Goal: Task Accomplishment & Management: Manage account settings

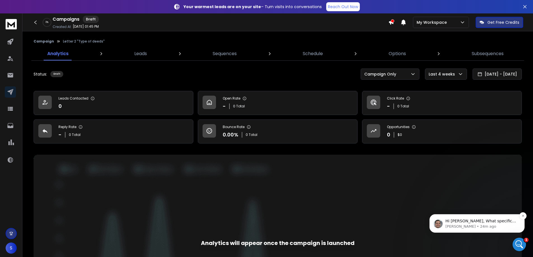
click at [501, 224] on p "[PERSON_NAME] • 24m ago" at bounding box center [482, 226] width 72 height 5
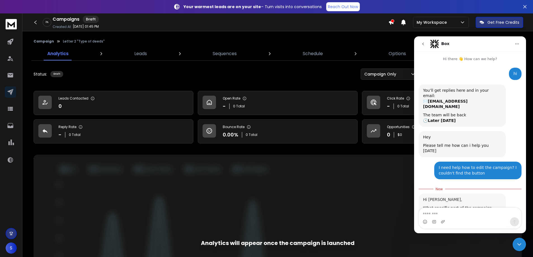
scroll to position [13, 0]
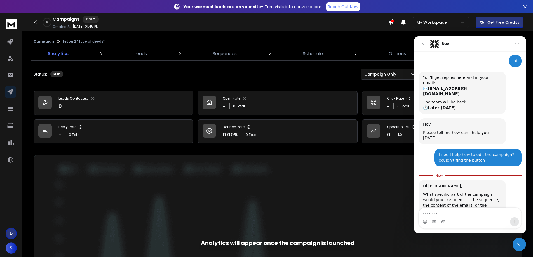
click at [455, 212] on textarea "Message…" at bounding box center [470, 213] width 102 height 10
type textarea "**********"
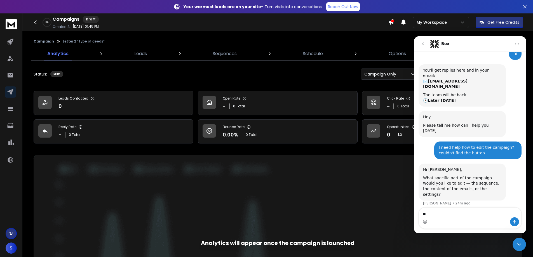
type textarea "*"
type textarea "**********"
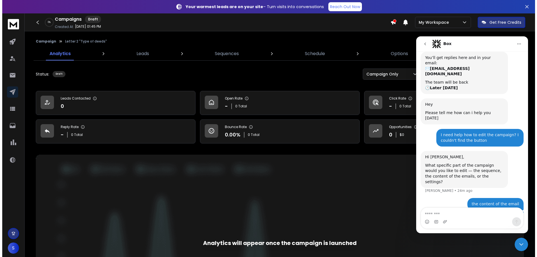
scroll to position [33, 0]
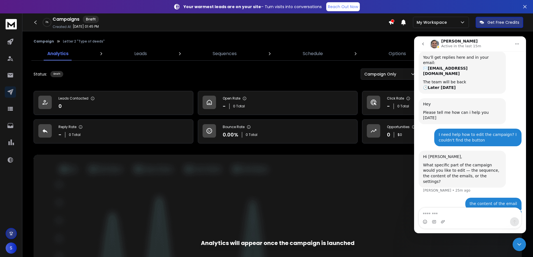
click at [175, 182] on img at bounding box center [278, 243] width 488 height 177
click at [9, 93] on icon at bounding box center [10, 92] width 7 height 7
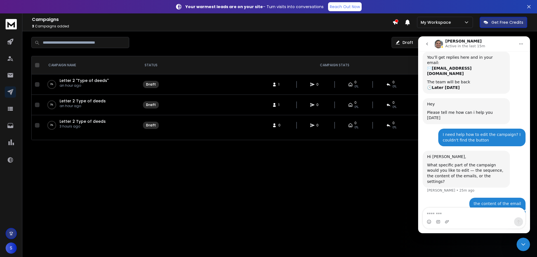
click at [519, 44] on icon "Home" at bounding box center [521, 44] width 4 height 4
click at [521, 244] on icon "Close Intercom Messenger" at bounding box center [523, 244] width 7 height 7
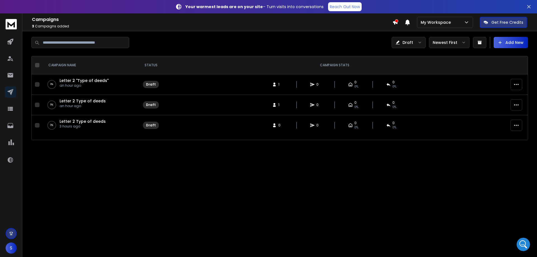
scroll to position [33, 0]
click at [521, 244] on icon "Open Intercom Messenger" at bounding box center [523, 244] width 9 height 9
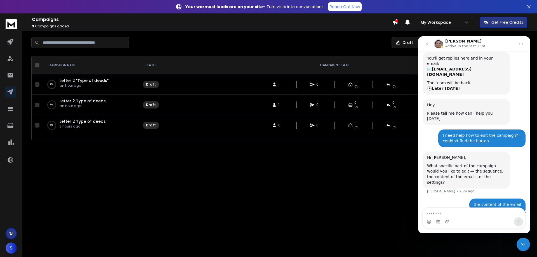
click at [452, 214] on textarea "Message…" at bounding box center [474, 213] width 102 height 10
type textarea "**********"
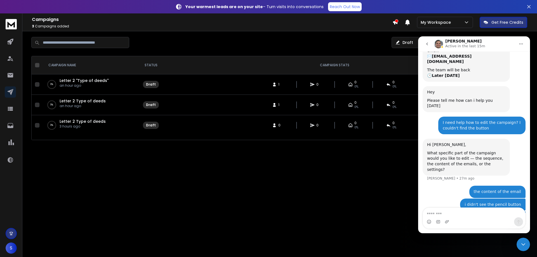
click at [522, 244] on icon "Close Intercom Messenger" at bounding box center [523, 244] width 7 height 7
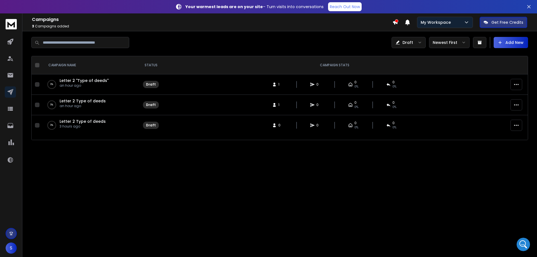
click at [463, 20] on div "My Workspace" at bounding box center [445, 23] width 49 height 6
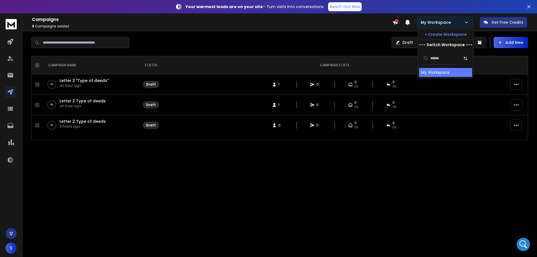
click at [463, 20] on div "My Workspace" at bounding box center [445, 23] width 49 height 6
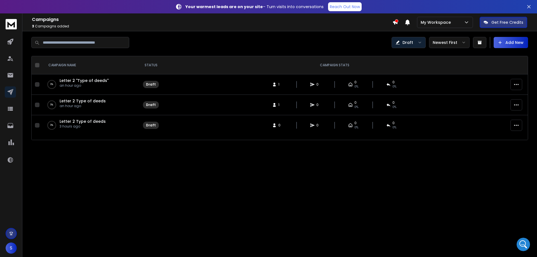
click at [421, 45] on div "Draft" at bounding box center [408, 43] width 27 height 6
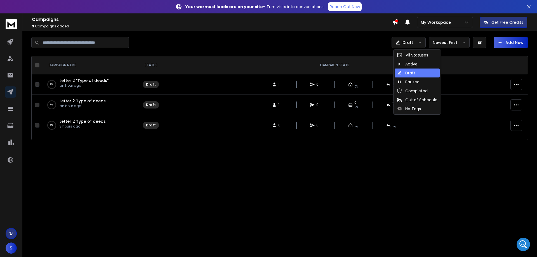
click at [417, 71] on div "Draft" at bounding box center [417, 73] width 45 height 9
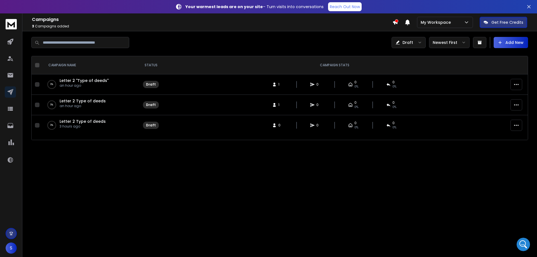
click at [97, 80] on span "Letter 2 "Type of deeds"" at bounding box center [84, 81] width 49 height 6
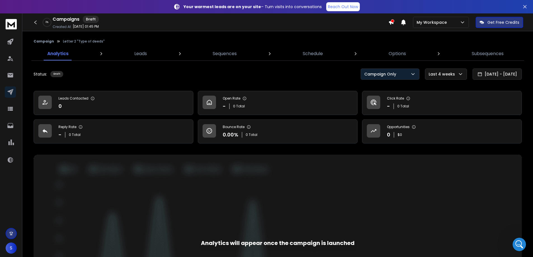
click at [364, 76] on p "Campaign Only" at bounding box center [381, 74] width 34 height 6
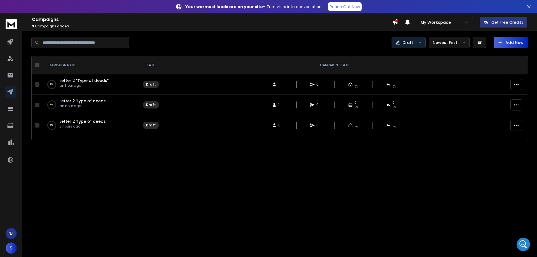
click at [405, 43] on p "Draft" at bounding box center [408, 43] width 11 height 6
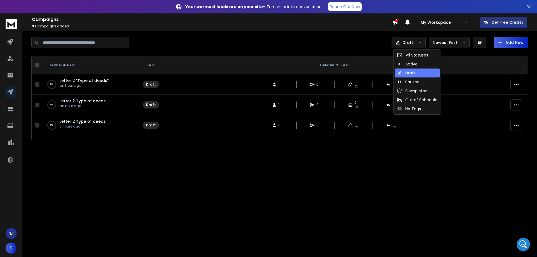
click at [412, 73] on div "Draft" at bounding box center [406, 73] width 18 height 6
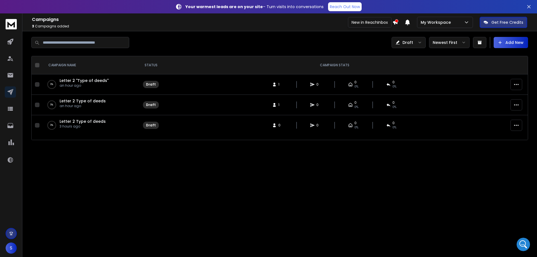
click at [395, 22] on icon at bounding box center [395, 22] width 4 height 4
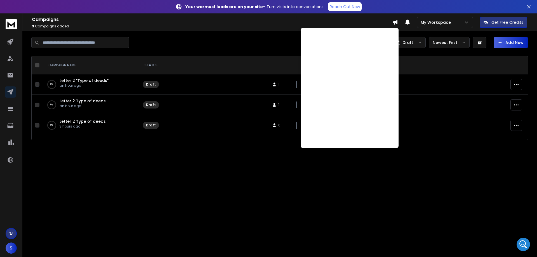
click at [525, 245] on icon "Open Intercom Messenger" at bounding box center [523, 244] width 9 height 9
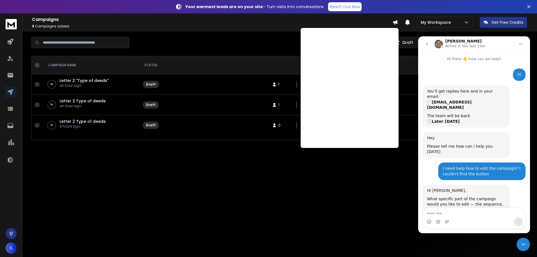
scroll to position [46, 0]
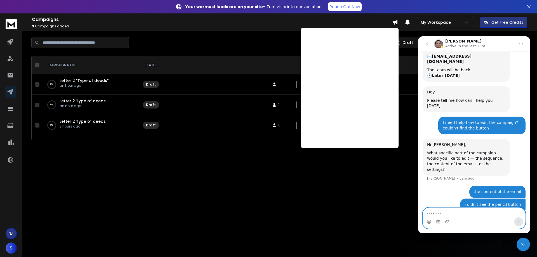
click at [460, 215] on textarea "Message…" at bounding box center [474, 213] width 102 height 10
type textarea "**********"
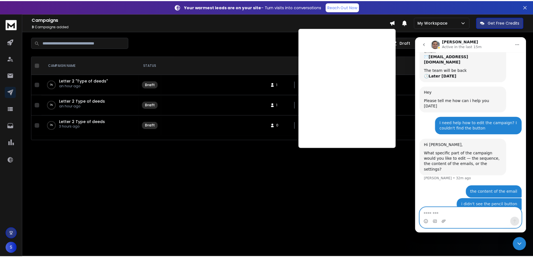
scroll to position [58, 0]
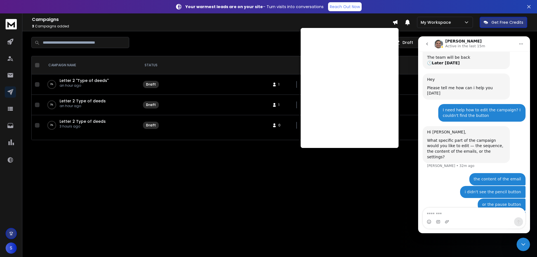
click at [364, 192] on div "Your warmest leads are on your site – Turn visits into conversations Reach Out …" at bounding box center [268, 128] width 537 height 257
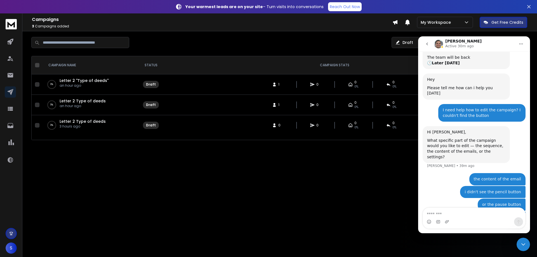
click at [526, 248] on icon "Close Intercom Messenger" at bounding box center [523, 244] width 7 height 7
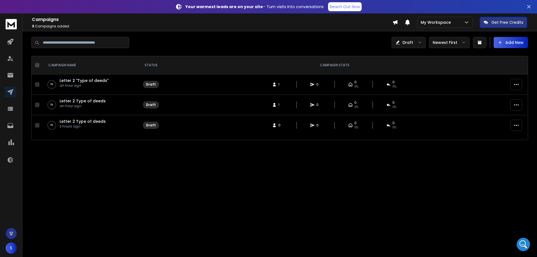
click at [517, 88] on button "button" at bounding box center [517, 84] width 12 height 11
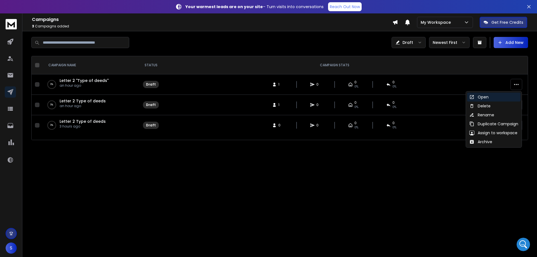
click at [486, 97] on div "Open" at bounding box center [479, 97] width 19 height 6
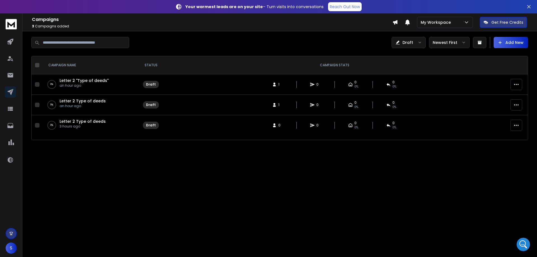
click at [525, 245] on icon "Open Intercom Messenger" at bounding box center [523, 244] width 9 height 9
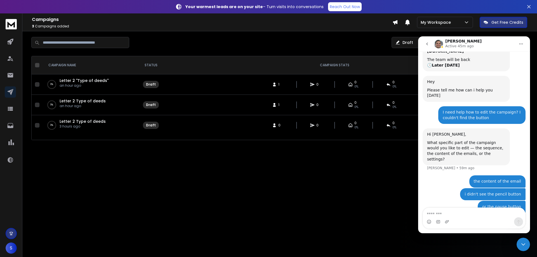
scroll to position [58, 0]
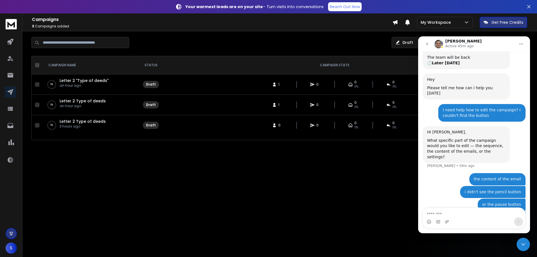
click at [403, 219] on div "Your warmest leads are on your site – Turn visits into conversations Reach Out …" at bounding box center [268, 128] width 537 height 257
click at [529, 247] on div "Close Intercom Messenger" at bounding box center [523, 244] width 13 height 13
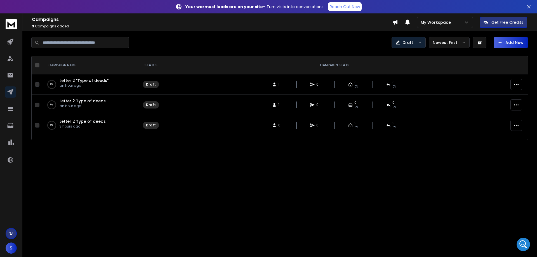
click at [411, 44] on p "Draft" at bounding box center [408, 43] width 11 height 6
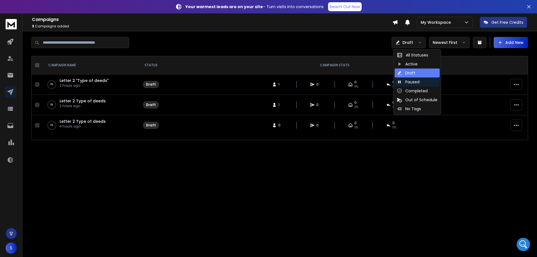
click at [70, 78] on span "Letter 2 "Type of deeds"" at bounding box center [84, 81] width 49 height 6
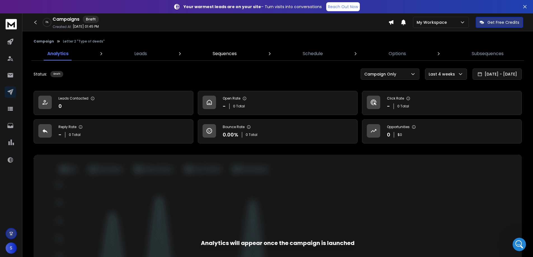
click at [205, 52] on div "Analytics Leads Sequences Schedule Options Subsequences" at bounding box center [275, 53] width 488 height 13
click at [225, 53] on p "Sequences" at bounding box center [225, 53] width 24 height 7
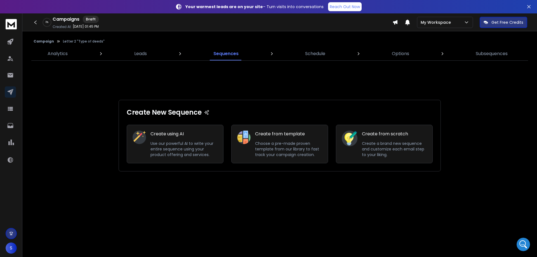
click at [378, 140] on div "Create from scratch Create a brand new sequence and customize each email step t…" at bounding box center [394, 144] width 65 height 27
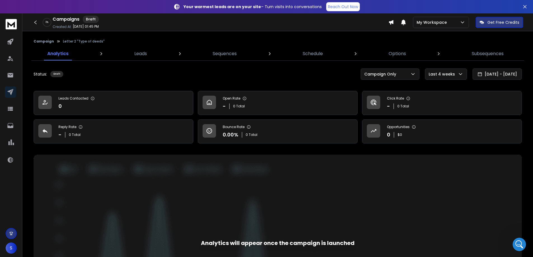
click at [247, 54] on div "Analytics Leads Sequences Schedule Options Subsequences" at bounding box center [275, 53] width 488 height 13
click at [223, 52] on p "Sequences" at bounding box center [225, 53] width 24 height 7
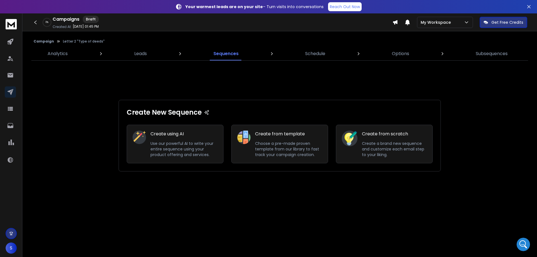
click at [301, 143] on p "Choose a pre-made proven template from our library to fast track your campaign …" at bounding box center [288, 149] width 67 height 17
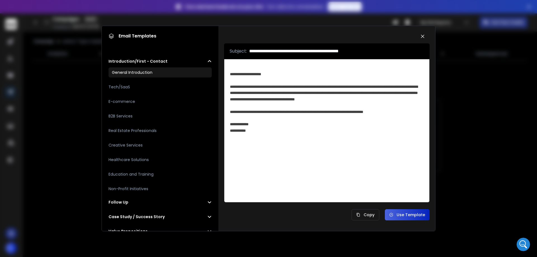
scroll to position [30, 0]
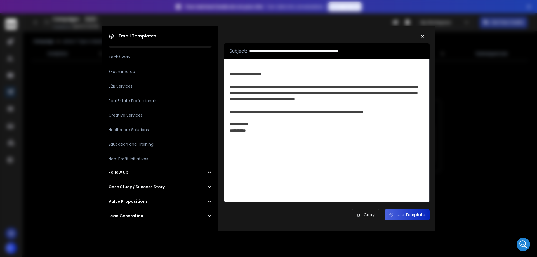
click at [207, 200] on icon "button" at bounding box center [209, 201] width 4 height 4
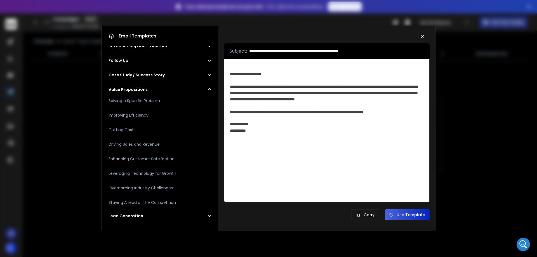
scroll to position [15, 0]
click at [204, 214] on button "Lead Generation" at bounding box center [160, 216] width 103 height 6
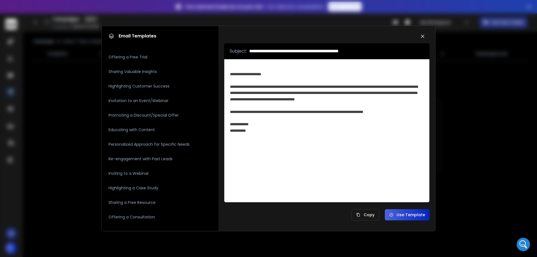
scroll to position [0, 0]
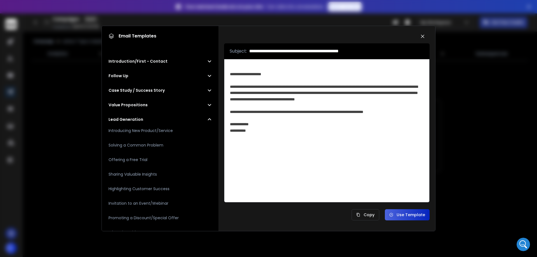
click at [207, 61] on icon "button" at bounding box center [209, 61] width 4 height 4
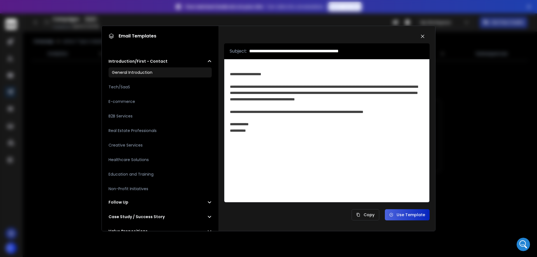
click at [168, 71] on div "General Introduction" at bounding box center [160, 72] width 103 height 10
click at [204, 60] on button "Introduction/First - Contact" at bounding box center [160, 61] width 103 height 6
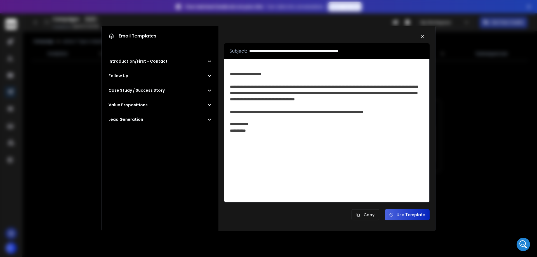
click at [205, 59] on button "Introduction/First - Contact" at bounding box center [160, 61] width 103 height 6
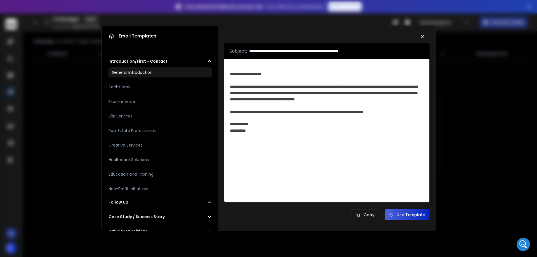
click at [157, 130] on div "Real Estate Professionals" at bounding box center [160, 131] width 103 height 10
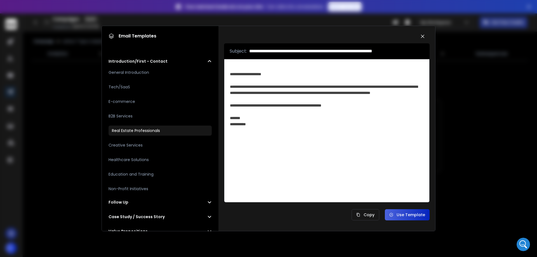
click at [144, 131] on h3 "Real Estate Professionals" at bounding box center [136, 131] width 48 height 6
click at [137, 142] on div "Creative Services" at bounding box center [160, 145] width 103 height 10
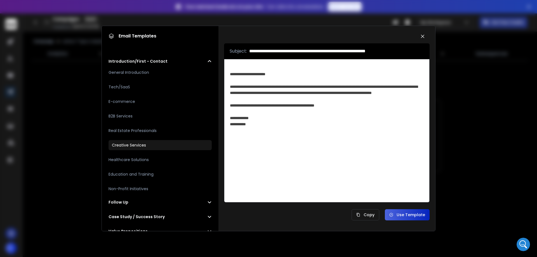
click at [148, 75] on h3 "Real Estate Professionals" at bounding box center [129, 73] width 41 height 6
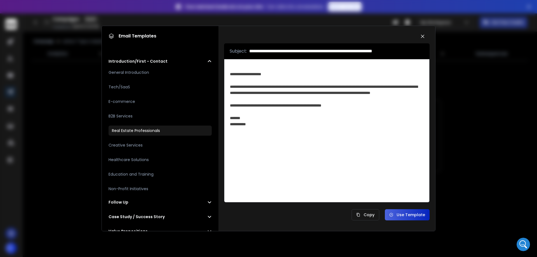
click at [147, 62] on button "Introduction/First - Contact" at bounding box center [160, 61] width 103 height 6
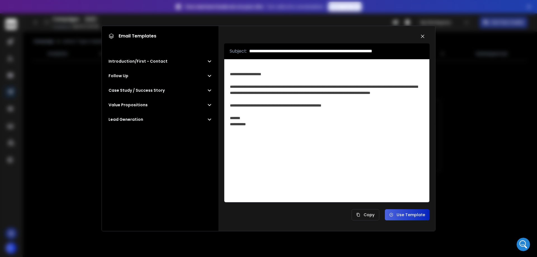
click at [143, 59] on button "Introduction/First - Contact" at bounding box center [160, 61] width 103 height 6
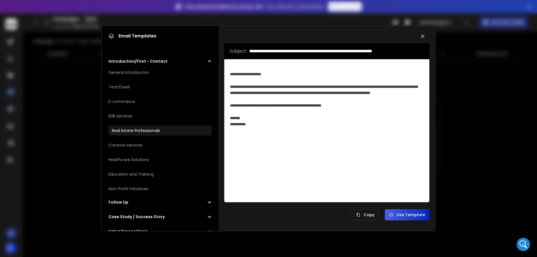
click at [125, 75] on h3 "Tech/SaaS" at bounding box center [129, 73] width 41 height 6
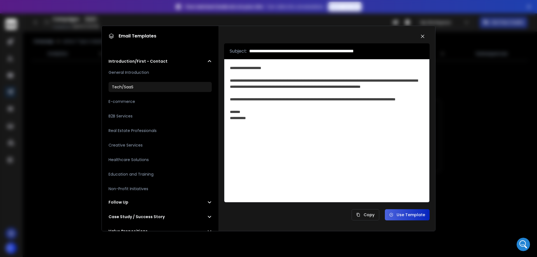
click at [133, 75] on h3 "Real Estate Professionals" at bounding box center [129, 73] width 41 height 6
type input "**********"
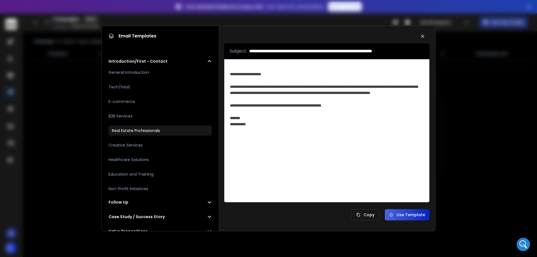
click at [411, 214] on button "Use Template" at bounding box center [407, 214] width 45 height 11
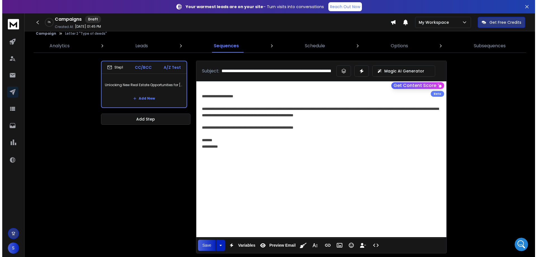
scroll to position [12, 0]
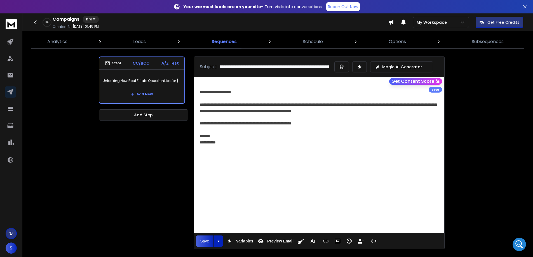
click at [203, 92] on p "**********" at bounding box center [319, 114] width 239 height 63
click at [238, 240] on span "Variables" at bounding box center [245, 241] width 20 height 5
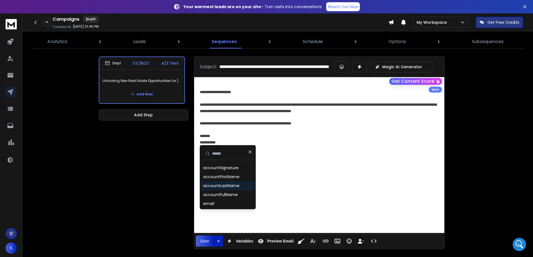
click at [273, 209] on div "**********" at bounding box center [319, 154] width 250 height 154
click at [252, 152] on icon at bounding box center [250, 152] width 4 height 4
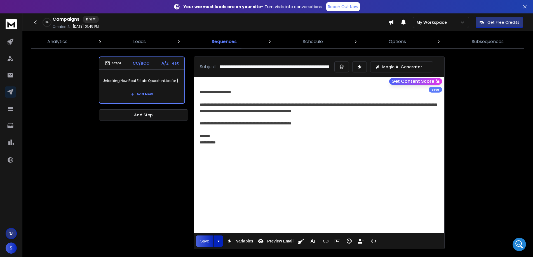
click at [233, 158] on div "**********" at bounding box center [319, 154] width 250 height 154
click at [285, 242] on span "Preview Email" at bounding box center [280, 241] width 29 height 5
type input "**********"
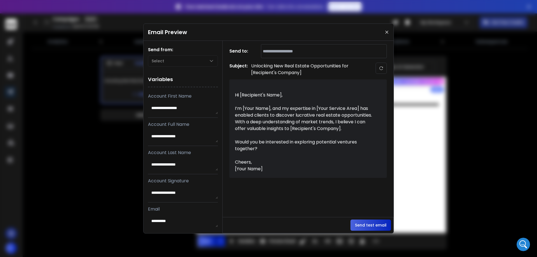
type textarea "**********"
click at [367, 225] on button "Send test email" at bounding box center [371, 225] width 41 height 11
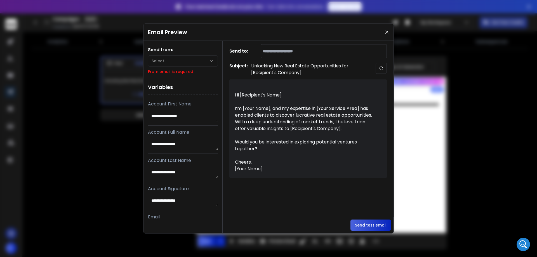
click at [198, 60] on div "Select" at bounding box center [183, 60] width 70 height 11
click at [211, 62] on div "Select" at bounding box center [183, 60] width 70 height 11
click at [174, 72] on p "From email is required" at bounding box center [183, 72] width 70 height 6
click at [176, 70] on p "From email is required" at bounding box center [183, 72] width 70 height 6
drag, startPoint x: 171, startPoint y: 57, endPoint x: 167, endPoint y: 49, distance: 8.9
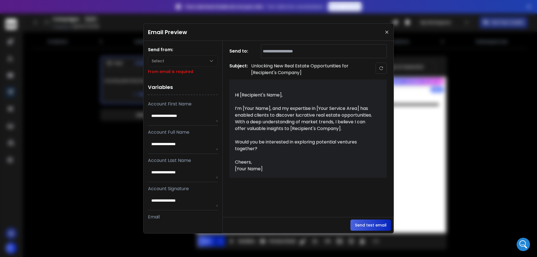
click at [170, 57] on div "Select" at bounding box center [183, 60] width 70 height 11
drag, startPoint x: 166, startPoint y: 48, endPoint x: 172, endPoint y: 53, distance: 7.5
click at [168, 49] on h1 "Send from:" at bounding box center [183, 49] width 70 height 7
drag, startPoint x: 177, startPoint y: 62, endPoint x: 185, endPoint y: 60, distance: 7.4
click at [178, 61] on div "Select" at bounding box center [183, 60] width 70 height 11
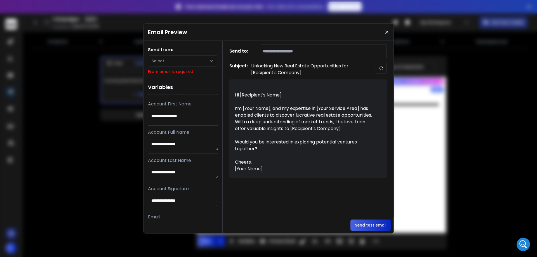
drag, startPoint x: 185, startPoint y: 60, endPoint x: 197, endPoint y: 60, distance: 12.6
click at [197, 60] on div "Select" at bounding box center [183, 60] width 70 height 11
drag, startPoint x: 206, startPoint y: 60, endPoint x: 210, endPoint y: 60, distance: 3.9
click at [210, 60] on div "Select" at bounding box center [183, 60] width 70 height 11
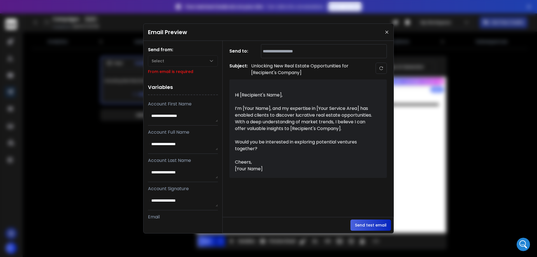
click at [222, 58] on div "**********" at bounding box center [183, 136] width 79 height 181
click at [286, 53] on input at bounding box center [324, 51] width 122 height 10
type input "**********"
click at [377, 225] on button "Send test email" at bounding box center [371, 225] width 41 height 11
click at [373, 226] on button "Send test email" at bounding box center [371, 225] width 41 height 11
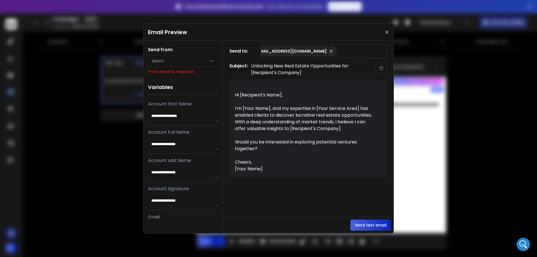
scroll to position [0, 0]
drag, startPoint x: 213, startPoint y: 200, endPoint x: 216, endPoint y: 200, distance: 3.1
click at [215, 200] on textarea "**********" at bounding box center [183, 201] width 70 height 11
click at [177, 199] on textarea "**********" at bounding box center [183, 201] width 70 height 11
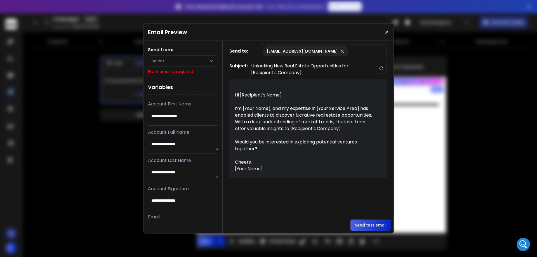
click at [171, 172] on textarea "**********" at bounding box center [183, 172] width 70 height 11
click at [0, 0] on div "Click to open assistant" at bounding box center [0, 0] width 0 height 0
click at [0, 0] on icon "Close assistant" at bounding box center [0, 0] width 0 height 0
click at [212, 62] on div "Select" at bounding box center [183, 60] width 70 height 11
click at [376, 223] on button "Send test email" at bounding box center [371, 225] width 41 height 11
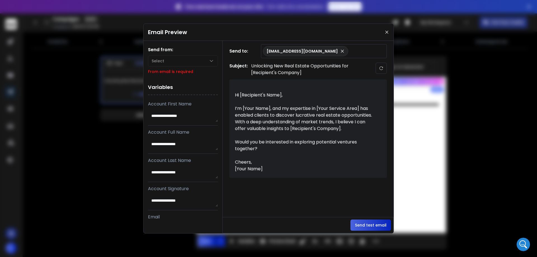
click at [376, 223] on button "Send test email" at bounding box center [371, 225] width 41 height 11
click at [385, 31] on icon at bounding box center [387, 32] width 4 height 4
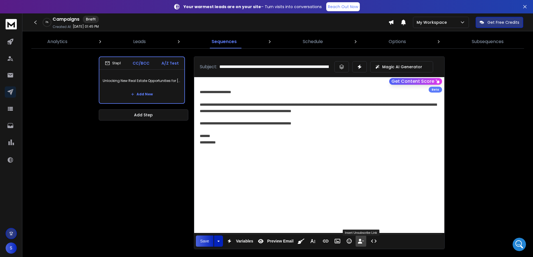
click at [363, 240] on icon "button" at bounding box center [361, 241] width 7 height 5
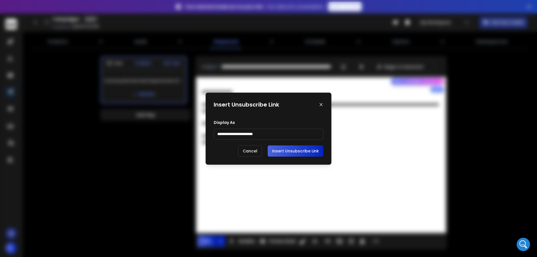
click at [286, 151] on button "Insert Unsubscribe Link" at bounding box center [296, 151] width 56 height 11
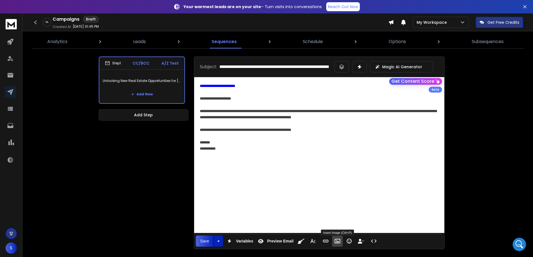
click at [340, 238] on icon "button" at bounding box center [337, 241] width 7 height 7
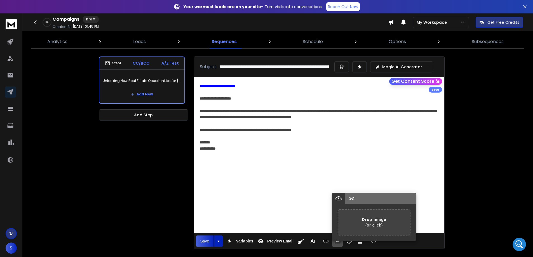
click at [357, 218] on input "file" at bounding box center [231, 222] width 358 height 25
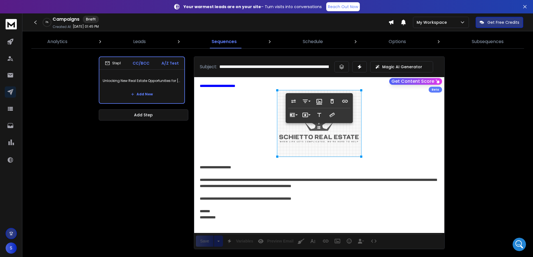
drag, startPoint x: 321, startPoint y: 132, endPoint x: 312, endPoint y: 194, distance: 62.8
click at [310, 204] on div "**********" at bounding box center [319, 154] width 250 height 154
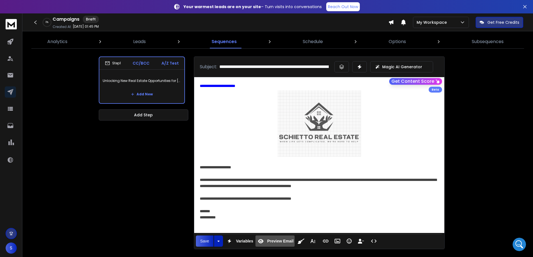
click at [280, 242] on span "Preview Email" at bounding box center [280, 241] width 29 height 5
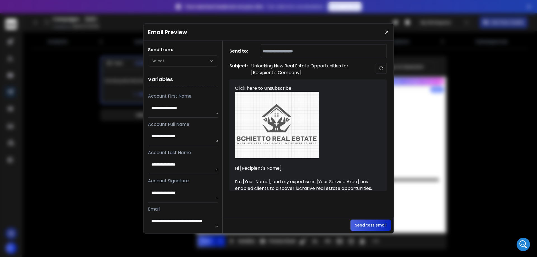
type input "**********"
click at [376, 226] on button "Send test email" at bounding box center [371, 225] width 41 height 11
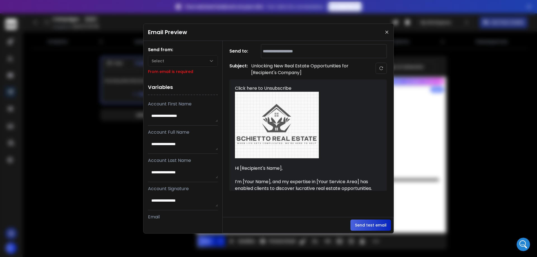
click at [380, 55] on input at bounding box center [324, 51] width 122 height 10
type input "**********"
click at [172, 64] on div "Select" at bounding box center [183, 60] width 70 height 11
click at [174, 62] on div "Select" at bounding box center [183, 60] width 70 height 11
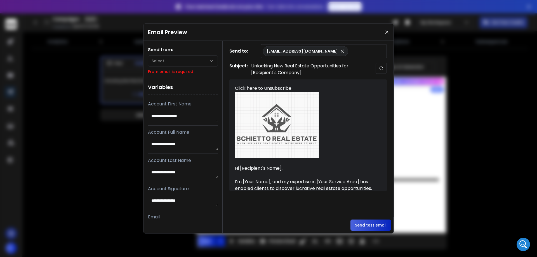
click at [163, 48] on h1 "Send from:" at bounding box center [183, 49] width 70 height 7
click at [168, 50] on h1 "Send from:" at bounding box center [183, 49] width 70 height 7
click at [212, 61] on div "Select" at bounding box center [183, 60] width 70 height 11
click at [171, 74] on p "From email is required" at bounding box center [183, 72] width 70 height 6
drag, startPoint x: 171, startPoint y: 74, endPoint x: 183, endPoint y: 86, distance: 17.6
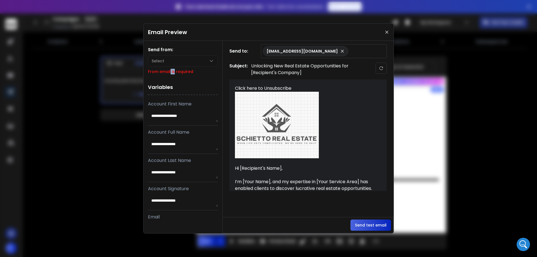
click at [177, 72] on p "From email is required" at bounding box center [183, 72] width 70 height 6
click at [379, 222] on button "Send test email" at bounding box center [371, 225] width 41 height 11
click at [386, 31] on icon at bounding box center [387, 32] width 4 height 4
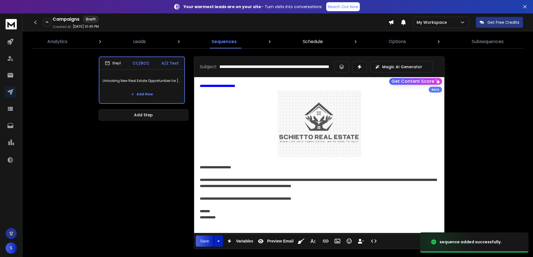
type input "**********"
click at [318, 41] on p "Schedule" at bounding box center [313, 41] width 20 height 7
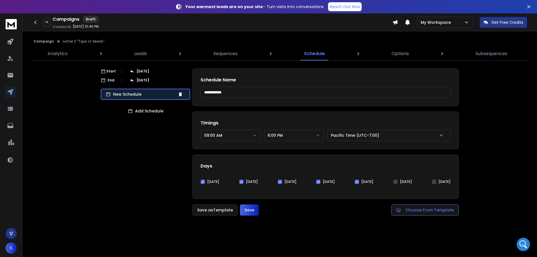
drag, startPoint x: 239, startPoint y: 92, endPoint x: 163, endPoint y: 93, distance: 75.9
click at [163, 93] on div "**********" at bounding box center [280, 142] width 358 height 147
type input "*******"
click at [250, 211] on button "Save" at bounding box center [249, 210] width 19 height 11
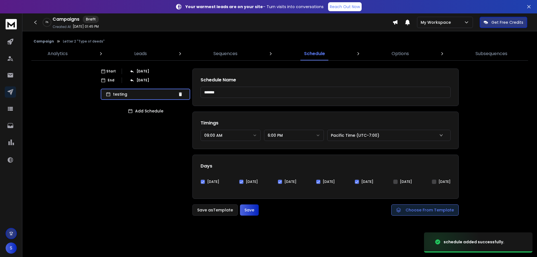
click at [437, 212] on span "Choose From Template" at bounding box center [430, 210] width 48 height 6
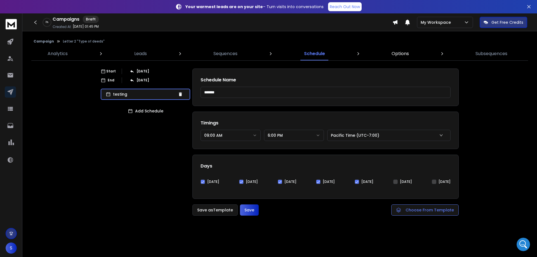
click at [400, 54] on p "Options" at bounding box center [400, 53] width 17 height 7
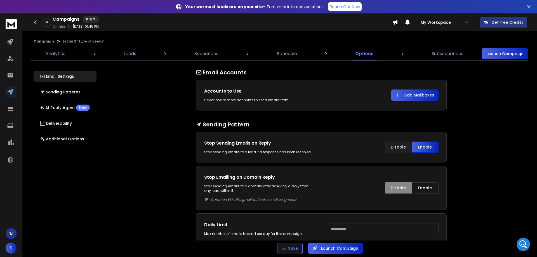
click at [414, 96] on button "Add Mailboxes" at bounding box center [415, 95] width 47 height 11
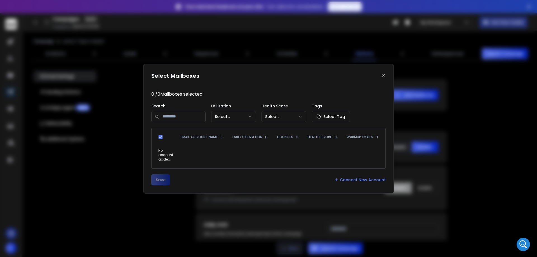
click at [254, 116] on button "Select..." at bounding box center [233, 116] width 45 height 11
click at [306, 117] on button "Select..." at bounding box center [284, 116] width 45 height 11
click at [411, 100] on div "Select Mailboxes 0 / 0 Mailboxes selected Search Utilization Select... Health S…" at bounding box center [268, 128] width 537 height 141
click at [409, 100] on div "Select Mailboxes 0 / 0 Mailboxes selected Search Utilization Select... Health S…" at bounding box center [268, 128] width 537 height 141
click at [384, 74] on icon at bounding box center [383, 76] width 4 height 4
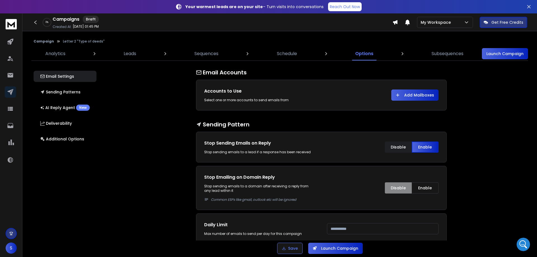
click at [10, 24] on img at bounding box center [11, 24] width 11 height 10
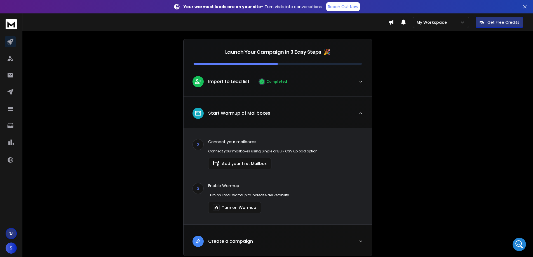
scroll to position [52, 0]
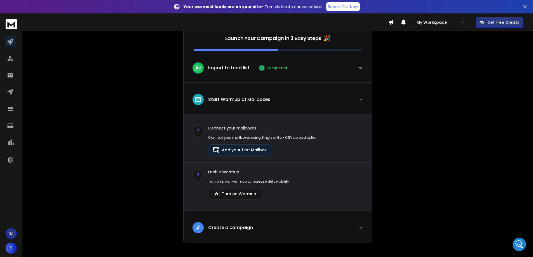
click at [244, 150] on button "Add your first Mailbox" at bounding box center [239, 149] width 63 height 11
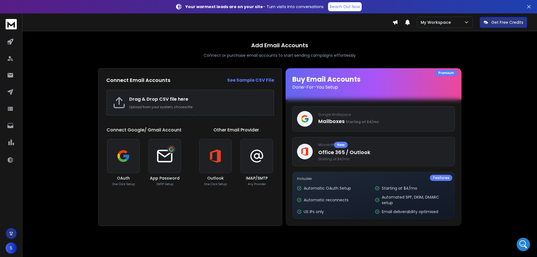
click at [341, 151] on p "Office 365 / Outlook" at bounding box center [384, 153] width 132 height 8
click at [252, 162] on icon at bounding box center [257, 156] width 14 height 17
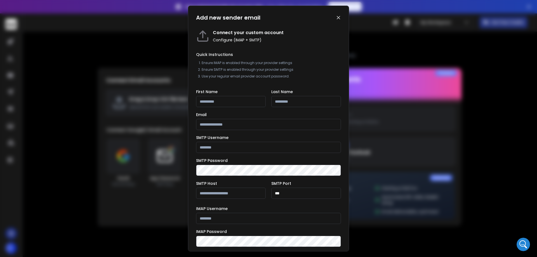
click at [238, 102] on input "text" at bounding box center [231, 101] width 70 height 11
type input "******"
type input "********"
click at [236, 124] on input "email" at bounding box center [268, 124] width 145 height 11
type input "**********"
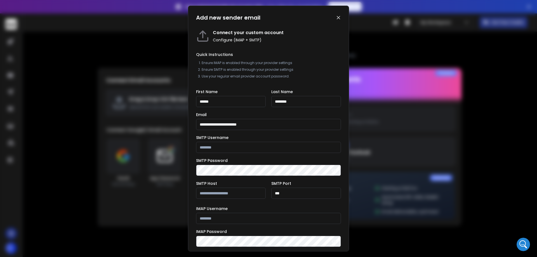
click at [240, 147] on input "text" at bounding box center [268, 147] width 145 height 11
click at [249, 147] on input "text" at bounding box center [268, 147] width 145 height 11
paste input "**********"
click at [353, 167] on div "**********" at bounding box center [268, 128] width 537 height 257
click at [335, 170] on icon at bounding box center [334, 170] width 5 height 3
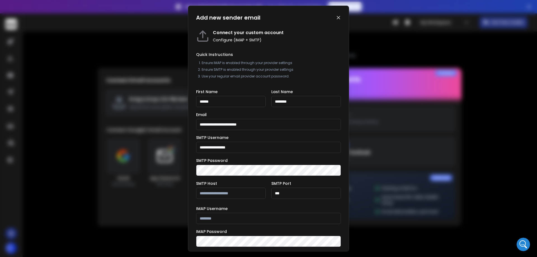
click at [335, 170] on icon at bounding box center [334, 170] width 5 height 3
click at [256, 191] on input "text" at bounding box center [231, 193] width 70 height 11
drag, startPoint x: 250, startPoint y: 147, endPoint x: 172, endPoint y: 146, distance: 78.4
click at [172, 146] on div "**********" at bounding box center [268, 128] width 537 height 257
type input "*"
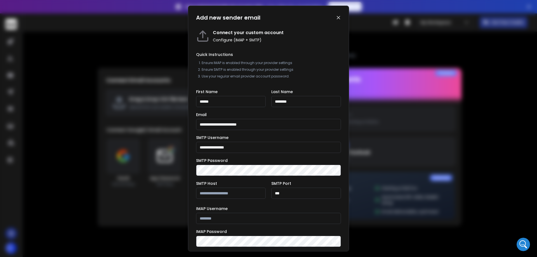
type input "**********"
click at [233, 190] on input "text" at bounding box center [231, 193] width 70 height 11
paste input "**********"
type input "**********"
drag, startPoint x: 290, startPoint y: 193, endPoint x: 234, endPoint y: 194, distance: 56.0
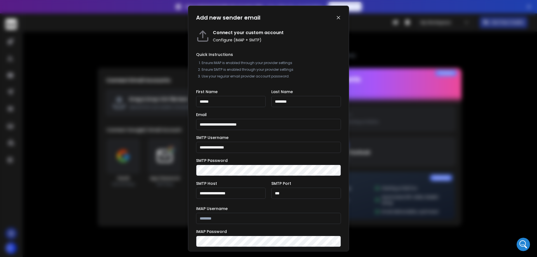
click at [234, 194] on div "**********" at bounding box center [268, 192] width 145 height 20
type input "***"
click at [227, 217] on input "text" at bounding box center [268, 218] width 145 height 11
click at [214, 219] on input "text" at bounding box center [268, 218] width 145 height 11
paste input "**********"
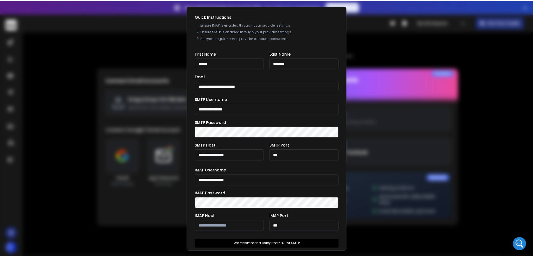
scroll to position [66, 0]
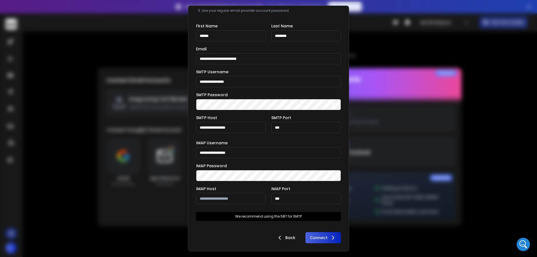
type input "**********"
click at [222, 196] on input "text" at bounding box center [231, 198] width 70 height 11
paste input "**********"
type input "**********"
drag, startPoint x: 284, startPoint y: 125, endPoint x: 245, endPoint y: 129, distance: 39.3
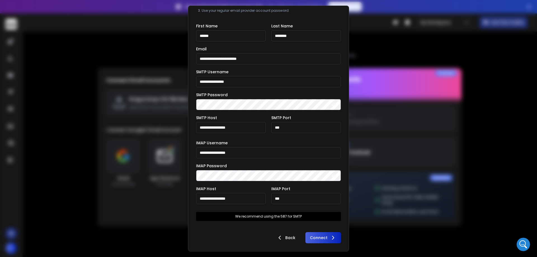
click at [241, 128] on div "**********" at bounding box center [268, 126] width 145 height 20
type input "***"
drag, startPoint x: 244, startPoint y: 152, endPoint x: 188, endPoint y: 153, distance: 56.3
click at [190, 152] on div "**********" at bounding box center [268, 129] width 161 height 246
click at [246, 153] on input "**********" at bounding box center [268, 152] width 145 height 11
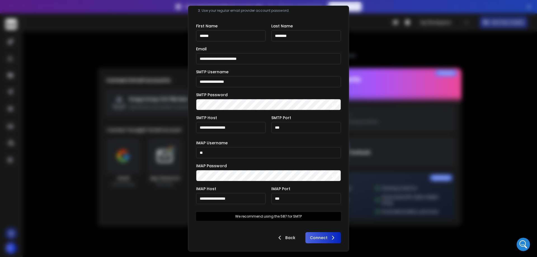
type input "*"
type input "**********"
drag, startPoint x: 241, startPoint y: 81, endPoint x: 192, endPoint y: 82, distance: 48.4
click at [192, 82] on div "**********" at bounding box center [268, 129] width 161 height 246
type input "****"
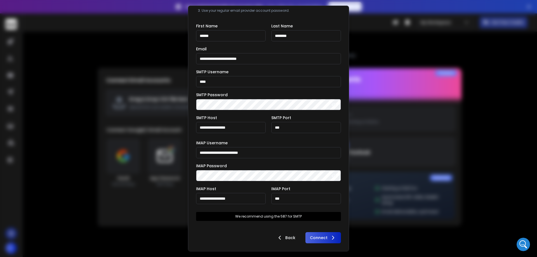
drag, startPoint x: 211, startPoint y: 153, endPoint x: 169, endPoint y: 157, distance: 42.2
click at [169, 157] on div "**********" at bounding box center [268, 128] width 537 height 257
type input "**********"
drag, startPoint x: 212, startPoint y: 84, endPoint x: 186, endPoint y: 82, distance: 25.8
click at [186, 82] on div "**********" at bounding box center [268, 128] width 537 height 257
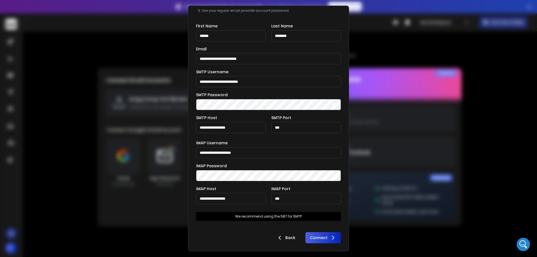
type input "**********"
click at [200, 153] on input "**********" at bounding box center [268, 152] width 145 height 11
type input "**********"
click at [324, 237] on button "Connect" at bounding box center [324, 237] width 36 height 11
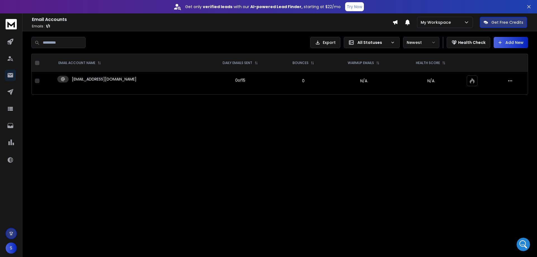
click at [358, 82] on td "N/A" at bounding box center [363, 81] width 69 height 18
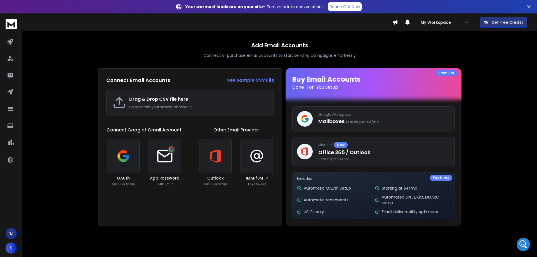
click at [6, 26] on img at bounding box center [11, 24] width 11 height 10
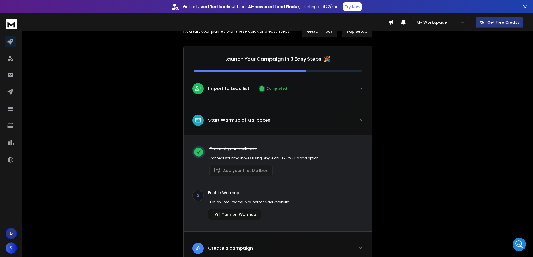
scroll to position [52, 0]
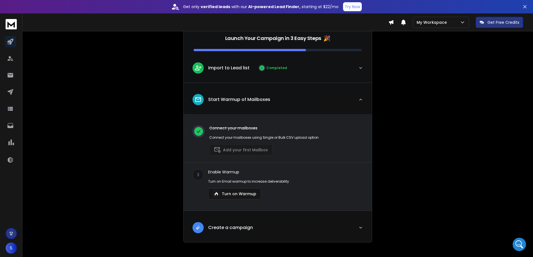
click at [228, 149] on div "Connect your mailboxes Connect your mailboxes using Single or Bulk CSV upload o…" at bounding box center [263, 140] width 109 height 30
click at [240, 194] on button "Turn on Warmup" at bounding box center [234, 193] width 53 height 11
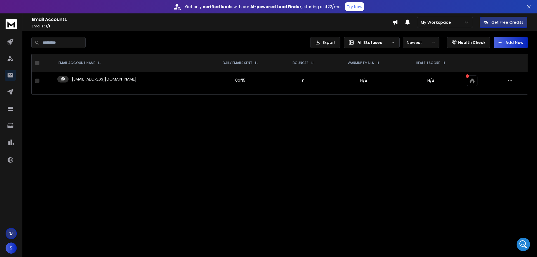
click at [471, 82] on icon at bounding box center [473, 81] width 6 height 6
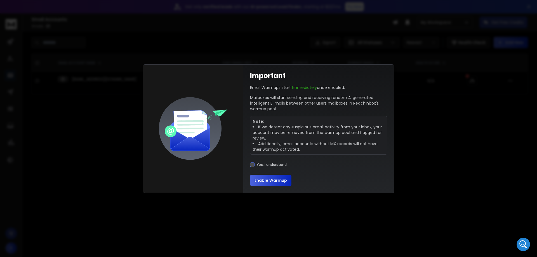
click at [251, 165] on button "Yes, I understand" at bounding box center [252, 165] width 4 height 4
drag, startPoint x: 268, startPoint y: 180, endPoint x: 309, endPoint y: 179, distance: 41.4
click at [268, 180] on button "Enable Warmup" at bounding box center [270, 180] width 41 height 11
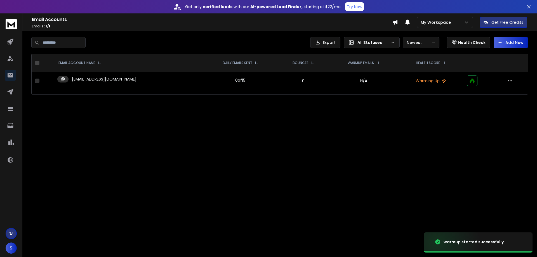
click at [456, 149] on div "Get only verified leads with our AI-powered Lead Finder, starting at $22/mo Try…" at bounding box center [268, 128] width 537 height 257
click at [509, 83] on icon at bounding box center [510, 80] width 5 height 5
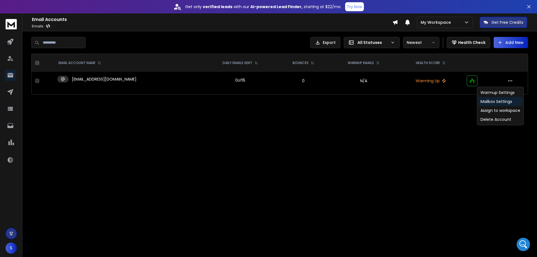
click at [501, 102] on div "Mailbox Settings" at bounding box center [501, 101] width 44 height 9
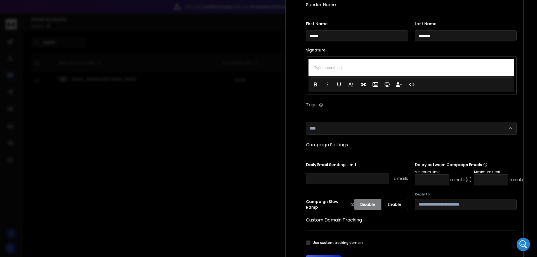
scroll to position [82, 0]
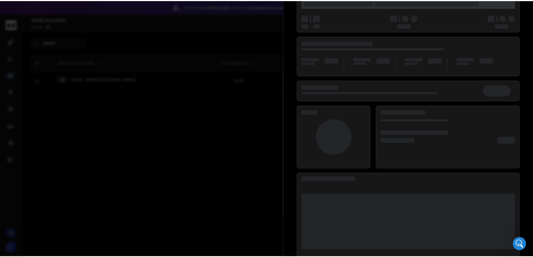
scroll to position [27, 0]
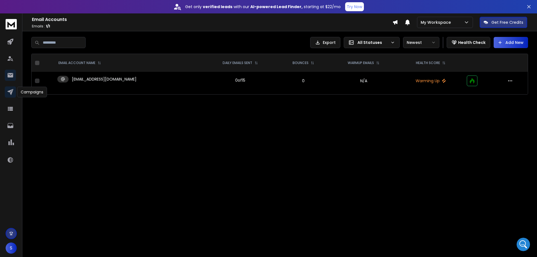
click at [10, 90] on icon at bounding box center [10, 92] width 6 height 6
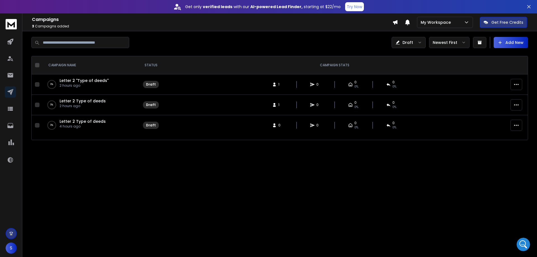
click at [85, 83] on span "Letter 2 "Type of deeds"" at bounding box center [84, 81] width 49 height 6
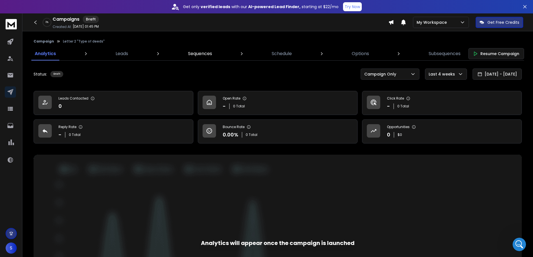
click at [201, 52] on p "Sequences" at bounding box center [200, 53] width 24 height 7
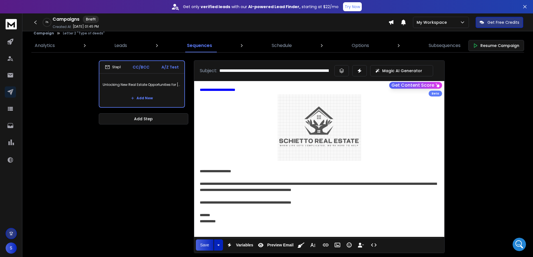
scroll to position [12, 0]
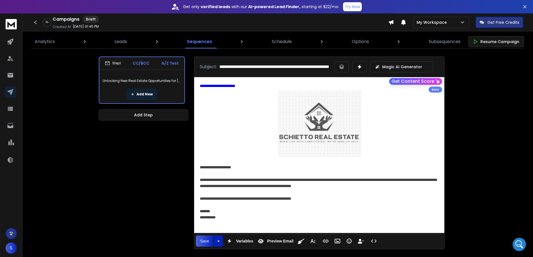
type input "**********"
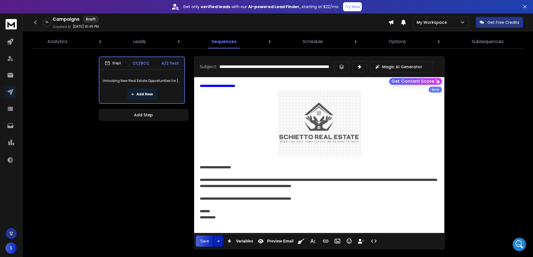
click at [149, 95] on button "Add New" at bounding box center [141, 94] width 31 height 11
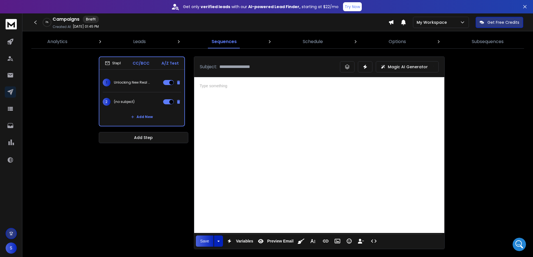
click at [255, 67] on input at bounding box center [276, 67] width 115 height 7
click at [136, 101] on div "2 (no subject)" at bounding box center [142, 101] width 78 height 19
type input "******"
click at [275, 107] on div at bounding box center [319, 154] width 250 height 154
drag, startPoint x: 277, startPoint y: 150, endPoint x: 268, endPoint y: 171, distance: 23.4
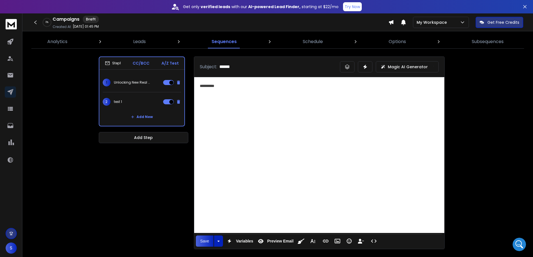
click at [277, 149] on div "**********" at bounding box center [319, 154] width 250 height 154
click at [396, 68] on p "Magic AI Generator" at bounding box center [402, 67] width 40 height 6
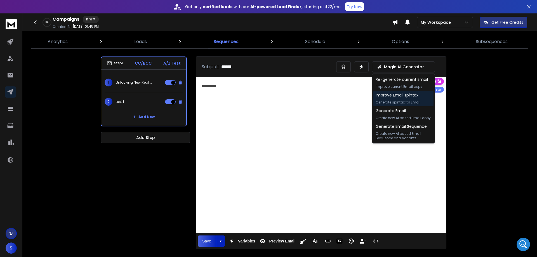
click at [384, 95] on h1 "Improve Email spintax" at bounding box center [398, 95] width 45 height 6
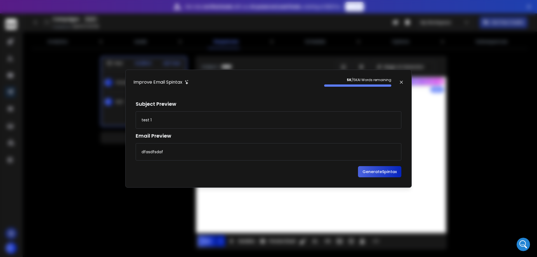
click at [402, 83] on icon at bounding box center [401, 82] width 4 height 4
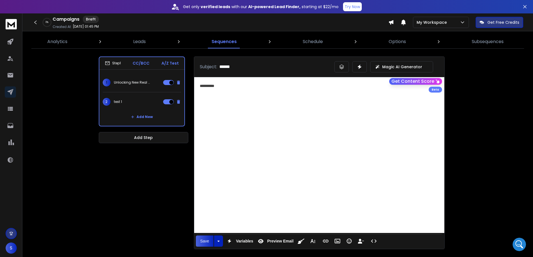
click at [138, 81] on p "Unlocking New Real Estate Opportunities for [Recipient's Company]" at bounding box center [132, 82] width 36 height 4
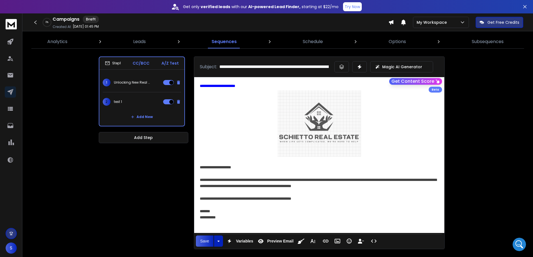
click at [133, 100] on div "2 test 1" at bounding box center [142, 101] width 78 height 19
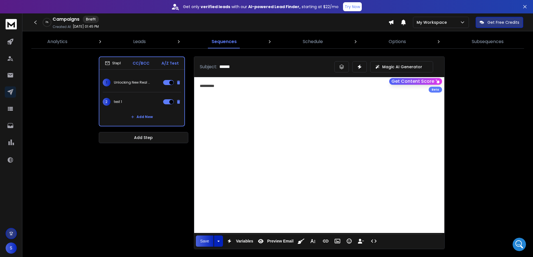
click at [113, 65] on div "Step 1" at bounding box center [113, 63] width 16 height 5
type input "**********"
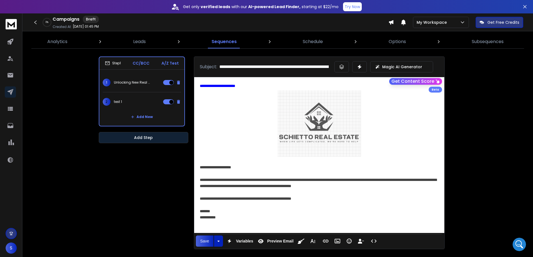
click at [149, 137] on button "Add Step" at bounding box center [144, 137] width 90 height 11
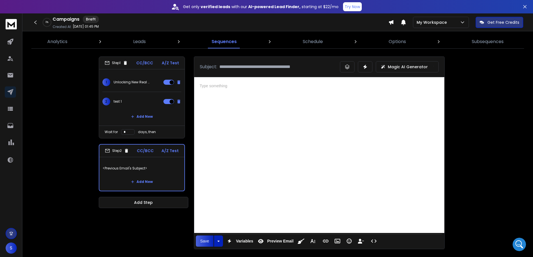
click at [149, 169] on p "<Previous Email's Subject>" at bounding box center [142, 169] width 78 height 16
click at [119, 100] on p "test 1" at bounding box center [118, 101] width 8 height 4
type input "******"
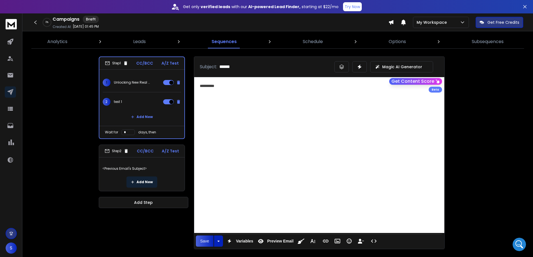
click at [145, 183] on button "Add New" at bounding box center [141, 182] width 31 height 11
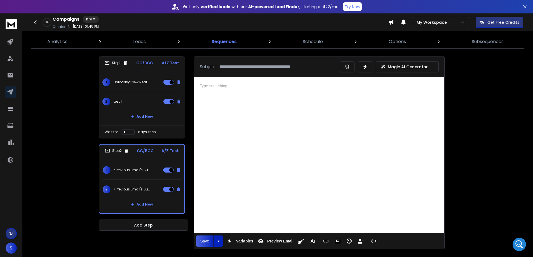
click at [522, 247] on div "Open Intercom Messenger" at bounding box center [519, 244] width 18 height 18
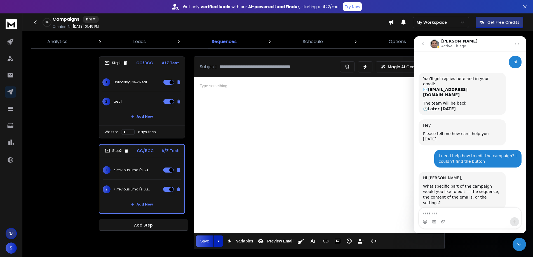
scroll to position [58, 0]
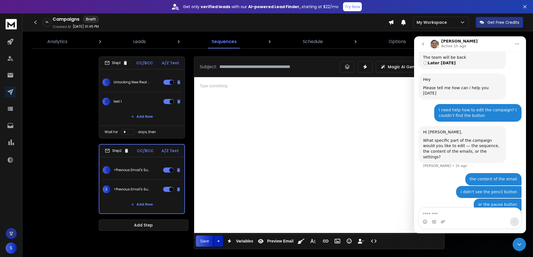
click at [423, 44] on icon "go back" at bounding box center [423, 44] width 2 height 3
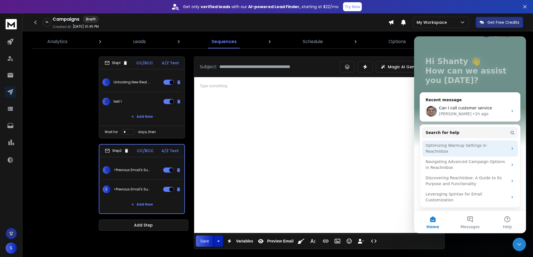
scroll to position [36, 0]
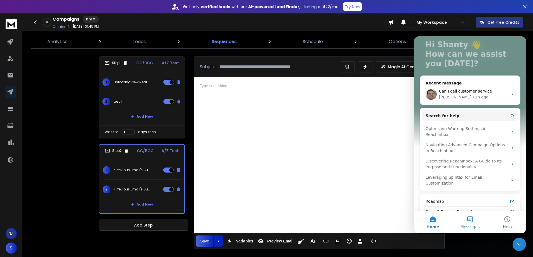
click at [469, 221] on button "Messages" at bounding box center [469, 222] width 37 height 22
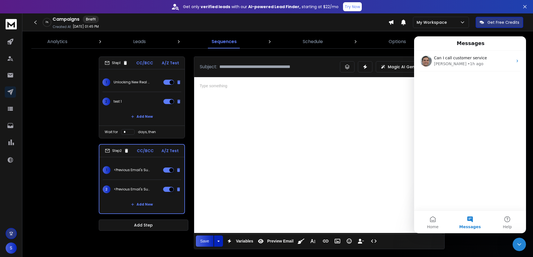
drag, startPoint x: 443, startPoint y: 78, endPoint x: 440, endPoint y: 76, distance: 3.3
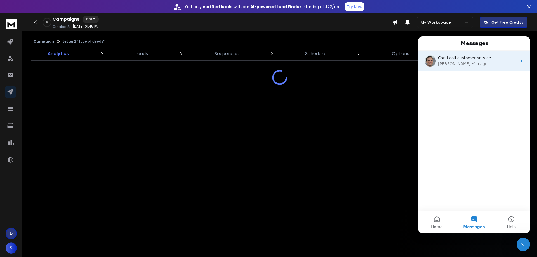
click at [472, 65] on div "• 1h ago" at bounding box center [480, 64] width 16 height 6
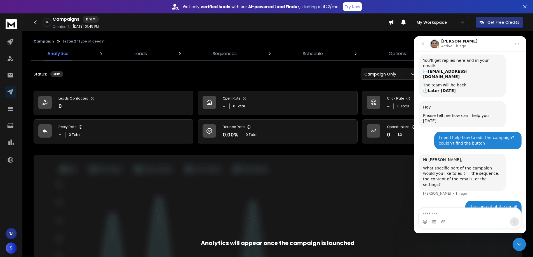
scroll to position [58, 0]
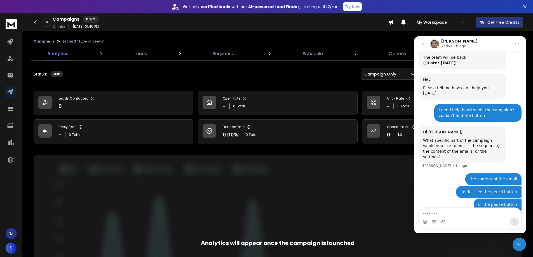
click at [423, 44] on icon "go back" at bounding box center [423, 44] width 2 height 3
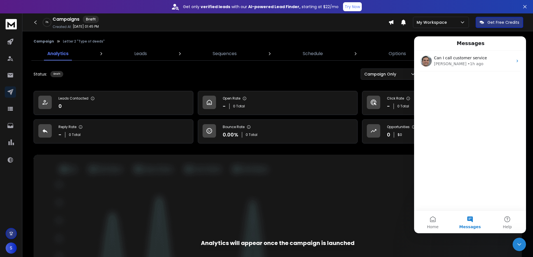
scroll to position [0, 0]
click at [435, 220] on button "Home" at bounding box center [432, 222] width 37 height 22
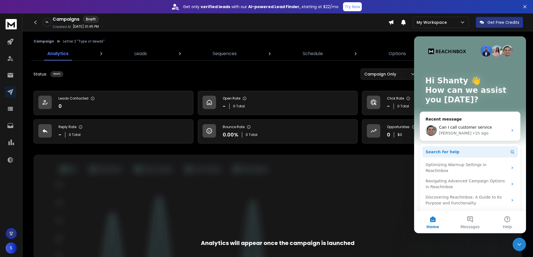
click at [494, 148] on button "Search for help" at bounding box center [470, 151] width 96 height 11
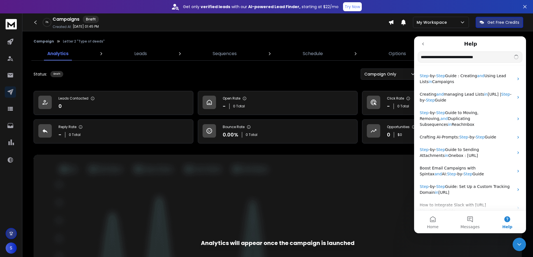
type input "**********"
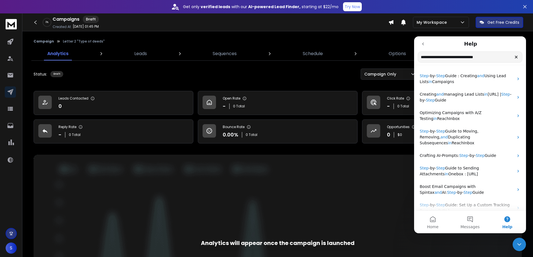
click at [373, 175] on img at bounding box center [278, 243] width 488 height 177
click at [516, 58] on icon "Clear" at bounding box center [516, 57] width 4 height 4
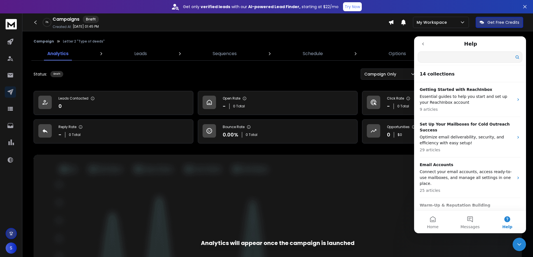
click at [423, 44] on icon "go back" at bounding box center [423, 44] width 4 height 4
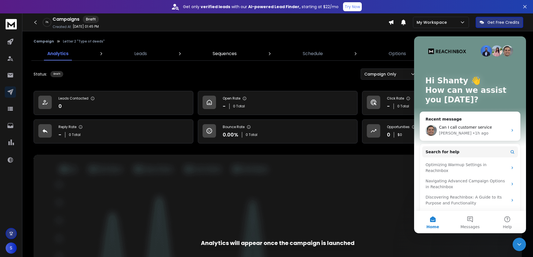
click at [220, 53] on p "Sequences" at bounding box center [225, 53] width 24 height 7
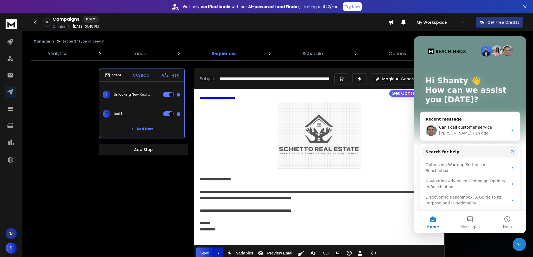
click at [124, 113] on div "2 test 1" at bounding box center [142, 113] width 78 height 19
type input "******"
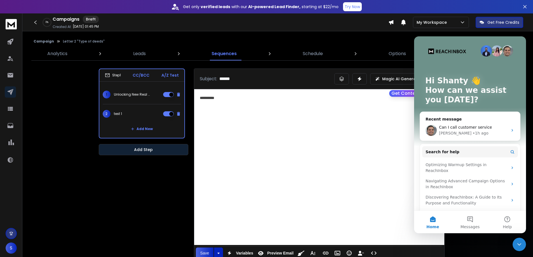
click at [133, 148] on button "Add Step" at bounding box center [144, 149] width 90 height 11
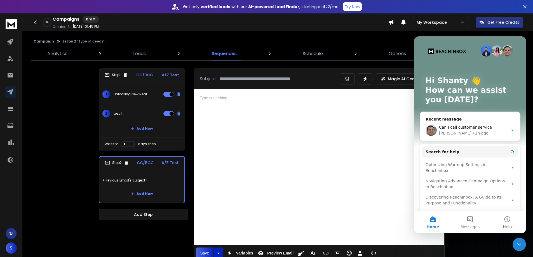
click at [130, 92] on p "Unlocking New Real Estate Opportunities for [Recipient's Company]" at bounding box center [132, 94] width 36 height 4
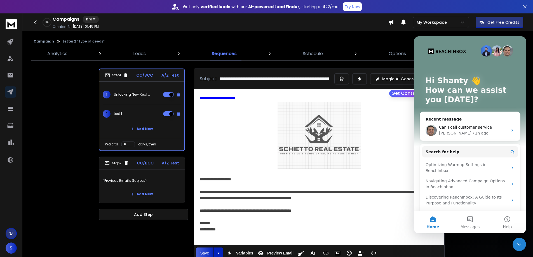
click at [115, 112] on p "test 1" at bounding box center [118, 114] width 8 height 4
type input "******"
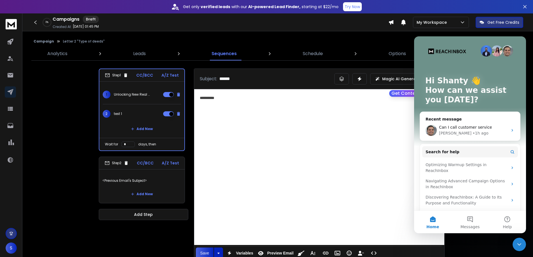
click at [145, 165] on p "CC/BCC" at bounding box center [145, 163] width 17 height 6
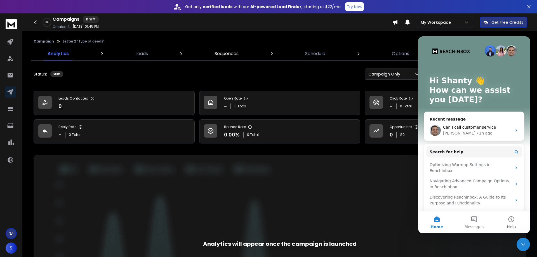
click at [221, 53] on p "Sequences" at bounding box center [227, 53] width 24 height 7
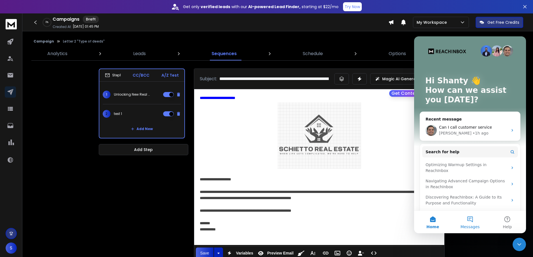
type input "**********"
click at [468, 221] on button "Messages" at bounding box center [469, 222] width 37 height 22
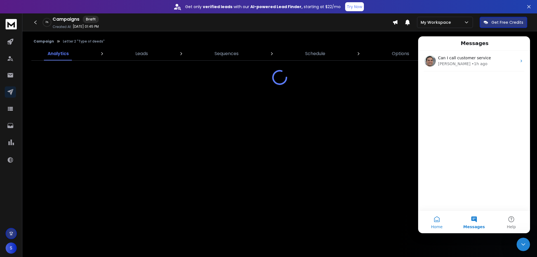
click at [433, 222] on button "Home" at bounding box center [436, 222] width 37 height 22
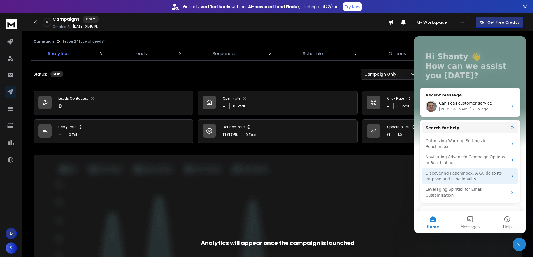
scroll to position [36, 0]
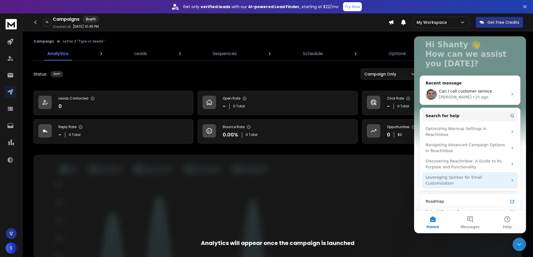
click at [467, 175] on div "Leveraging Spintax for Email Customization" at bounding box center [467, 181] width 82 height 12
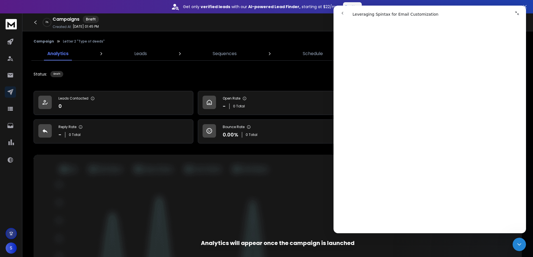
scroll to position [0, 0]
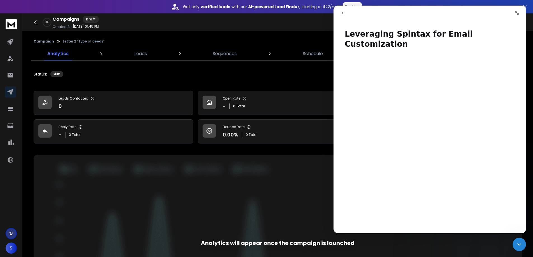
click at [342, 14] on icon "go back" at bounding box center [342, 13] width 4 height 4
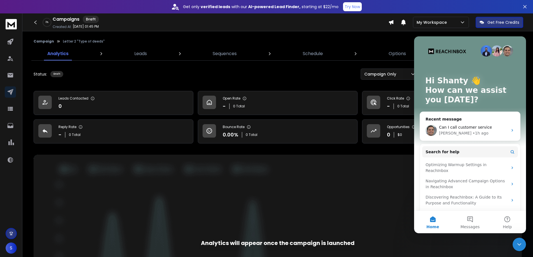
click at [436, 219] on button "Home" at bounding box center [432, 222] width 37 height 22
click at [433, 221] on button "Home" at bounding box center [432, 222] width 37 height 22
click at [448, 89] on p "How can we assist you today?" at bounding box center [470, 95] width 90 height 19
click at [510, 152] on icon "Intercom messenger" at bounding box center [512, 152] width 4 height 4
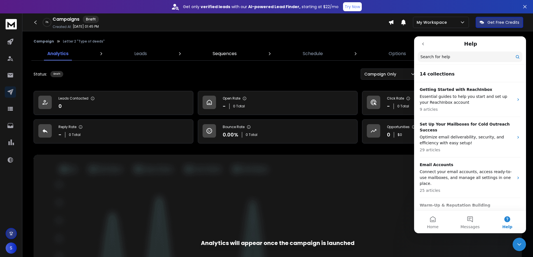
click at [225, 55] on p "Sequences" at bounding box center [225, 53] width 24 height 7
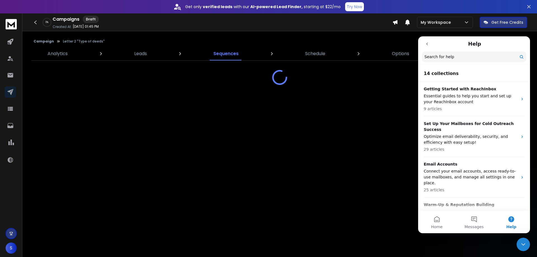
click at [225, 55] on p "Sequences" at bounding box center [226, 53] width 25 height 7
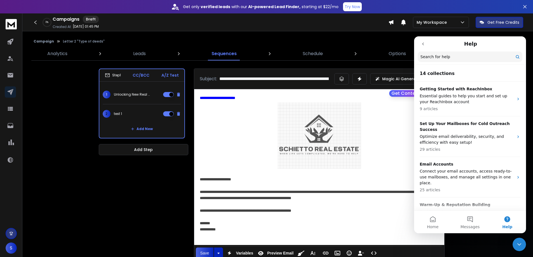
type input "**********"
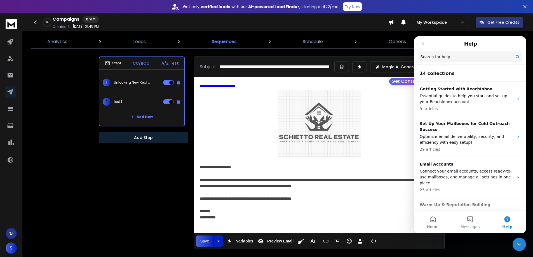
click at [136, 136] on button "Add Step" at bounding box center [144, 137] width 90 height 11
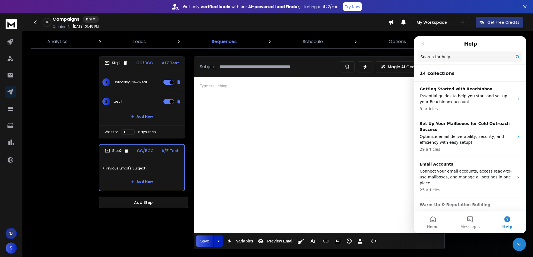
click at [120, 102] on p "test 1" at bounding box center [118, 101] width 8 height 4
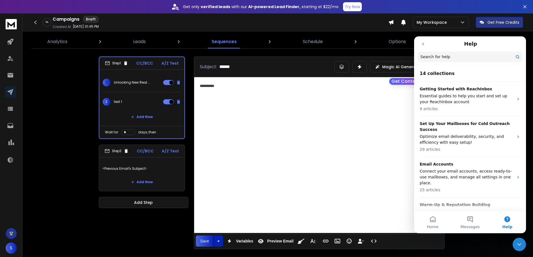
click at [123, 85] on div "1 Unlocking New Real Estate Opportunities for [Recipient's Company]" at bounding box center [126, 83] width 47 height 8
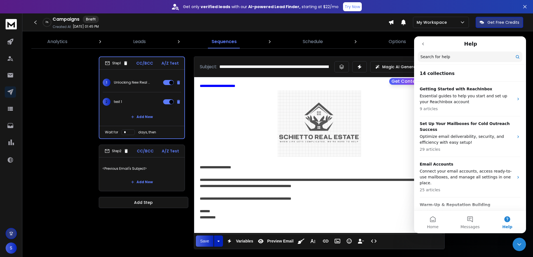
click at [169, 100] on button "button" at bounding box center [168, 101] width 11 height 5
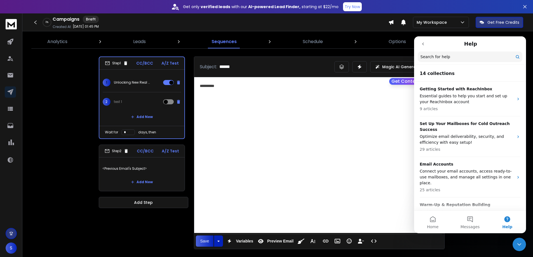
click at [169, 100] on button "button" at bounding box center [168, 101] width 11 height 5
click at [109, 79] on div "1 Unlocking New Real Estate Opportunities for [Recipient's Company]" at bounding box center [126, 83] width 47 height 8
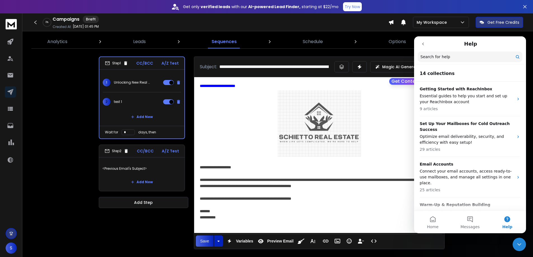
click at [117, 102] on p "test 1" at bounding box center [118, 102] width 8 height 4
type input "******"
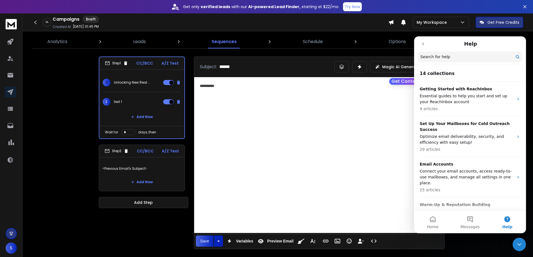
click at [122, 101] on div "2 test 1" at bounding box center [142, 101] width 78 height 19
click at [421, 44] on icon "go back" at bounding box center [423, 44] width 4 height 4
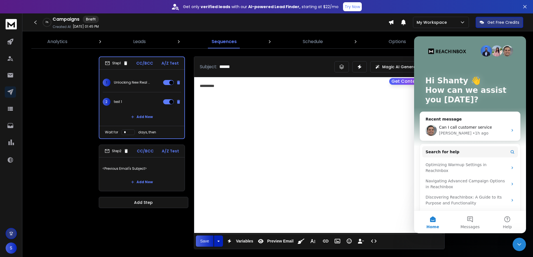
click at [521, 243] on icon "Close Intercom Messenger" at bounding box center [519, 244] width 7 height 7
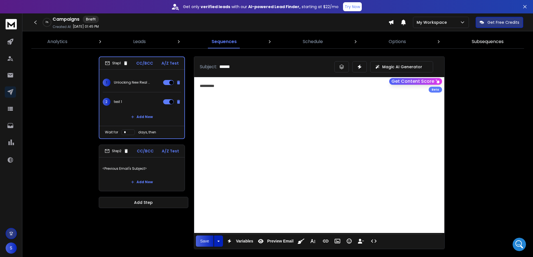
click at [480, 44] on p "Subsequences" at bounding box center [488, 41] width 32 height 7
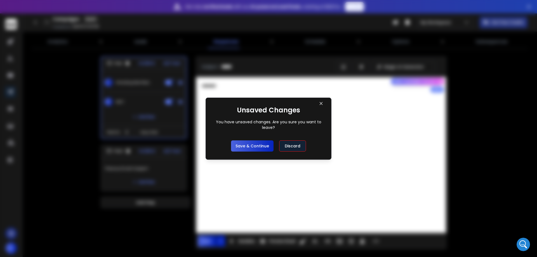
click at [268, 144] on button "Save & Continue" at bounding box center [252, 145] width 43 height 11
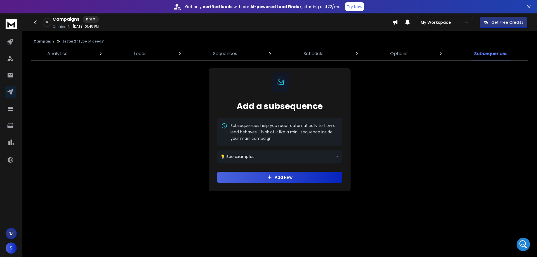
click at [243, 157] on span "💡 See examples" at bounding box center [238, 157] width 34 height 6
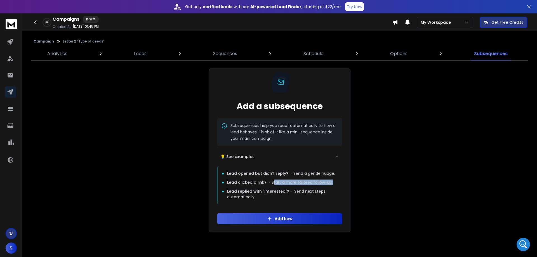
drag, startPoint x: 335, startPoint y: 182, endPoint x: 273, endPoint y: 186, distance: 61.4
click at [273, 186] on div "Lead opened but didn't reply? → Send a gentle nudge. Lead clicked a link? → Sta…" at bounding box center [280, 185] width 116 height 29
click at [428, 212] on div "Add a subsequence Subsequences help you react automatically to how a lead behav…" at bounding box center [280, 151] width 493 height 164
click at [308, 219] on button "Add New" at bounding box center [279, 218] width 125 height 11
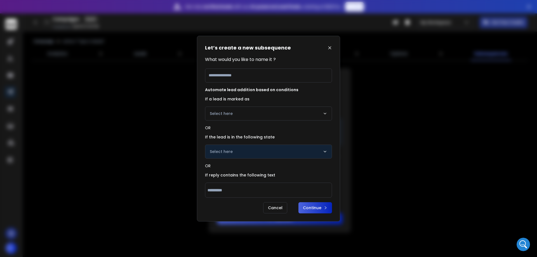
click at [303, 145] on button "Select here" at bounding box center [268, 152] width 127 height 14
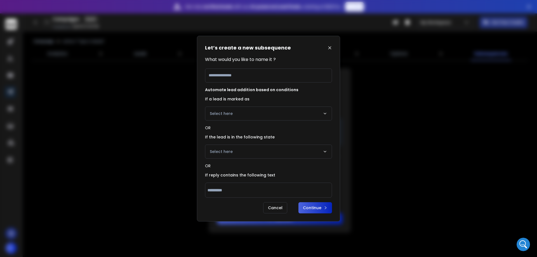
click at [312, 189] on input at bounding box center [269, 190] width 122 height 10
click at [299, 76] on input at bounding box center [268, 76] width 127 height 14
click at [331, 46] on icon at bounding box center [330, 47] width 3 height 3
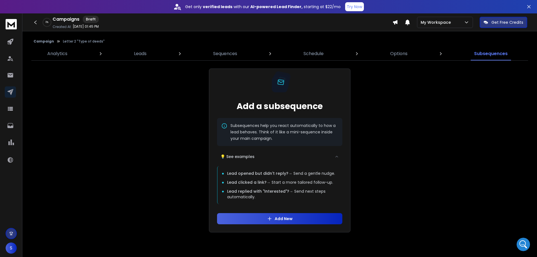
click at [12, 26] on img at bounding box center [11, 24] width 11 height 10
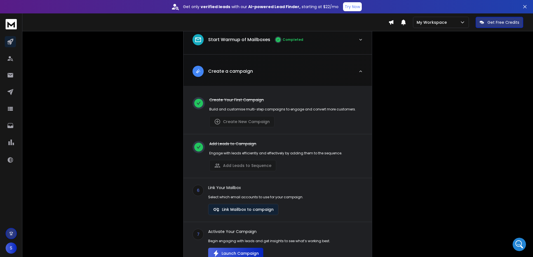
scroll to position [140, 0]
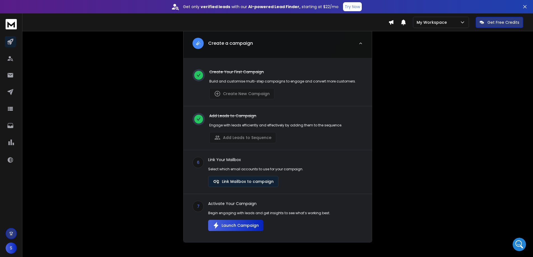
click at [262, 178] on button "Link Mailbox to campaign" at bounding box center [243, 181] width 70 height 11
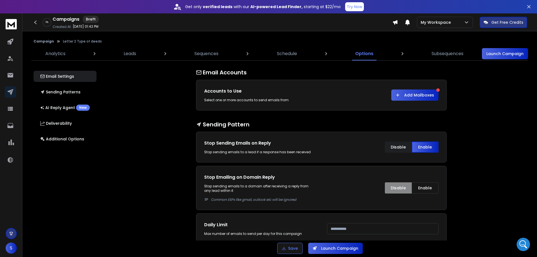
drag, startPoint x: 343, startPoint y: 226, endPoint x: 293, endPoint y: 228, distance: 50.2
click at [293, 228] on div "Daily Limit Max number of emails to send per day for this campaign ***" at bounding box center [321, 229] width 235 height 15
type input "***"
click at [417, 188] on button "Enable" at bounding box center [425, 187] width 27 height 11
click at [424, 97] on button "Add Mailboxes" at bounding box center [415, 95] width 47 height 11
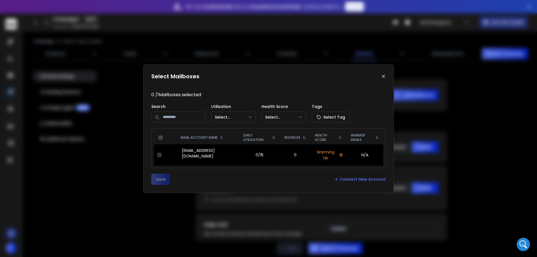
click at [239, 118] on button "Select..." at bounding box center [233, 117] width 45 height 11
click at [206, 116] on input at bounding box center [178, 117] width 54 height 11
click at [362, 181] on link "Connect New Account" at bounding box center [359, 180] width 51 height 6
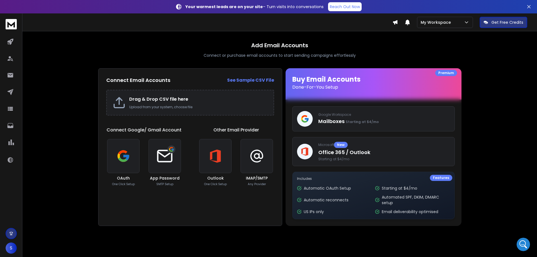
click at [262, 158] on icon at bounding box center [257, 156] width 12 height 12
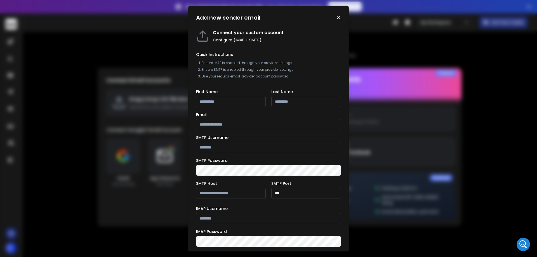
click at [237, 99] on input "text" at bounding box center [231, 101] width 70 height 11
type input "******"
type input "********"
click at [239, 125] on input "email" at bounding box center [268, 124] width 145 height 11
click at [207, 124] on input "email" at bounding box center [268, 124] width 145 height 11
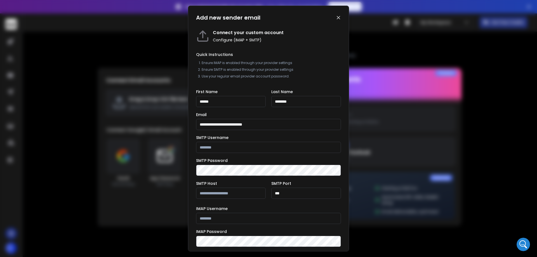
type input "**********"
click at [300, 149] on input "text" at bounding box center [268, 147] width 145 height 11
type input "**********"
click at [212, 195] on input "text" at bounding box center [231, 193] width 70 height 11
click at [219, 193] on input "text" at bounding box center [231, 193] width 70 height 11
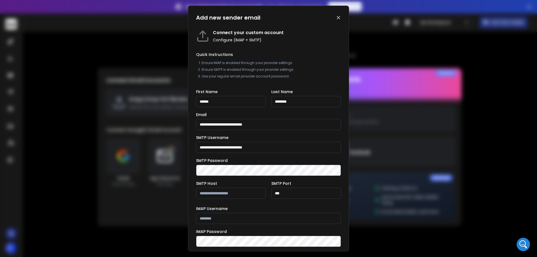
paste input "**********"
type input "**********"
drag, startPoint x: 314, startPoint y: 192, endPoint x: 268, endPoint y: 193, distance: 45.9
click at [268, 193] on div "**********" at bounding box center [268, 192] width 145 height 20
type input "***"
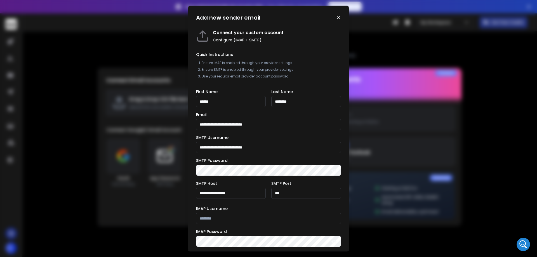
click at [229, 216] on input "text" at bounding box center [268, 218] width 145 height 11
click at [221, 218] on input "text" at bounding box center [268, 218] width 145 height 11
paste input "**********"
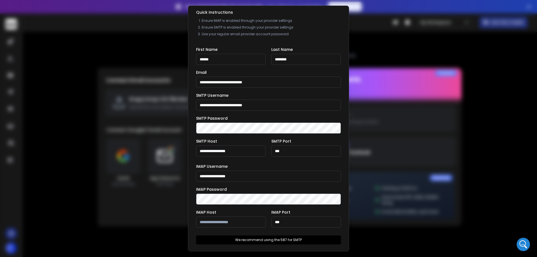
scroll to position [56, 0]
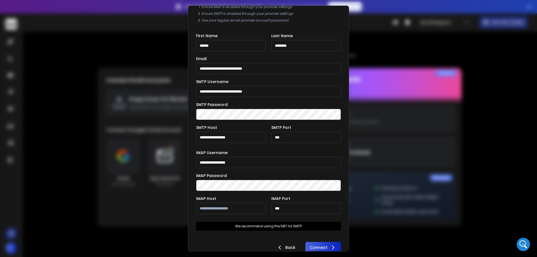
type input "**********"
click at [236, 208] on input "text" at bounding box center [231, 208] width 70 height 11
paste input "**********"
type input "**********"
drag, startPoint x: 245, startPoint y: 163, endPoint x: 189, endPoint y: 162, distance: 56.0
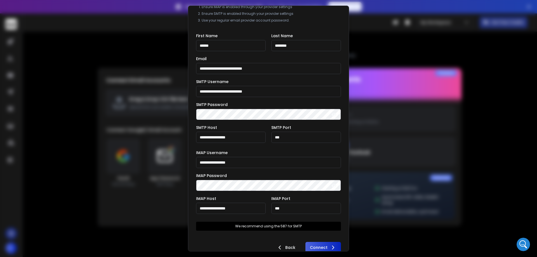
click at [189, 162] on div "**********" at bounding box center [268, 129] width 161 height 246
type input "**********"
click at [317, 247] on button "Connect" at bounding box center [324, 247] width 36 height 11
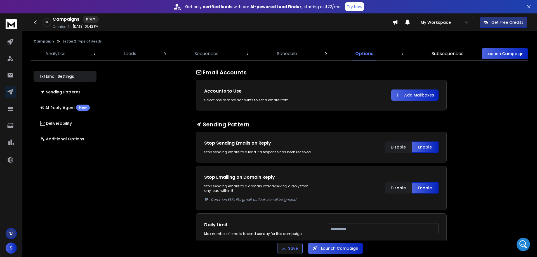
click at [437, 54] on p "Subsequences" at bounding box center [448, 53] width 32 height 7
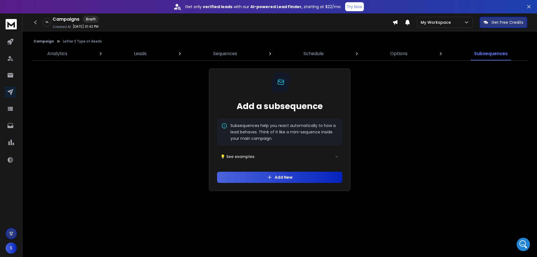
click at [399, 118] on div "Add a subsequence Subsequences help you react automatically to how a lead behav…" at bounding box center [280, 130] width 493 height 123
click at [278, 174] on button "Add New" at bounding box center [279, 177] width 125 height 11
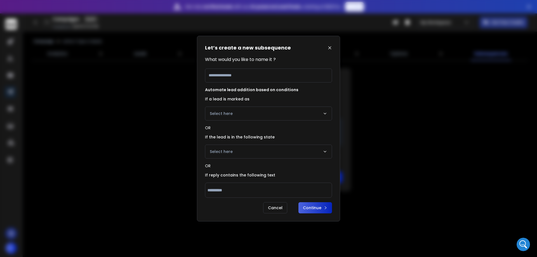
click at [380, 132] on div "Let’s create a new subsequence What would you like to name it ? Automate lead a…" at bounding box center [268, 128] width 537 height 197
click at [160, 69] on div "Let’s create a new subsequence What would you like to name it ? Automate lead a…" at bounding box center [268, 128] width 537 height 197
click at [272, 210] on p "Cancel" at bounding box center [275, 207] width 24 height 11
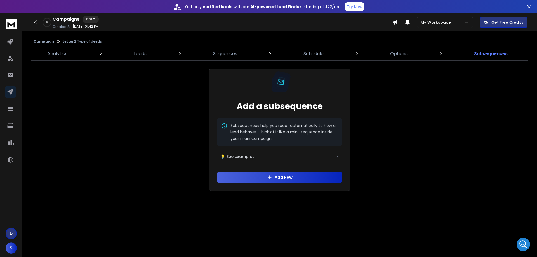
click at [119, 85] on div "Add a subsequence Subsequences help you react automatically to how a lead behav…" at bounding box center [280, 130] width 493 height 123
click at [12, 25] on img at bounding box center [11, 24] width 11 height 10
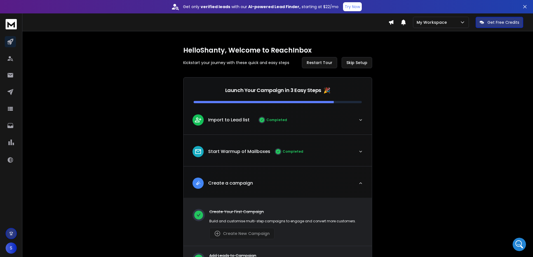
scroll to position [140, 0]
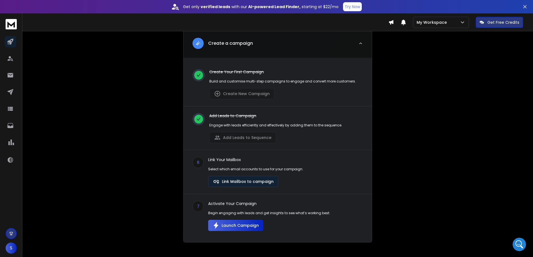
click at [243, 182] on button "Link Mailbox to campaign" at bounding box center [243, 181] width 70 height 11
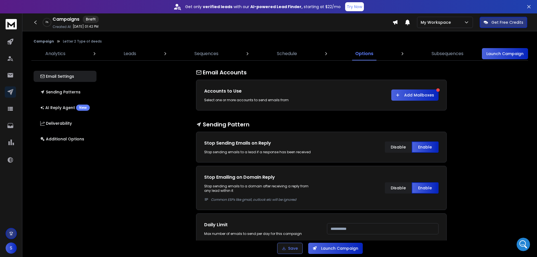
click at [8, 26] on img at bounding box center [11, 24] width 11 height 10
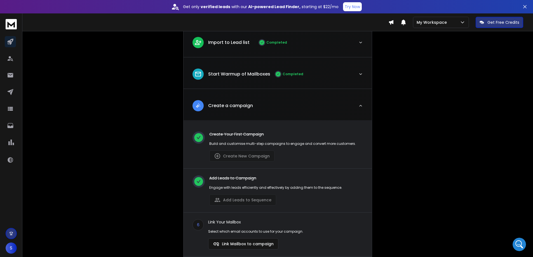
scroll to position [56, 0]
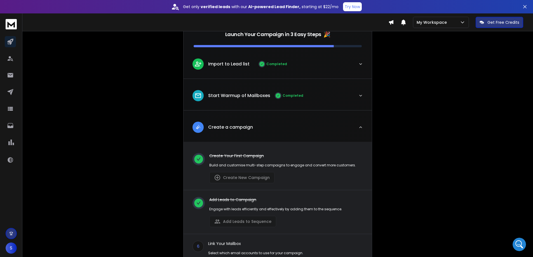
click at [267, 95] on p "Start Warmup of Mailboxes" at bounding box center [239, 95] width 62 height 7
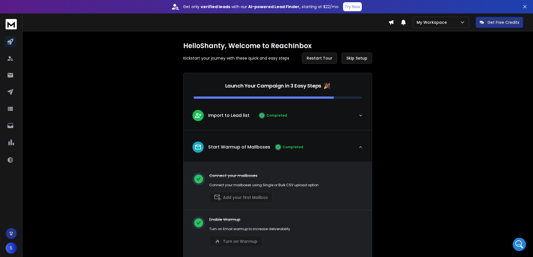
scroll to position [0, 0]
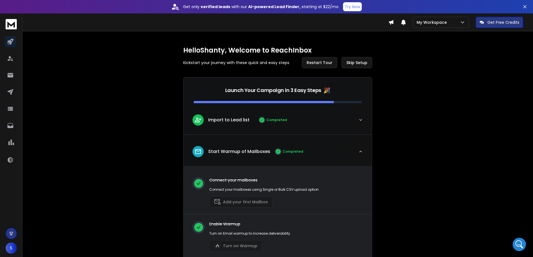
click at [11, 24] on img at bounding box center [11, 24] width 11 height 10
click at [10, 43] on icon at bounding box center [10, 42] width 6 height 6
click at [13, 58] on icon at bounding box center [10, 58] width 7 height 7
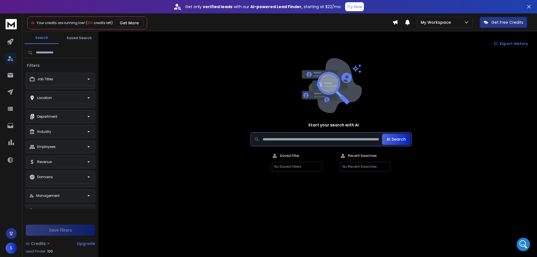
click at [13, 24] on img at bounding box center [11, 24] width 11 height 10
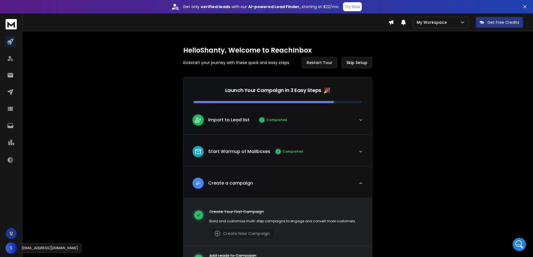
click at [13, 248] on span "S" at bounding box center [11, 248] width 11 height 11
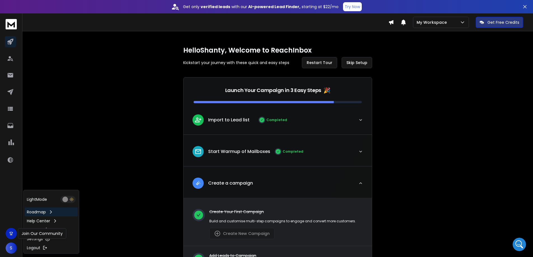
click at [13, 233] on link at bounding box center [11, 233] width 11 height 11
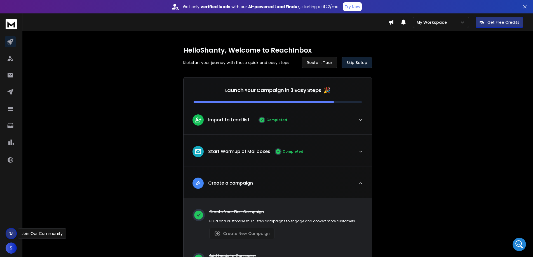
click at [359, 63] on span "Skip Setup" at bounding box center [356, 63] width 21 height 6
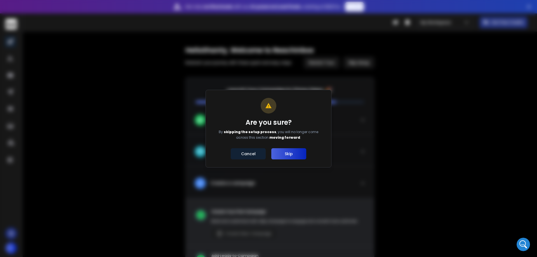
click at [248, 155] on button "Cancel" at bounding box center [248, 153] width 35 height 11
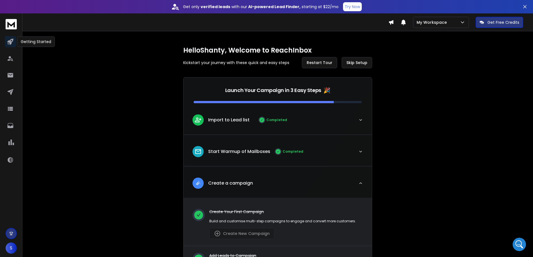
click at [11, 41] on icon at bounding box center [10, 42] width 6 height 6
click at [11, 26] on img at bounding box center [11, 24] width 11 height 10
click at [453, 21] on div "My Workspace" at bounding box center [441, 23] width 49 height 6
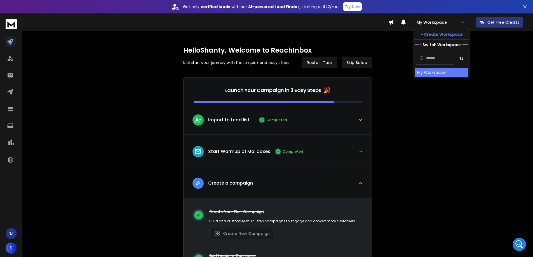
click at [415, 88] on div "Hello Shanty , Welcome to ReachInbox Kickstart your journey with these quick an…" at bounding box center [277, 214] width 493 height 355
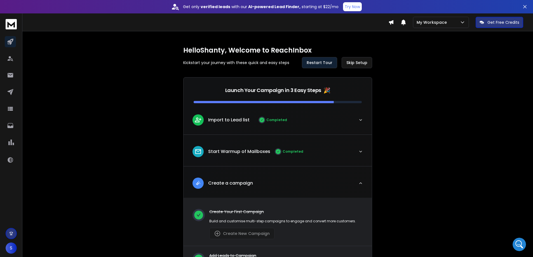
click at [333, 64] on button "Restart Tour" at bounding box center [319, 62] width 35 height 11
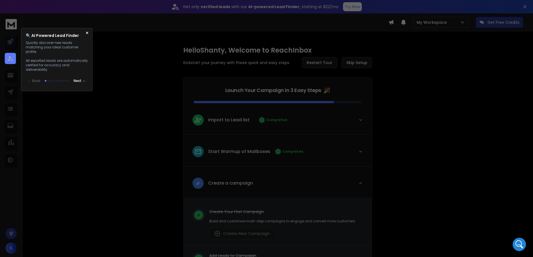
click at [86, 32] on button "×" at bounding box center [87, 33] width 4 height 5
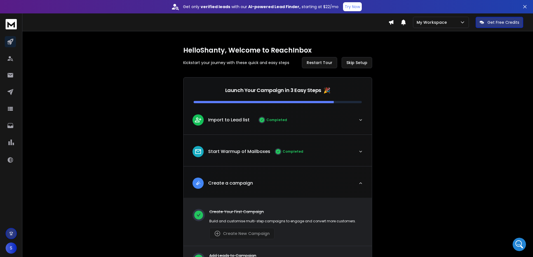
click at [13, 27] on img at bounding box center [11, 24] width 11 height 10
click at [8, 56] on icon at bounding box center [10, 58] width 7 height 7
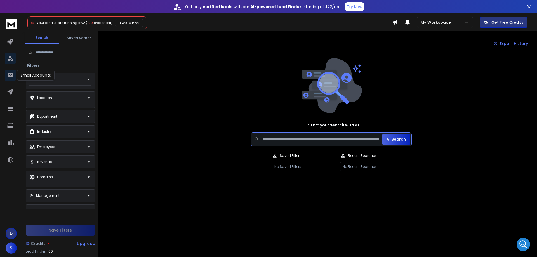
click at [12, 72] on icon at bounding box center [10, 75] width 7 height 7
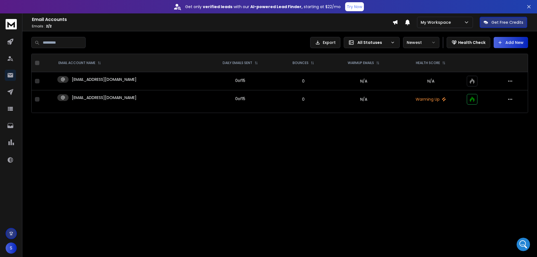
click at [475, 80] on icon at bounding box center [473, 81] width 6 height 6
click at [471, 82] on body "Get only verified leads with our AI-powered Lead Finder, starting at $22/mo Try…" at bounding box center [268, 128] width 537 height 257
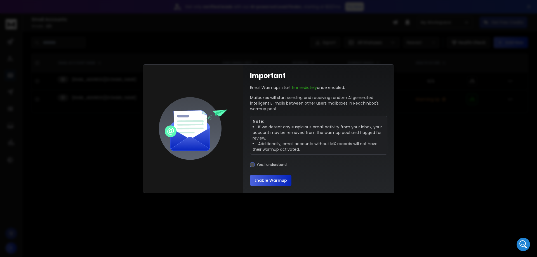
click at [252, 164] on button "Yes, I understand" at bounding box center [252, 165] width 4 height 4
click at [264, 179] on button "Enable Warmup" at bounding box center [270, 180] width 41 height 11
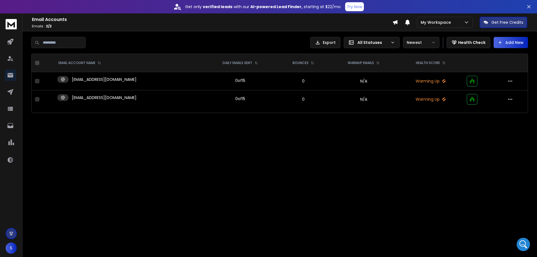
click at [508, 41] on button "Add New" at bounding box center [511, 42] width 34 height 11
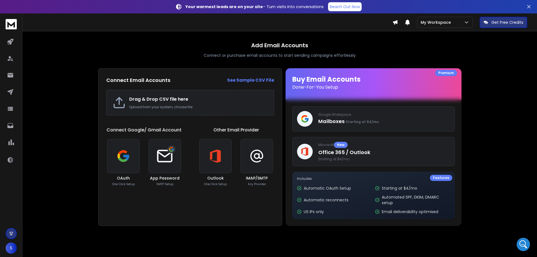
click at [263, 155] on icon at bounding box center [257, 156] width 12 height 12
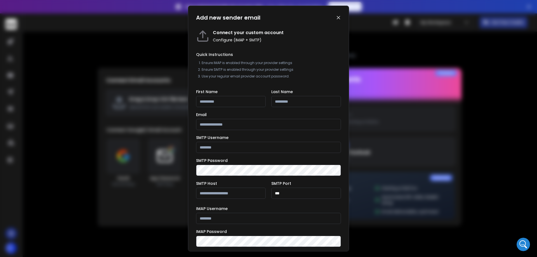
click at [142, 109] on div "Add new sender email Connect your custom account Configure (IMAP + SMTP) Quick …" at bounding box center [268, 128] width 537 height 257
click at [337, 15] on div "Add new sender email" at bounding box center [268, 18] width 145 height 8
click at [338, 18] on icon at bounding box center [338, 17] width 3 height 3
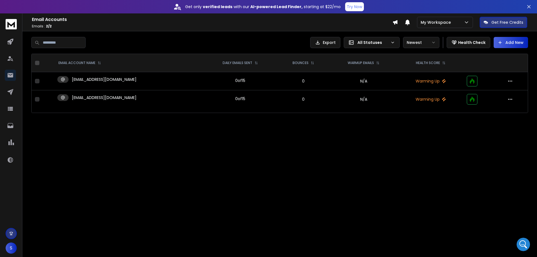
click at [514, 42] on button "Add New" at bounding box center [511, 42] width 34 height 11
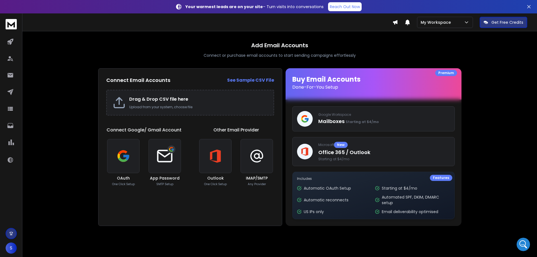
click at [253, 159] on icon at bounding box center [257, 156] width 14 height 17
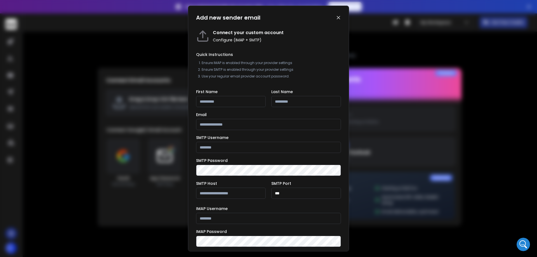
click at [228, 100] on input "text" at bounding box center [231, 101] width 70 height 11
type input "******"
type input "********"
click at [238, 126] on input "email" at bounding box center [268, 124] width 145 height 11
click at [219, 125] on input "email" at bounding box center [268, 124] width 145 height 11
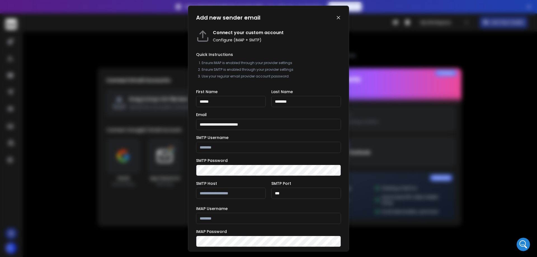
type input "**********"
click at [216, 149] on input "text" at bounding box center [268, 147] width 145 height 11
click at [221, 193] on input "text" at bounding box center [231, 193] width 70 height 11
paste input "**********"
type input "**********"
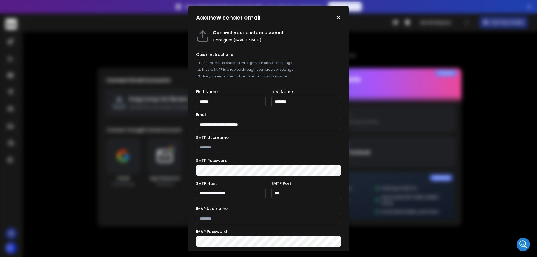
click at [225, 146] on input "text" at bounding box center [268, 147] width 145 height 11
type input "**********"
click at [336, 170] on icon at bounding box center [334, 170] width 5 height 3
click at [248, 218] on input "text" at bounding box center [268, 218] width 145 height 11
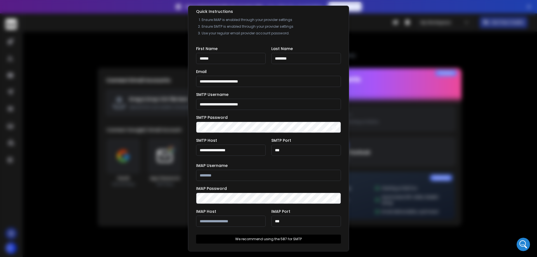
scroll to position [56, 0]
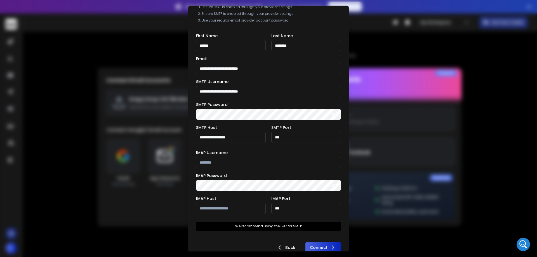
click at [223, 208] on input "text" at bounding box center [231, 208] width 70 height 11
paste input "**********"
type input "**********"
drag, startPoint x: 296, startPoint y: 137, endPoint x: 243, endPoint y: 140, distance: 53.0
click at [243, 140] on div "**********" at bounding box center [268, 136] width 145 height 20
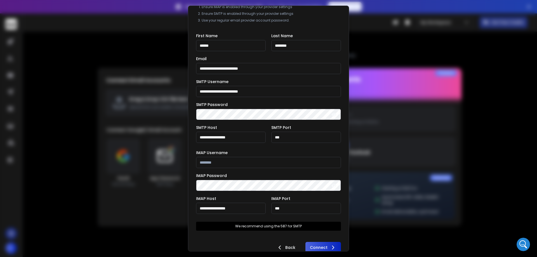
type input "***"
drag, startPoint x: 287, startPoint y: 209, endPoint x: 255, endPoint y: 209, distance: 32.2
click at [255, 209] on div "**********" at bounding box center [268, 207] width 145 height 20
type input "***"
click at [226, 161] on input "text" at bounding box center [268, 162] width 145 height 11
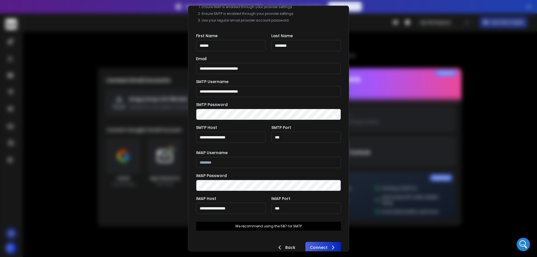
type input "**********"
click at [335, 185] on icon at bounding box center [334, 185] width 5 height 3
click at [257, 208] on input "**********" at bounding box center [231, 208] width 70 height 11
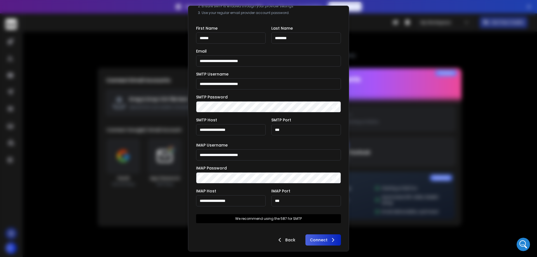
scroll to position [66, 0]
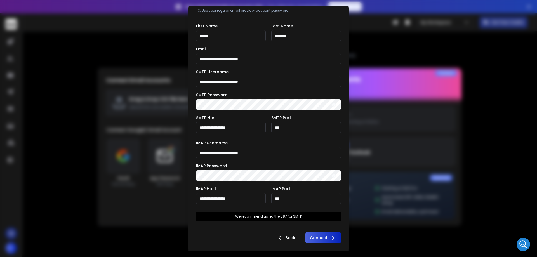
click at [333, 238] on icon at bounding box center [333, 238] width 7 height 7
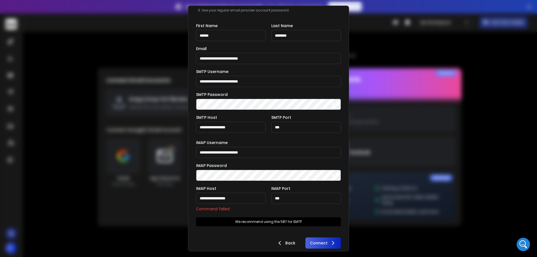
scroll to position [71, 0]
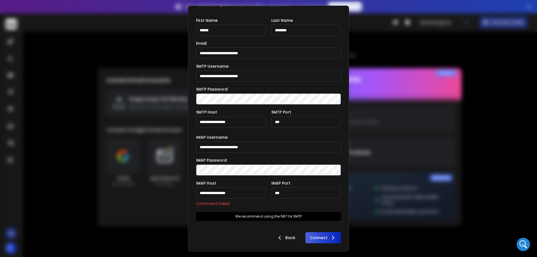
drag, startPoint x: 293, startPoint y: 122, endPoint x: 238, endPoint y: 122, distance: 54.6
click at [238, 122] on div "**********" at bounding box center [268, 120] width 145 height 20
type input "***"
click at [329, 236] on button "Connect" at bounding box center [324, 237] width 36 height 11
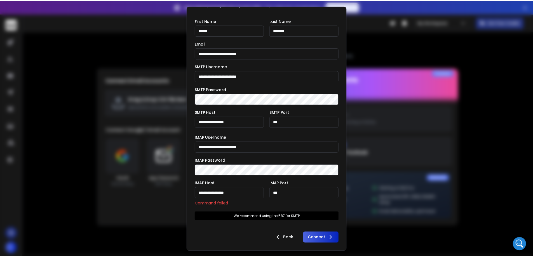
scroll to position [66, 0]
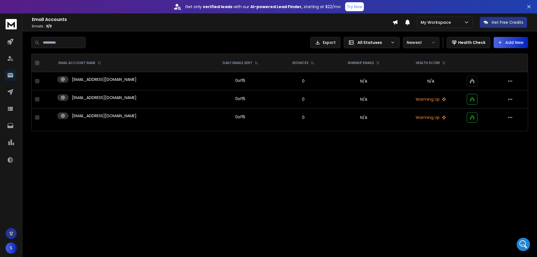
click at [473, 81] on icon at bounding box center [472, 81] width 5 height 6
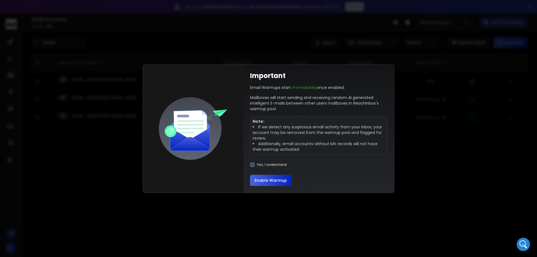
click at [254, 166] on button "Yes, I understand" at bounding box center [252, 165] width 4 height 4
click at [276, 182] on button "Enable Warmup" at bounding box center [270, 180] width 41 height 11
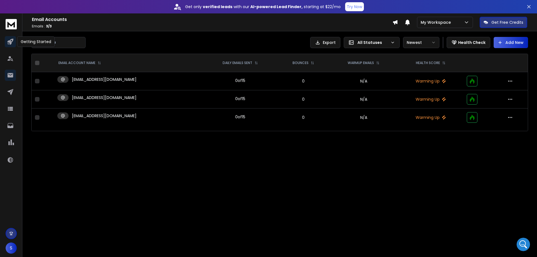
click at [10, 41] on icon at bounding box center [10, 42] width 6 height 6
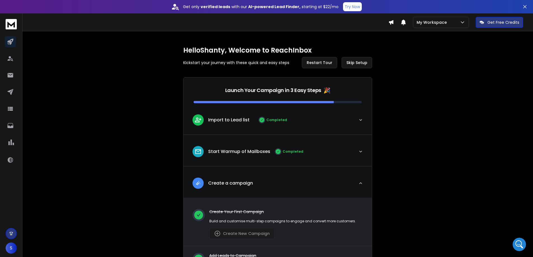
click at [7, 23] on img at bounding box center [11, 24] width 11 height 10
click at [11, 25] on img at bounding box center [11, 24] width 11 height 10
click at [432, 22] on p "My Workspace" at bounding box center [433, 23] width 32 height 6
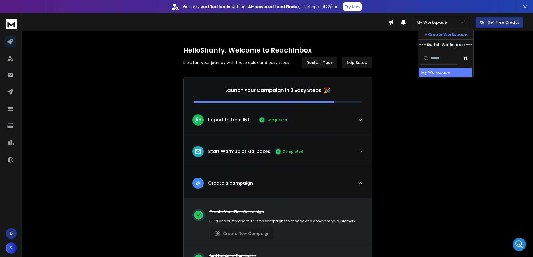
click at [56, 81] on div "Hello Shanty , Welcome to ReachInbox Kickstart your journey with these quick an…" at bounding box center [277, 214] width 493 height 355
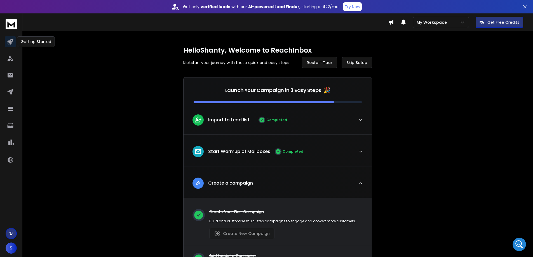
click at [15, 43] on link at bounding box center [10, 41] width 11 height 11
click at [10, 41] on icon at bounding box center [10, 42] width 6 height 6
click at [104, 60] on div "Hello Shanty , Welcome to ReachInbox Kickstart your journey with these quick an…" at bounding box center [277, 214] width 493 height 355
click at [11, 43] on icon at bounding box center [10, 42] width 6 height 6
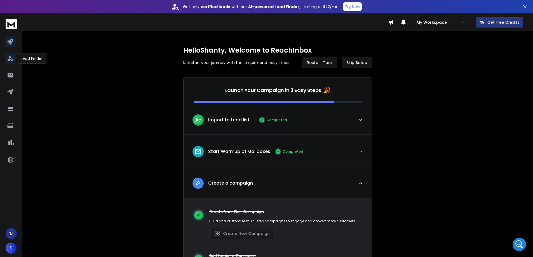
click at [10, 55] on icon at bounding box center [10, 58] width 7 height 7
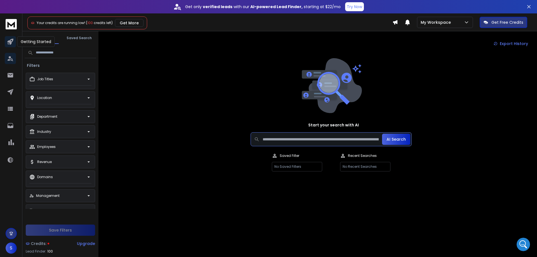
click at [11, 39] on icon at bounding box center [10, 41] width 7 height 7
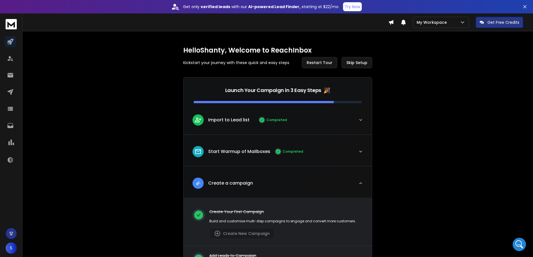
click at [11, 29] on img at bounding box center [11, 24] width 11 height 10
click at [8, 76] on icon at bounding box center [11, 75] width 6 height 4
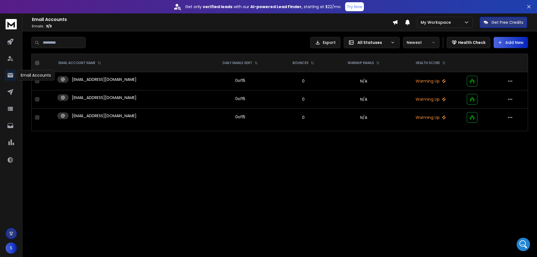
click at [508, 81] on button at bounding box center [510, 81] width 28 height 10
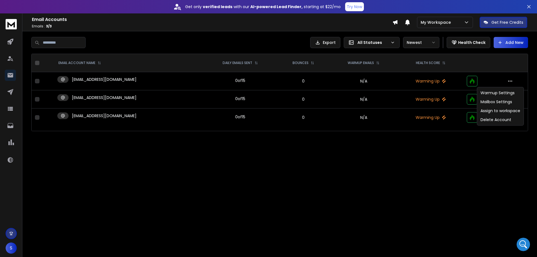
click at [470, 81] on icon at bounding box center [473, 81] width 6 height 6
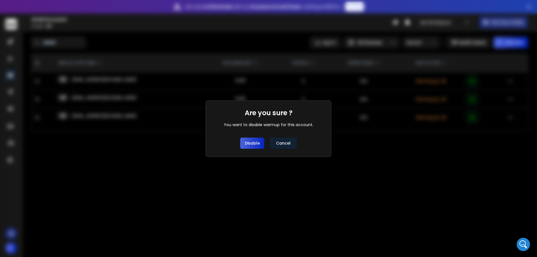
click at [280, 167] on div "Are you sure ? You want to disable warmup for this account. Disable Cancel" at bounding box center [268, 128] width 537 height 257
click at [284, 142] on button "Cancel" at bounding box center [283, 143] width 27 height 11
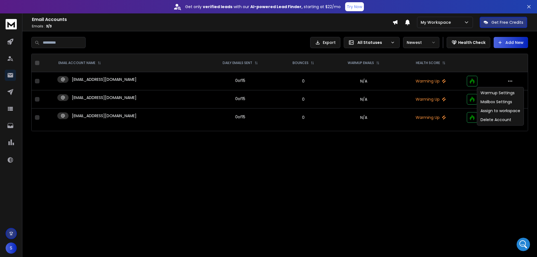
click at [512, 81] on icon at bounding box center [510, 81] width 4 height 1
click at [221, 168] on div "Get only verified leads with our AI-powered Lead Finder, starting at $22/mo Try…" at bounding box center [268, 128] width 537 height 257
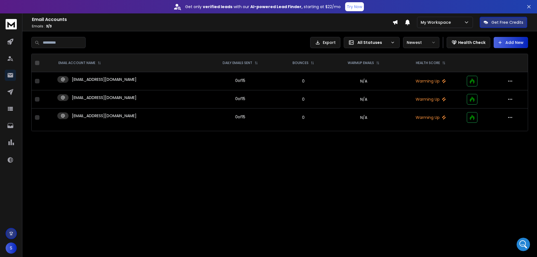
click at [155, 79] on div "guide@shanty-realestate.com" at bounding box center [128, 79] width 142 height 7
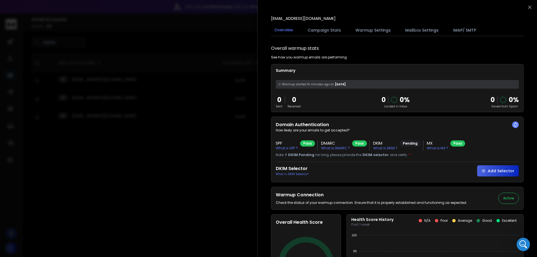
click at [499, 170] on button "Add Selector" at bounding box center [498, 170] width 42 height 11
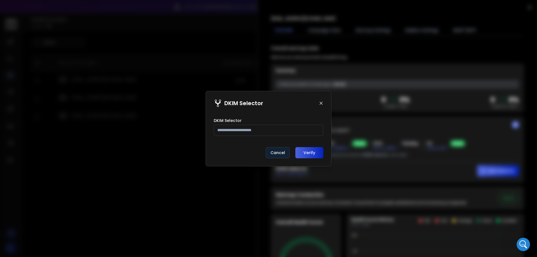
click at [280, 153] on p "Cancel" at bounding box center [278, 152] width 24 height 11
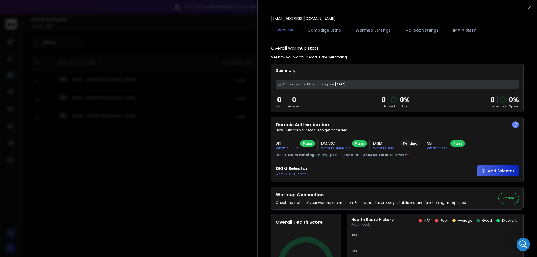
click at [329, 27] on button "Campaign Stats" at bounding box center [324, 30] width 40 height 12
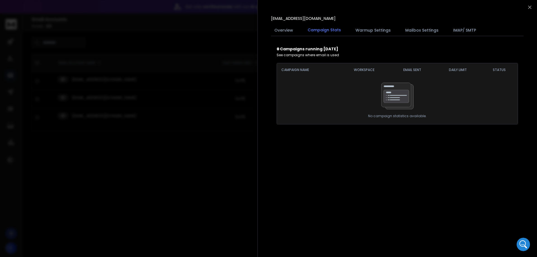
click at [368, 27] on button "Warmup Settings" at bounding box center [373, 30] width 42 height 12
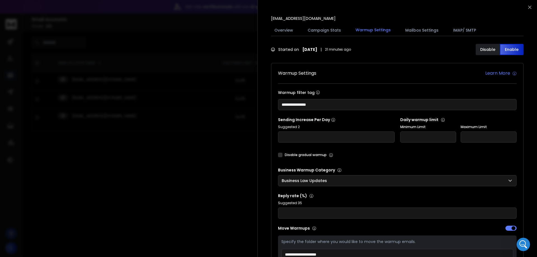
click at [421, 26] on button "Mailbox Settings" at bounding box center [422, 30] width 40 height 12
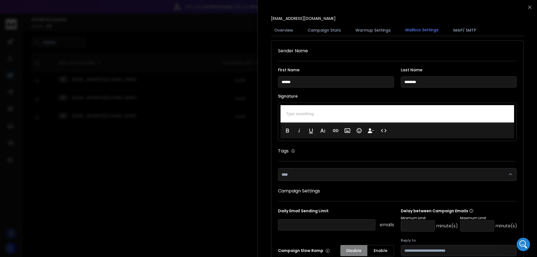
click at [351, 114] on div at bounding box center [397, 114] width 222 height 6
click at [323, 175] on input at bounding box center [302, 175] width 44 height 10
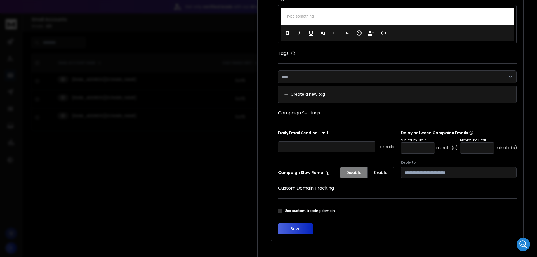
scroll to position [78, 0]
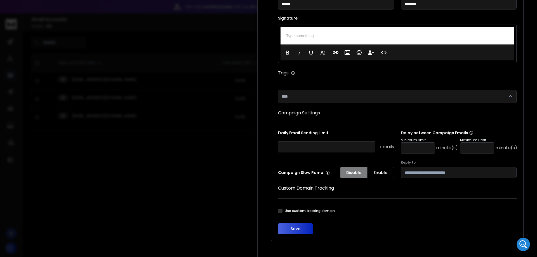
drag, startPoint x: 316, startPoint y: 147, endPoint x: 238, endPoint y: 148, distance: 78.4
click at [238, 148] on body "Get only verified leads with our AI-powered Lead Finder, starting at $22/mo Try…" at bounding box center [268, 128] width 537 height 257
type input "**"
drag, startPoint x: 419, startPoint y: 150, endPoint x: 379, endPoint y: 150, distance: 40.3
click at [379, 150] on div "Daily Email Sending Limit ** emails Delay between Campaign Emails Minimum Limit…" at bounding box center [397, 154] width 239 height 48
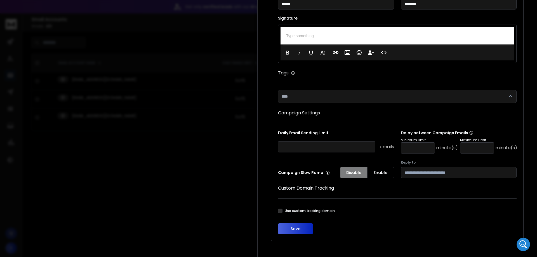
click at [473, 149] on input "**" at bounding box center [477, 147] width 34 height 11
drag, startPoint x: 473, startPoint y: 149, endPoint x: 450, endPoint y: 148, distance: 23.2
click at [450, 148] on div "Minimum Limit * minute(s) Maximum Limit ** minute(s)" at bounding box center [459, 146] width 116 height 16
drag, startPoint x: 405, startPoint y: 149, endPoint x: 391, endPoint y: 149, distance: 14.0
click at [392, 149] on div "Daily Email Sending Limit ** emails Delay between Campaign Emails Minimum Limit…" at bounding box center [397, 154] width 239 height 48
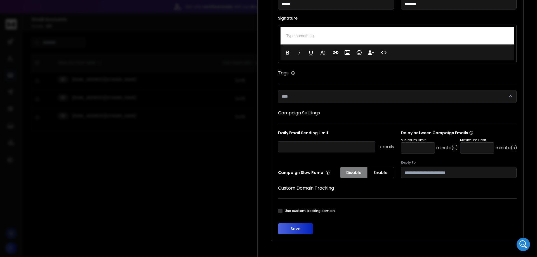
type input "*"
drag, startPoint x: 472, startPoint y: 147, endPoint x: 447, endPoint y: 147, distance: 24.9
click at [447, 147] on div "Minimum Limit * minute(s) Maximum Limit ** minute(s)" at bounding box center [459, 146] width 116 height 16
type input "*"
click at [449, 195] on form "First Name ****** Last Name ******** Signature Type something Clear Formatting …" at bounding box center [397, 112] width 239 height 245
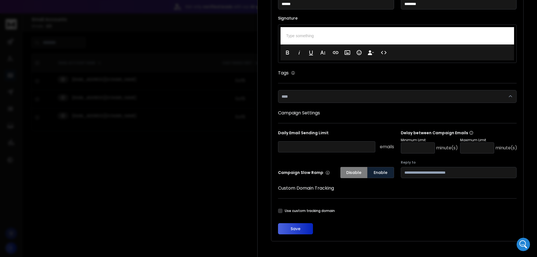
click at [379, 174] on button "Enable" at bounding box center [380, 172] width 27 height 11
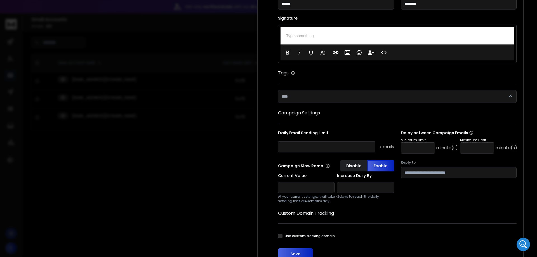
click at [301, 188] on input "*" at bounding box center [306, 187] width 57 height 11
click at [344, 210] on form "First Name ****** Last Name ******** Signature Type something Clear Formatting …" at bounding box center [397, 125] width 239 height 270
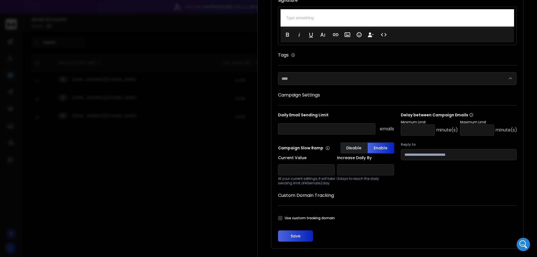
scroll to position [103, 0]
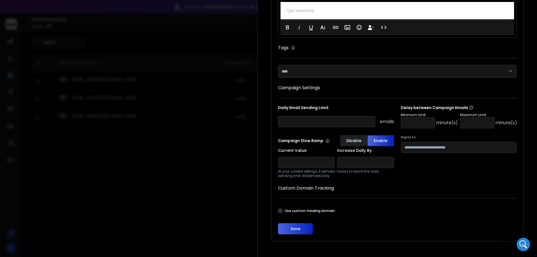
click at [281, 212] on button "Reply to" at bounding box center [280, 211] width 4 height 4
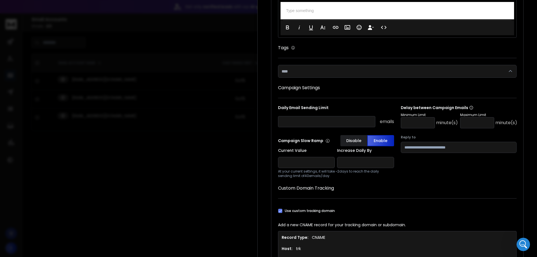
scroll to position [159, 0]
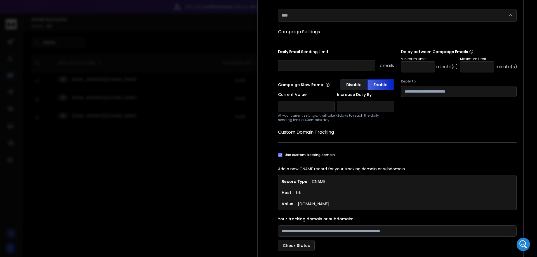
click at [328, 180] on div "Record Type: CNAME" at bounding box center [397, 182] width 231 height 6
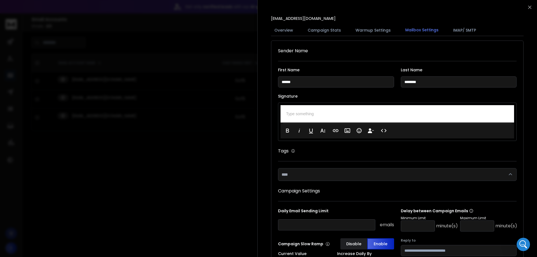
click at [360, 30] on button "Warmup Settings" at bounding box center [373, 30] width 42 height 12
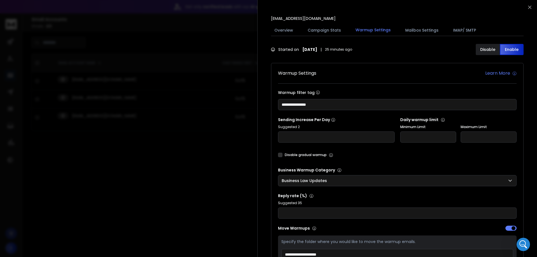
click at [330, 28] on button "Campaign Stats" at bounding box center [324, 30] width 40 height 12
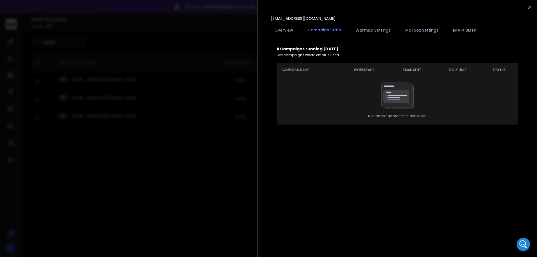
click at [283, 26] on button "Overview" at bounding box center [283, 30] width 25 height 12
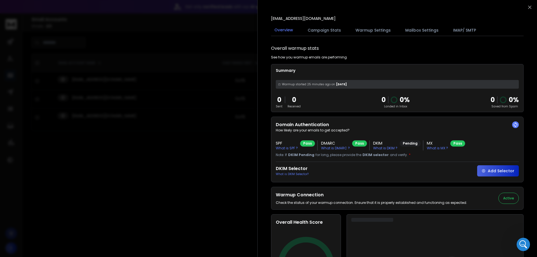
click at [490, 169] on button "Add Selector" at bounding box center [498, 170] width 42 height 11
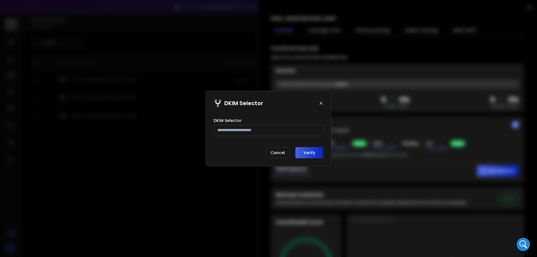
click at [238, 129] on input "text" at bounding box center [269, 130] width 110 height 11
paste input "******"
drag, startPoint x: 240, startPoint y: 132, endPoint x: 168, endPoint y: 131, distance: 71.9
click at [168, 131] on div "DKIM Selector DKIM Selector ****** Cancel Verify" at bounding box center [268, 128] width 537 height 87
paste input "**********"
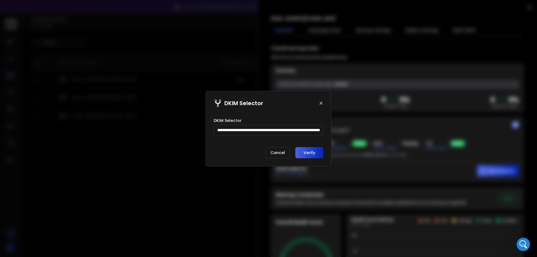
scroll to position [0, 60]
type input "**********"
click at [308, 154] on button "Verify" at bounding box center [310, 152] width 28 height 11
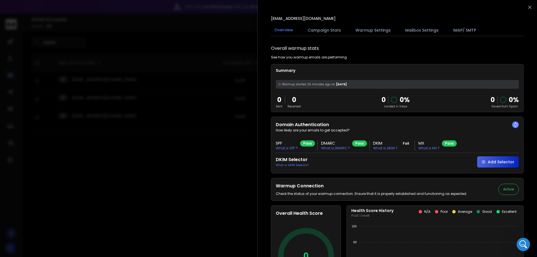
click at [400, 144] on div "Fail" at bounding box center [406, 143] width 13 height 6
click at [405, 144] on div "Fail" at bounding box center [406, 143] width 13 height 6
click at [487, 162] on button "Add Selector" at bounding box center [498, 161] width 42 height 11
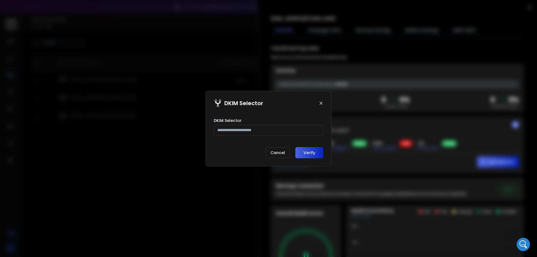
click at [271, 129] on input "text" at bounding box center [269, 130] width 110 height 11
paste input "**********"
type input "**********"
click at [311, 151] on button "Verify" at bounding box center [310, 152] width 28 height 11
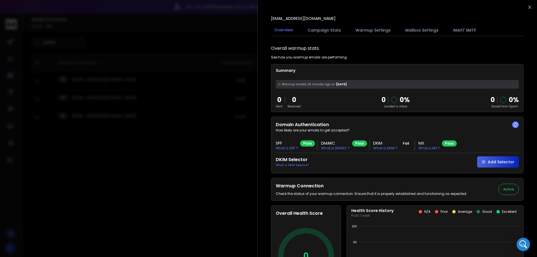
click at [404, 143] on div "Fail" at bounding box center [406, 143] width 13 height 6
click at [430, 27] on button "Mailbox Settings" at bounding box center [422, 30] width 40 height 12
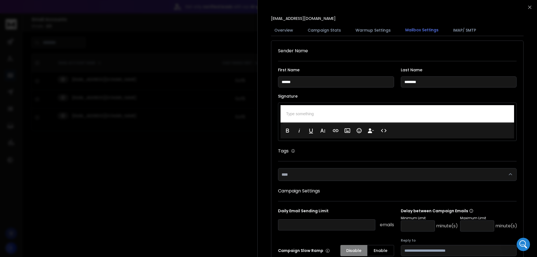
click at [461, 27] on button "IMAP/ SMTP" at bounding box center [465, 30] width 30 height 12
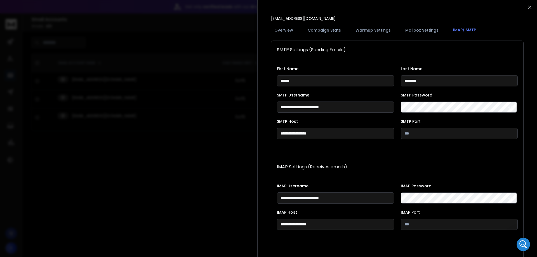
click at [428, 27] on button "Mailbox Settings" at bounding box center [422, 30] width 40 height 12
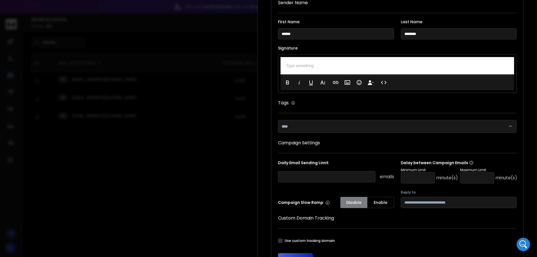
scroll to position [78, 0]
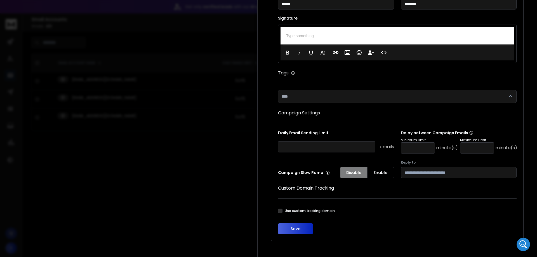
click at [281, 212] on button "Reply to" at bounding box center [280, 211] width 4 height 4
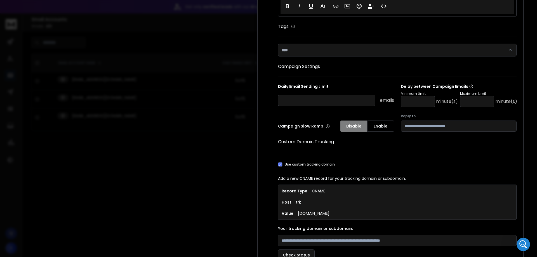
scroll to position [134, 0]
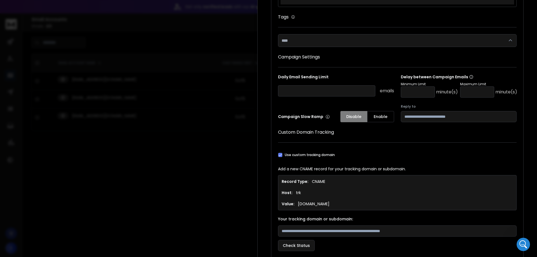
click at [325, 179] on div "Record Type: CNAME" at bounding box center [397, 182] width 231 height 6
click at [324, 182] on p "CNAME" at bounding box center [318, 182] width 13 height 6
click at [314, 181] on p "CNAME" at bounding box center [318, 182] width 13 height 6
click at [325, 181] on div "Record Type: CNAME" at bounding box center [397, 182] width 231 height 6
click at [293, 194] on div "Host: trk" at bounding box center [397, 193] width 231 height 6
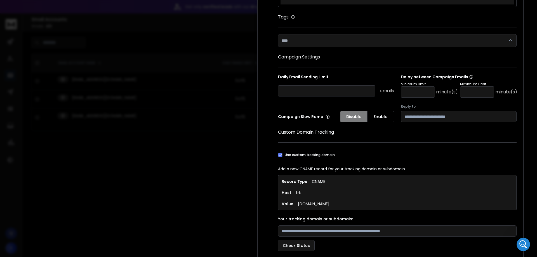
drag, startPoint x: 302, startPoint y: 194, endPoint x: 268, endPoint y: 178, distance: 37.2
click at [268, 178] on div "guide@shanty-realestate.com Overview Campaign Stats Warmup Settings Mailbox Set…" at bounding box center [397, 79] width 266 height 412
drag, startPoint x: 333, startPoint y: 205, endPoint x: 298, endPoint y: 204, distance: 34.4
click at [298, 204] on div "Value: custom.trkly.net" at bounding box center [397, 204] width 231 height 6
drag, startPoint x: 322, startPoint y: 205, endPoint x: 330, endPoint y: 205, distance: 8.1
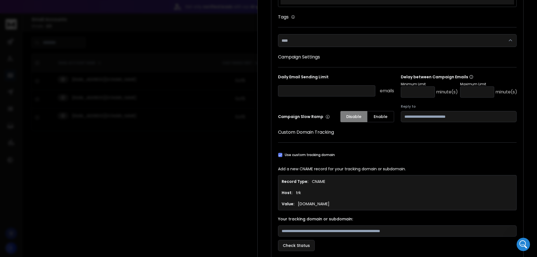
click at [322, 205] on p "custom.trkly.net" at bounding box center [314, 204] width 32 height 6
click at [329, 205] on div "Value: custom.trkly.net" at bounding box center [397, 204] width 231 height 6
click at [315, 232] on input at bounding box center [397, 231] width 239 height 11
click at [325, 229] on input at bounding box center [397, 231] width 239 height 11
type input "*"
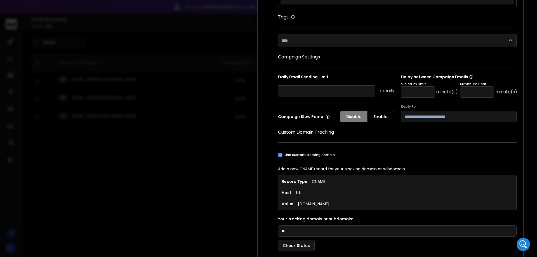
type input "*"
type input "**********"
click at [310, 243] on button "Check Status" at bounding box center [296, 245] width 37 height 11
click at [306, 193] on div "Host: trk" at bounding box center [397, 193] width 231 height 6
click at [306, 204] on p "custom.trkly.net" at bounding box center [314, 204] width 32 height 6
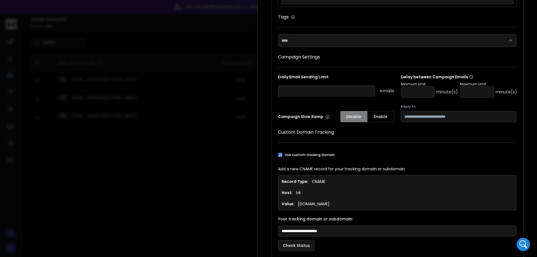
drag, startPoint x: 306, startPoint y: 204, endPoint x: 333, endPoint y: 203, distance: 27.4
click at [333, 203] on div "Value: custom.trkly.net" at bounding box center [397, 204] width 231 height 6
click at [280, 155] on button "Reply to" at bounding box center [280, 155] width 4 height 4
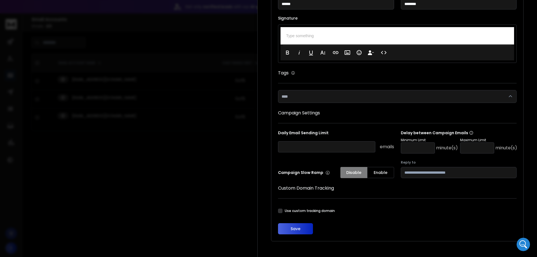
click at [279, 209] on button "Reply to" at bounding box center [280, 211] width 4 height 4
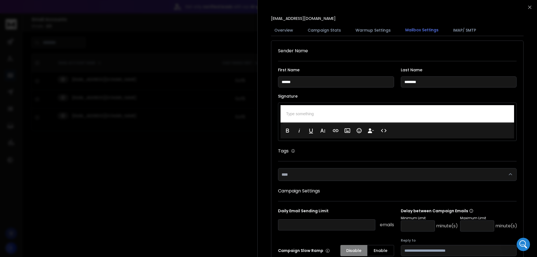
scroll to position [169, 0]
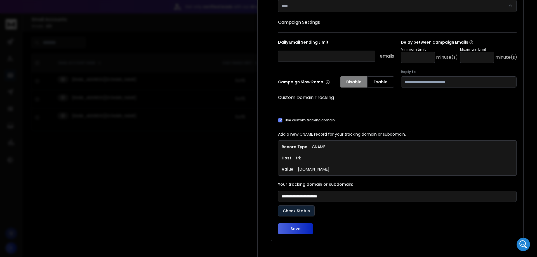
click at [302, 208] on button "Check Status" at bounding box center [296, 210] width 37 height 11
drag, startPoint x: 351, startPoint y: 200, endPoint x: 265, endPoint y: 195, distance: 86.0
click at [243, 202] on body "Get only verified leads with our AI-powered Lead Finder, starting at $22/mo Try…" at bounding box center [268, 128] width 537 height 257
paste input "**********"
click at [303, 211] on button "Check Status" at bounding box center [296, 210] width 37 height 11
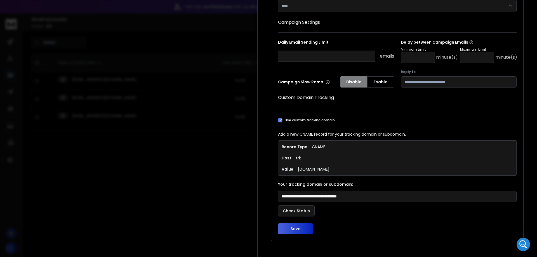
click at [381, 199] on input "**********" at bounding box center [397, 196] width 239 height 11
type input "*"
click at [529, 247] on div "Open Intercom Messenger" at bounding box center [523, 244] width 18 height 18
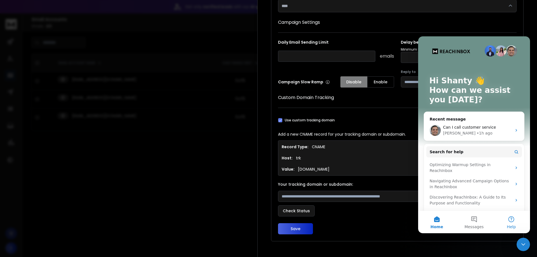
click at [510, 216] on button "Help" at bounding box center [511, 222] width 37 height 22
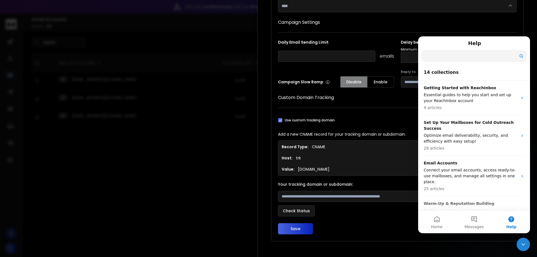
click at [477, 53] on input "Search for help" at bounding box center [474, 56] width 104 height 11
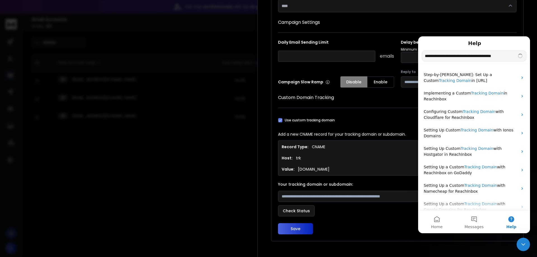
type input "**********"
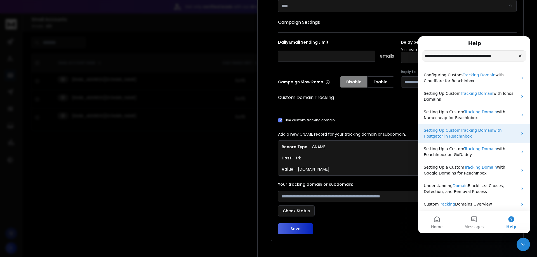
scroll to position [0, 0]
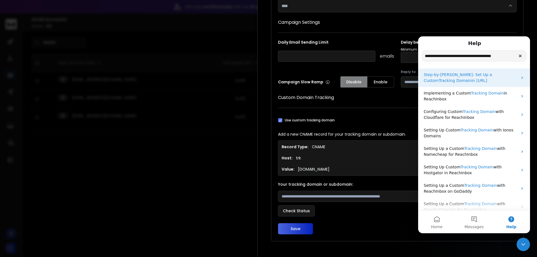
click at [488, 75] on span "Step-by-Step Guide: Set Up a Custom" at bounding box center [458, 77] width 68 height 10
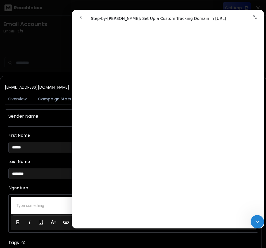
scroll to position [168, 0]
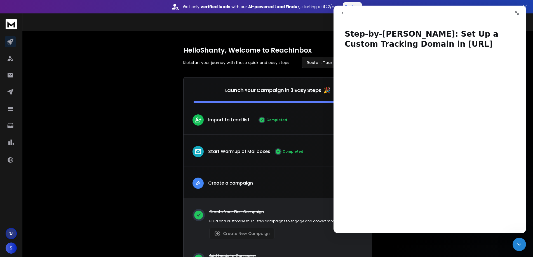
click at [517, 244] on icon "Close Intercom Messenger" at bounding box center [519, 244] width 7 height 7
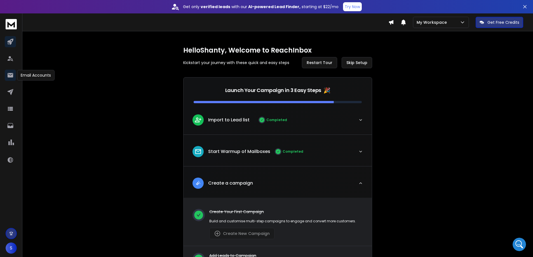
click at [12, 76] on icon at bounding box center [11, 75] width 6 height 4
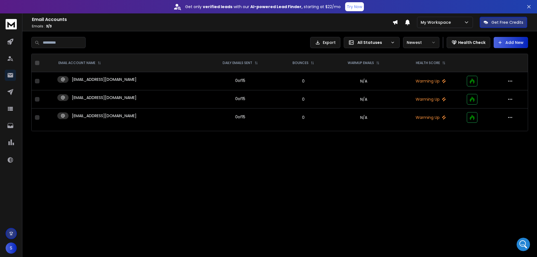
click at [510, 81] on icon at bounding box center [510, 81] width 5 height 5
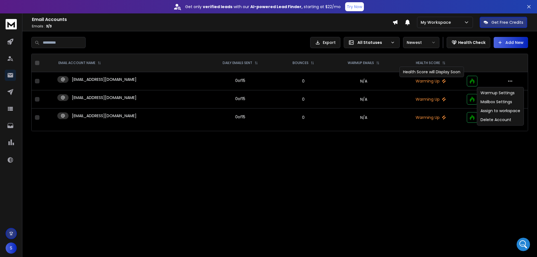
click at [416, 80] on p "Warming Up" at bounding box center [431, 81] width 58 height 6
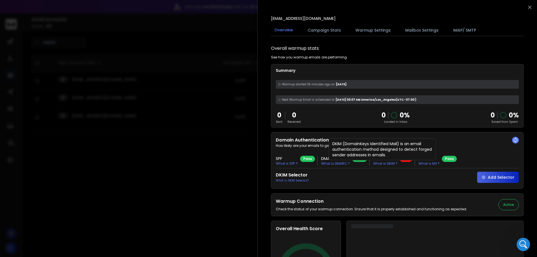
click at [391, 163] on p "What is DKIM ?" at bounding box center [385, 163] width 24 height 4
click at [501, 179] on button "Add Selector" at bounding box center [498, 177] width 42 height 11
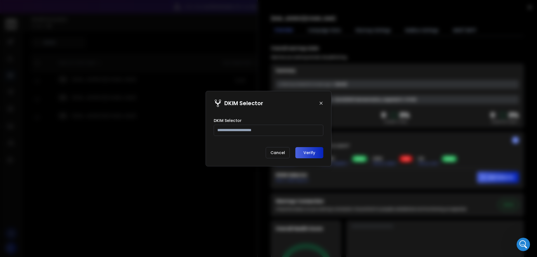
click at [322, 103] on icon at bounding box center [321, 103] width 3 height 3
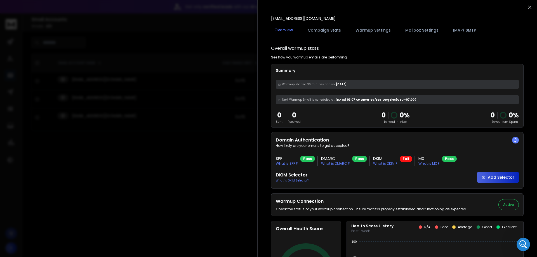
click at [489, 175] on button "Add Selector" at bounding box center [498, 177] width 42 height 11
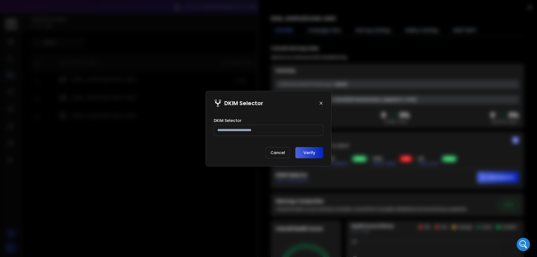
click at [279, 148] on p "Cancel" at bounding box center [278, 152] width 24 height 11
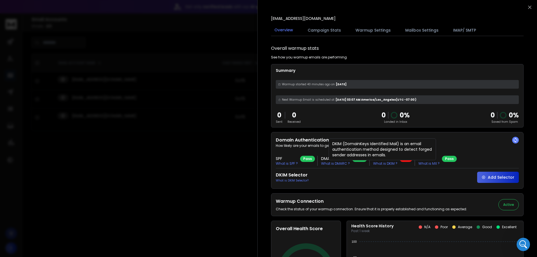
click at [387, 163] on p "What is DKIM ?" at bounding box center [385, 163] width 24 height 4
click at [368, 29] on button "Warmup Settings" at bounding box center [373, 30] width 42 height 12
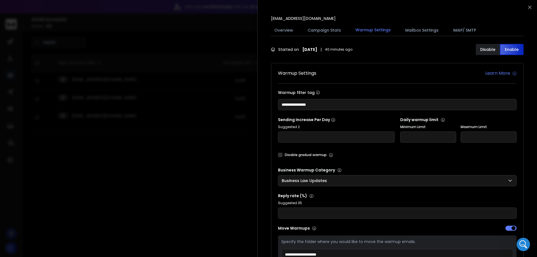
scroll to position [90, 0]
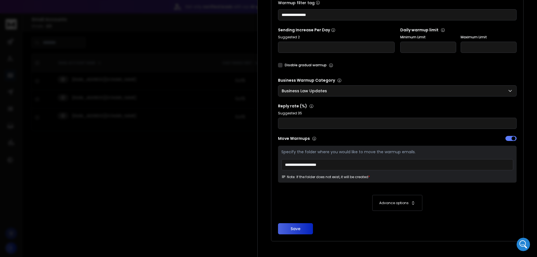
click at [341, 126] on input "**" at bounding box center [397, 123] width 239 height 11
click at [432, 121] on input "**" at bounding box center [397, 123] width 239 height 11
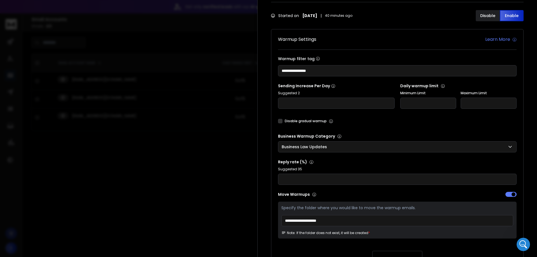
scroll to position [0, 0]
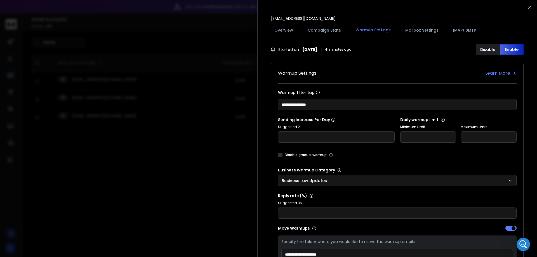
click at [414, 27] on button "Mailbox Settings" at bounding box center [422, 30] width 40 height 12
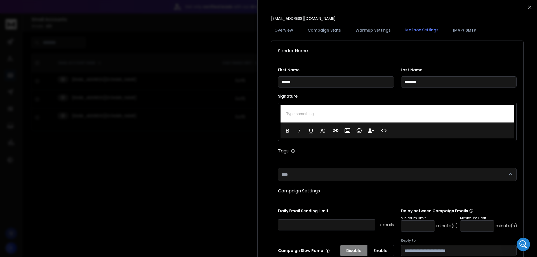
scroll to position [78, 0]
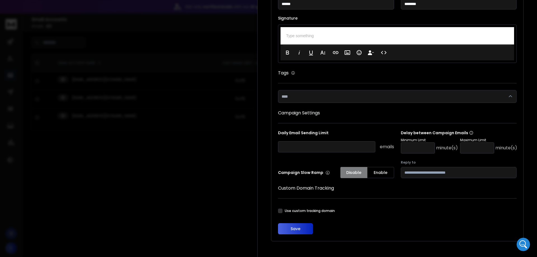
click at [310, 209] on label "Use custom tracking domain" at bounding box center [310, 211] width 50 height 4
click at [319, 210] on label "Use custom tracking domain" at bounding box center [310, 211] width 50 height 4
click at [291, 210] on label "Use custom tracking domain" at bounding box center [310, 211] width 50 height 4
click at [281, 213] on button "Reply to" at bounding box center [280, 211] width 4 height 4
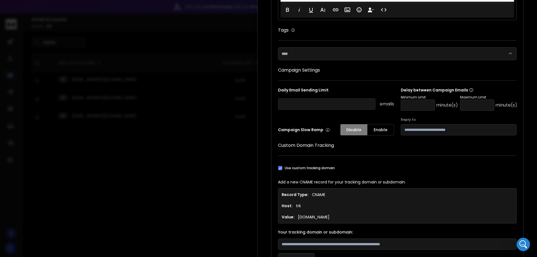
scroll to position [134, 0]
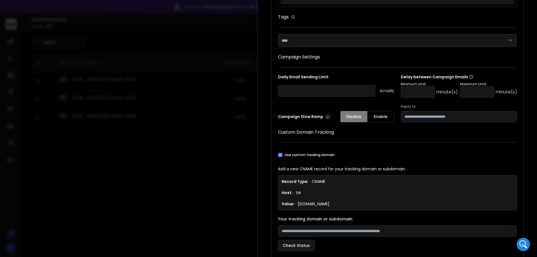
drag, startPoint x: 329, startPoint y: 204, endPoint x: 304, endPoint y: 203, distance: 25.5
click at [298, 201] on div "Value: custom.trkly.net" at bounding box center [397, 204] width 231 height 6
copy p "custom.trkly.net"
click at [295, 232] on input at bounding box center [397, 231] width 239 height 11
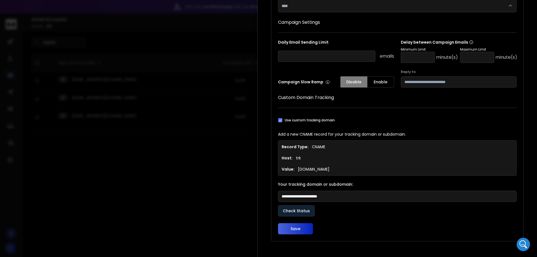
type input "**********"
click at [299, 211] on button "Check Status" at bounding box center [296, 210] width 37 height 11
drag, startPoint x: 333, startPoint y: 169, endPoint x: 301, endPoint y: 170, distance: 32.5
click at [297, 169] on div "Value: custom.trkly.net" at bounding box center [397, 170] width 231 height 6
copy p "custom.trkly.net"
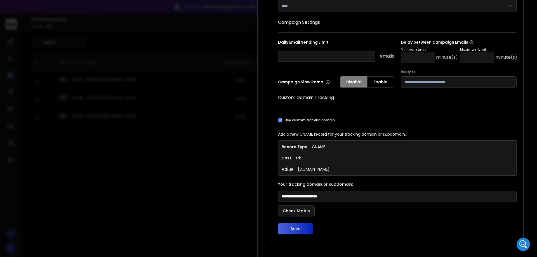
click at [341, 196] on input "**********" at bounding box center [397, 196] width 239 height 11
click at [303, 225] on button "Save" at bounding box center [295, 228] width 35 height 11
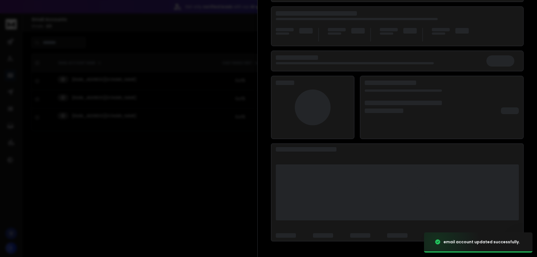
scroll to position [112, 0]
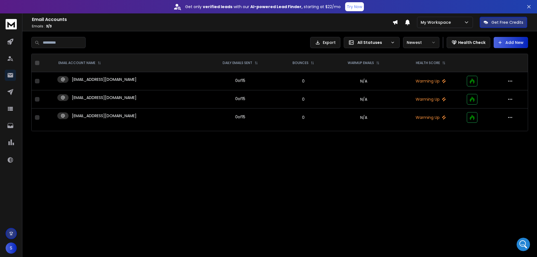
click at [167, 99] on div "navigate@shanty-realestate.com" at bounding box center [128, 97] width 142 height 7
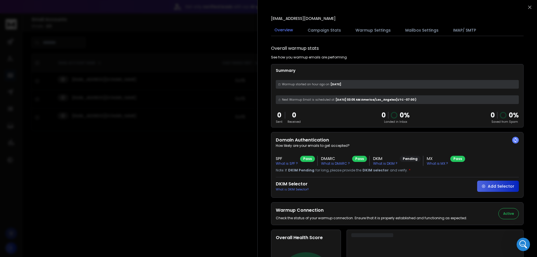
click at [381, 161] on p "What is DKIM ?" at bounding box center [385, 163] width 24 height 4
click at [381, 158] on h3 "DKIM" at bounding box center [385, 159] width 24 height 6
click at [381, 164] on p "What is DKIM ?" at bounding box center [385, 163] width 24 height 4
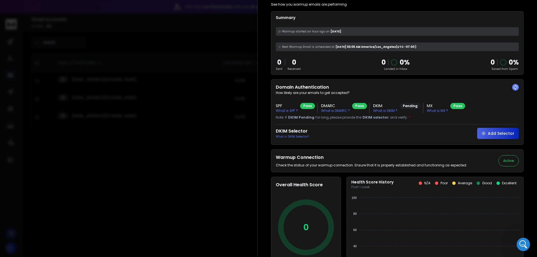
scroll to position [0, 0]
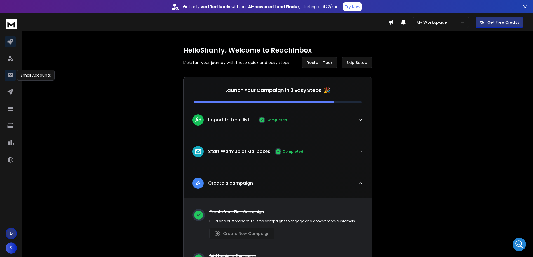
click at [8, 75] on icon at bounding box center [11, 75] width 6 height 4
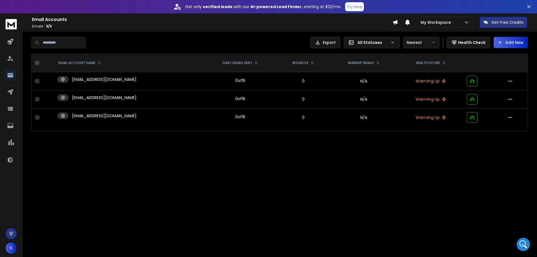
click at [282, 101] on td "0" at bounding box center [303, 99] width 51 height 18
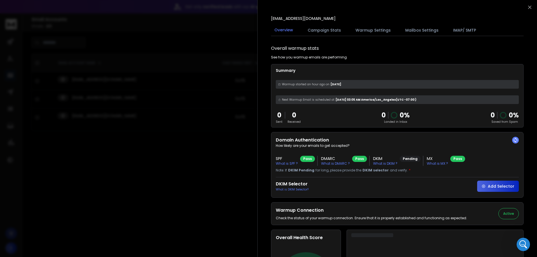
scroll to position [56, 0]
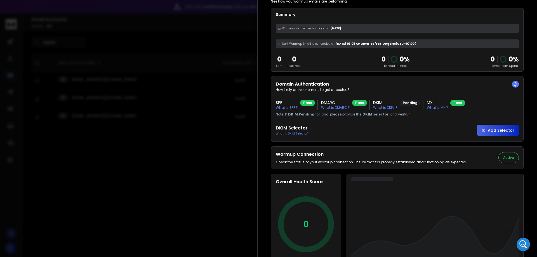
click at [403, 114] on p "Note: If DKIM Pending for long, please provide the DKIM selector and verify." at bounding box center [397, 114] width 243 height 4
click at [403, 113] on p "Note: If DKIM Pending for long, please provide the DKIM selector and verify." at bounding box center [397, 114] width 243 height 4
click at [359, 116] on p "Note: If DKIM Pending for long, please provide the DKIM selector and verify." at bounding box center [397, 114] width 243 height 4
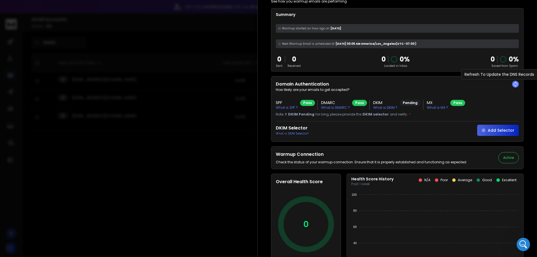
click at [515, 83] on icon at bounding box center [516, 84] width 4 height 5
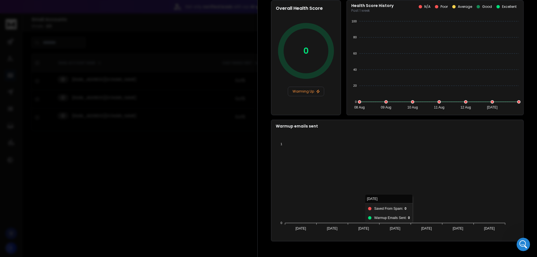
scroll to position [0, 0]
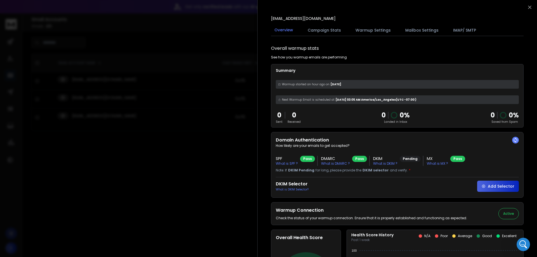
click at [326, 29] on button "Campaign Stats" at bounding box center [324, 30] width 40 height 12
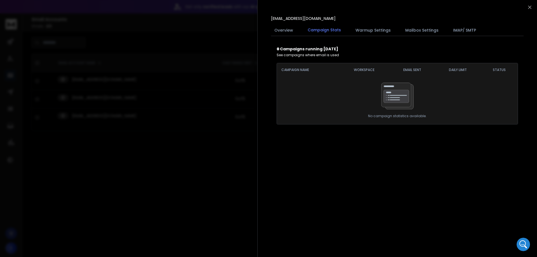
click at [371, 26] on button "Warmup Settings" at bounding box center [373, 30] width 42 height 12
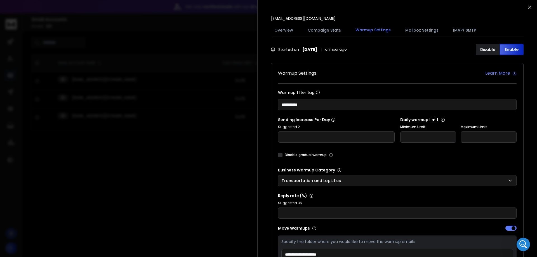
scroll to position [56, 0]
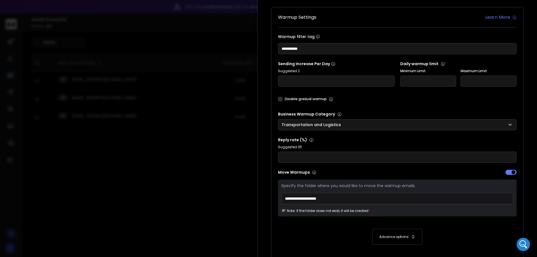
drag, startPoint x: 296, startPoint y: 158, endPoint x: 263, endPoint y: 156, distance: 33.1
click at [263, 156] on div "**********" at bounding box center [397, 128] width 280 height 257
drag, startPoint x: 298, startPoint y: 160, endPoint x: 272, endPoint y: 157, distance: 26.5
click at [272, 157] on div "**********" at bounding box center [397, 141] width 253 height 268
type input "**"
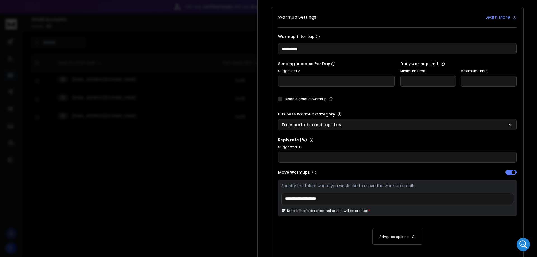
click at [294, 224] on div "Advance options" at bounding box center [397, 236] width 239 height 27
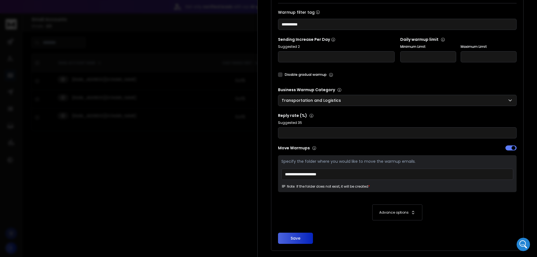
scroll to position [90, 0]
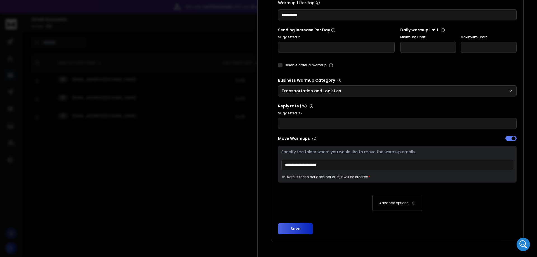
click at [399, 202] on p "Advance options" at bounding box center [393, 203] width 29 height 4
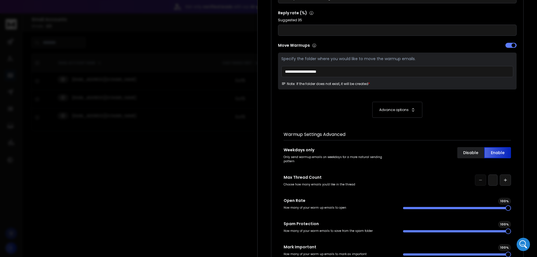
scroll to position [202, 0]
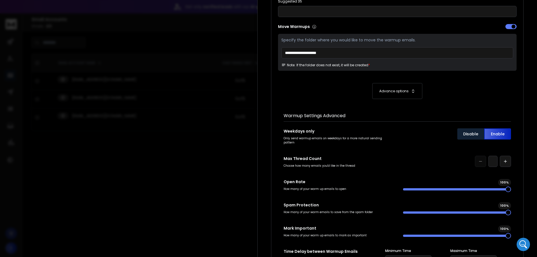
click at [472, 135] on button "Disable" at bounding box center [471, 133] width 27 height 11
click at [497, 135] on button "Enable" at bounding box center [497, 133] width 27 height 11
click at [470, 135] on button "Disable" at bounding box center [471, 133] width 27 height 11
click at [503, 159] on icon "button" at bounding box center [505, 161] width 4 height 4
type input "*"
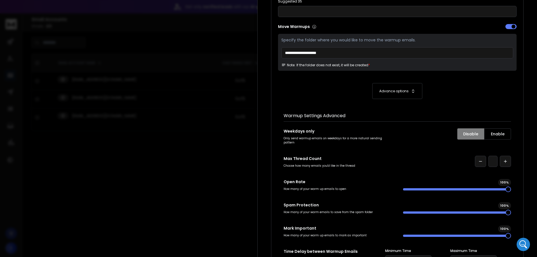
scroll to position [253, 0]
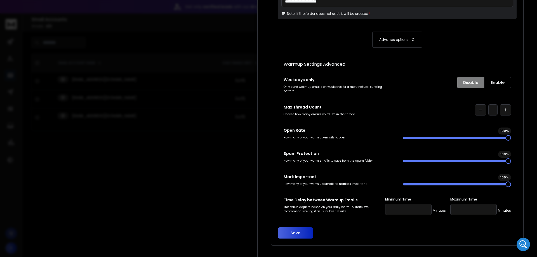
click at [396, 205] on input "number" at bounding box center [408, 209] width 46 height 11
click at [389, 222] on form "**********" at bounding box center [397, 28] width 239 height 422
click at [290, 229] on button "Save" at bounding box center [295, 233] width 35 height 11
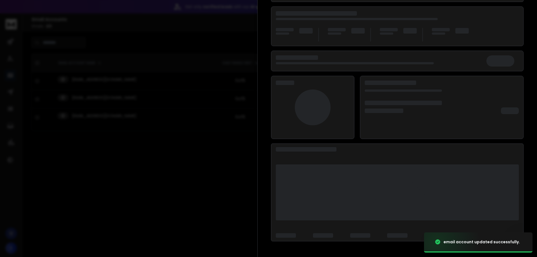
scroll to position [112, 0]
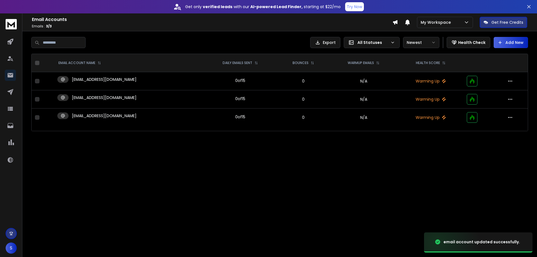
click at [207, 123] on td "0 of 15" at bounding box center [240, 116] width 75 height 15
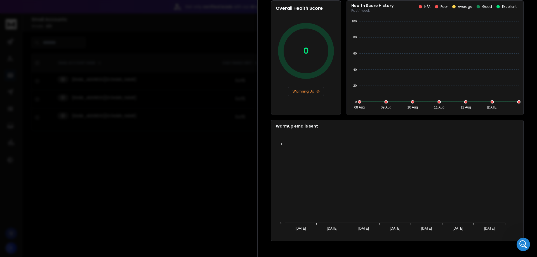
scroll to position [0, 0]
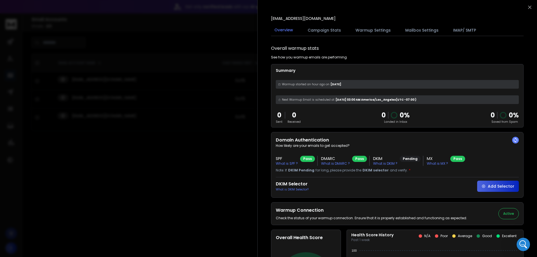
click at [339, 28] on button "Campaign Stats" at bounding box center [324, 30] width 40 height 12
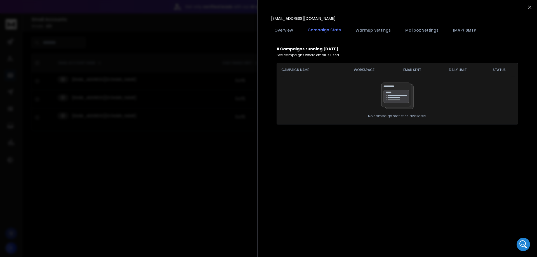
click at [373, 26] on button "Warmup Settings" at bounding box center [373, 30] width 42 height 12
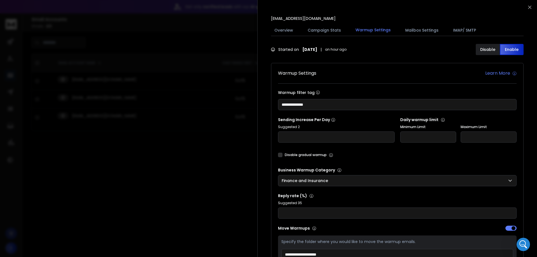
click at [423, 28] on button "Mailbox Settings" at bounding box center [422, 30] width 40 height 12
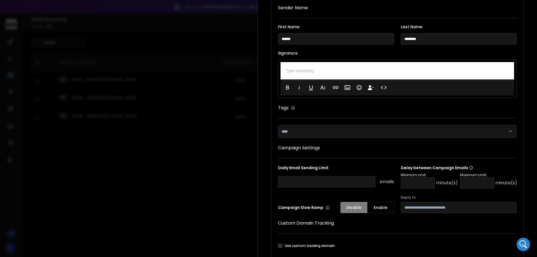
scroll to position [56, 0]
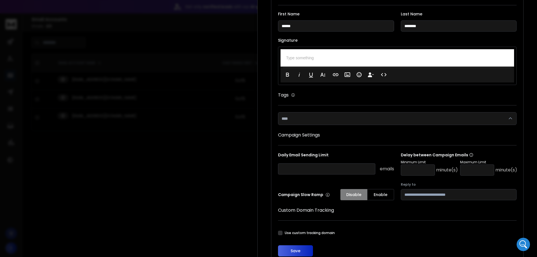
drag, startPoint x: 273, startPoint y: 170, endPoint x: 253, endPoint y: 170, distance: 19.6
click at [253, 170] on body "Get only verified leads with our AI-powered Lead Finder, starting at $22/mo Try…" at bounding box center [268, 128] width 537 height 257
type input "**"
drag, startPoint x: 414, startPoint y: 174, endPoint x: 386, endPoint y: 169, distance: 28.1
click at [386, 169] on div "Daily Email Sending Limit ** emails Delay between Campaign Emails Minimum Limit…" at bounding box center [397, 176] width 239 height 48
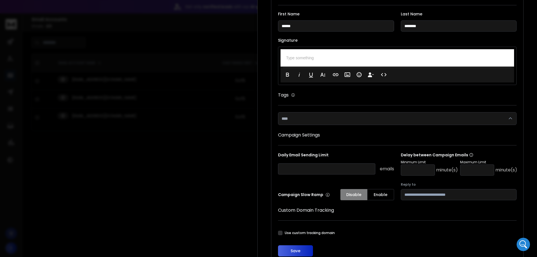
type input "*"
drag, startPoint x: 473, startPoint y: 171, endPoint x: 441, endPoint y: 170, distance: 31.9
click at [441, 170] on div "Minimum Limit * minute(s) Maximum Limit ** minute(s)" at bounding box center [459, 168] width 116 height 16
type input "*"
click at [439, 214] on form "First Name ****** Last Name ******** Signature Type something Clear Formatting …" at bounding box center [397, 134] width 239 height 245
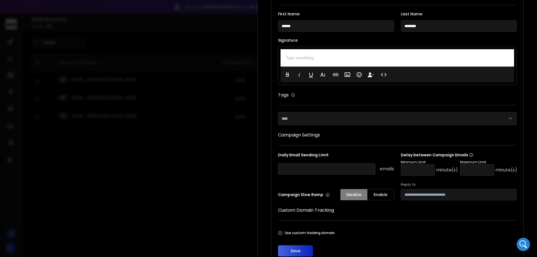
click at [432, 194] on input "text" at bounding box center [459, 194] width 116 height 11
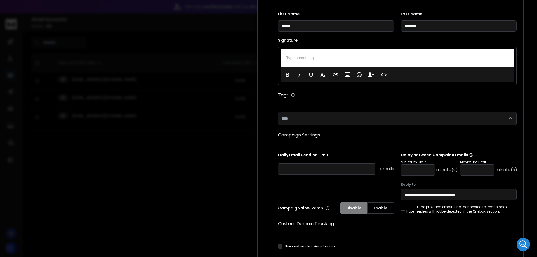
drag, startPoint x: 491, startPoint y: 192, endPoint x: 397, endPoint y: 196, distance: 94.7
click at [397, 196] on div "**********" at bounding box center [397, 183] width 239 height 62
type input "**********"
drag, startPoint x: 476, startPoint y: 198, endPoint x: 392, endPoint y: 209, distance: 84.8
click at [388, 201] on div "**********" at bounding box center [397, 183] width 239 height 62
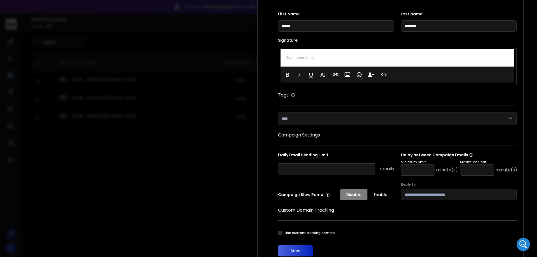
click at [416, 232] on div "Use custom tracking domain" at bounding box center [397, 233] width 239 height 11
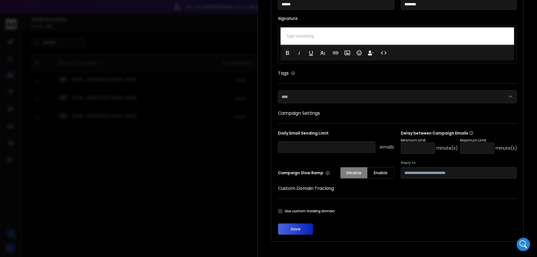
scroll to position [78, 0]
click at [279, 210] on button "Reply to" at bounding box center [280, 211] width 4 height 4
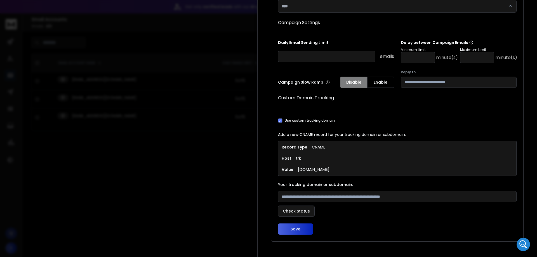
scroll to position [169, 0]
click at [304, 227] on button "Save" at bounding box center [295, 228] width 35 height 11
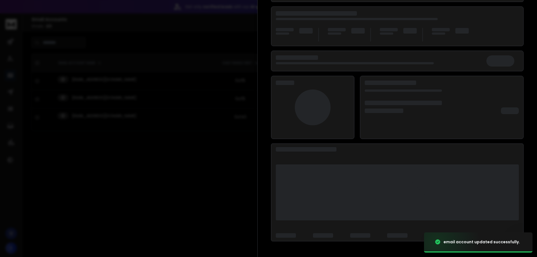
scroll to position [112, 0]
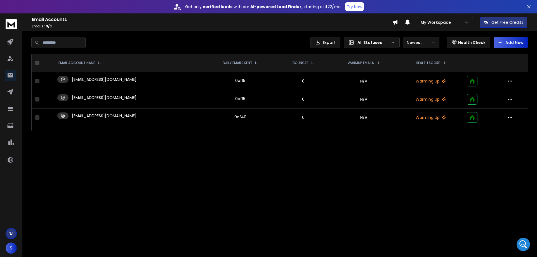
click at [412, 122] on td "Warming Up" at bounding box center [431, 118] width 65 height 18
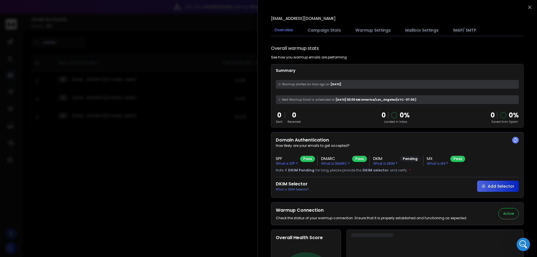
click at [404, 168] on p "Note: If DKIM Pending for long, please provide the DKIM selector and verify." at bounding box center [397, 170] width 243 height 4
click at [403, 169] on p "Note: If DKIM Pending for long, please provide the DKIM selector and verify." at bounding box center [397, 170] width 243 height 4
click at [404, 169] on p "Note: If DKIM Pending for long, please provide the DKIM selector and verify." at bounding box center [397, 170] width 243 height 4
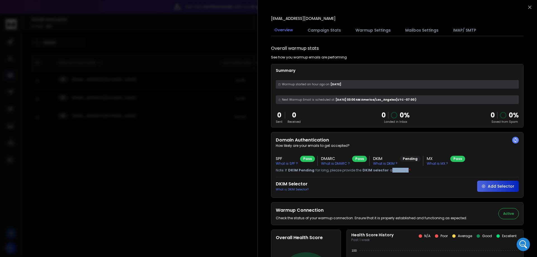
click at [404, 170] on p "Note: If DKIM Pending for long, please provide the DKIM selector and verify." at bounding box center [397, 170] width 243 height 4
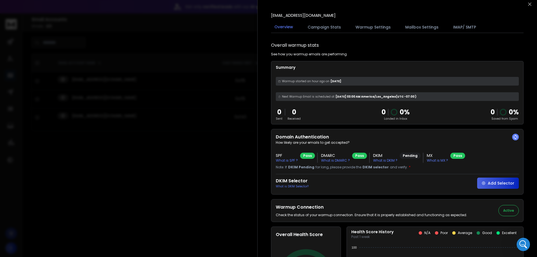
scroll to position [0, 0]
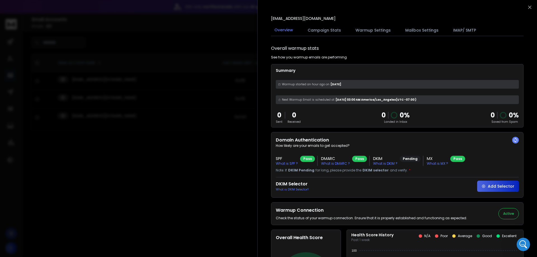
click at [327, 26] on button "Campaign Stats" at bounding box center [324, 30] width 40 height 12
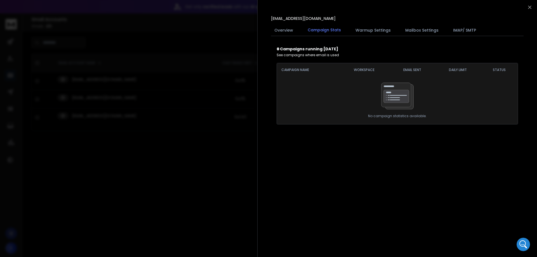
click at [369, 27] on button "Warmup Settings" at bounding box center [373, 30] width 42 height 12
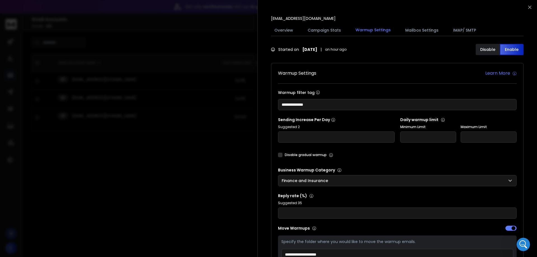
click at [423, 27] on button "Mailbox Settings" at bounding box center [422, 30] width 40 height 12
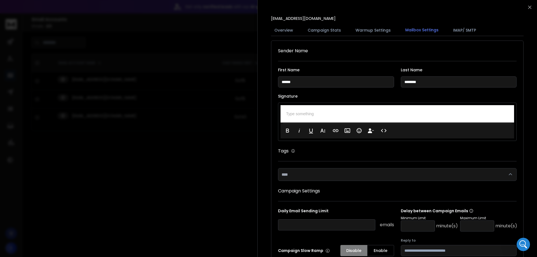
click at [457, 26] on button "IMAP/ SMTP" at bounding box center [465, 30] width 30 height 12
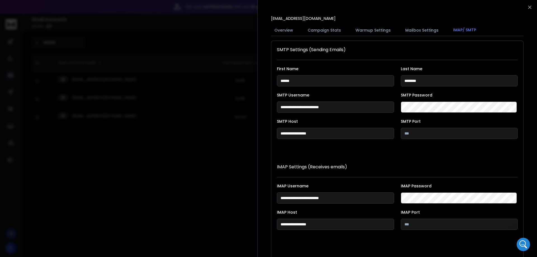
click at [288, 26] on button "Overview" at bounding box center [283, 30] width 25 height 12
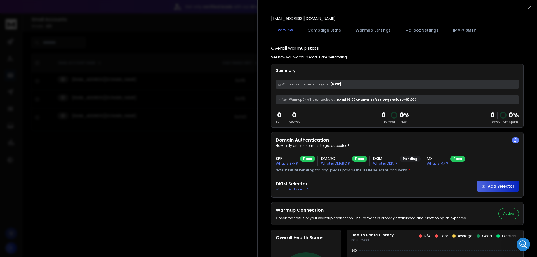
click at [524, 245] on icon "Open Intercom Messenger" at bounding box center [524, 244] width 4 height 4
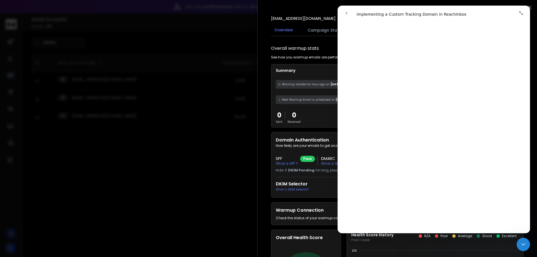
scroll to position [224, 0]
click at [247, 189] on div at bounding box center [268, 128] width 537 height 257
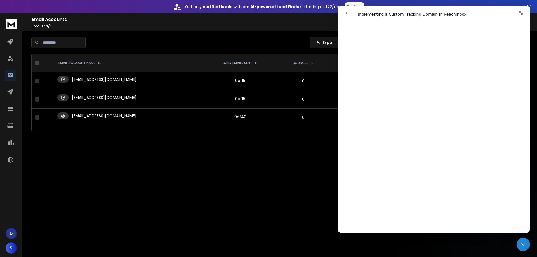
click at [259, 184] on div "Get only verified leads with our AI-powered Lead Finder, starting at $22/mo Try…" at bounding box center [268, 128] width 537 height 257
click at [222, 79] on td "0 of 15" at bounding box center [240, 79] width 75 height 15
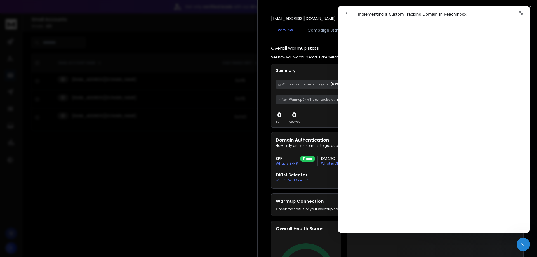
click at [524, 245] on icon "Close Intercom Messenger" at bounding box center [523, 244] width 7 height 7
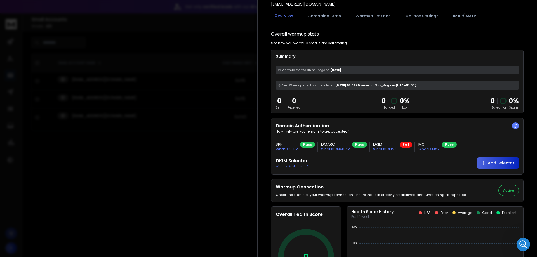
scroll to position [0, 0]
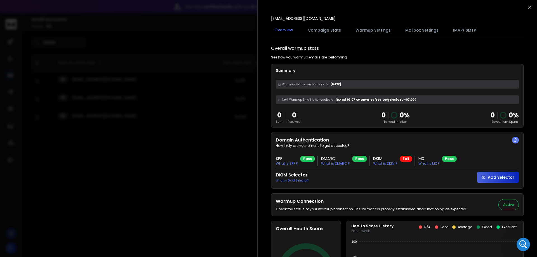
click at [324, 28] on button "Campaign Stats" at bounding box center [324, 30] width 40 height 12
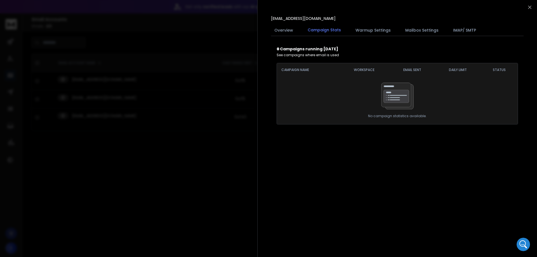
click at [369, 25] on button "Warmup Settings" at bounding box center [373, 30] width 42 height 12
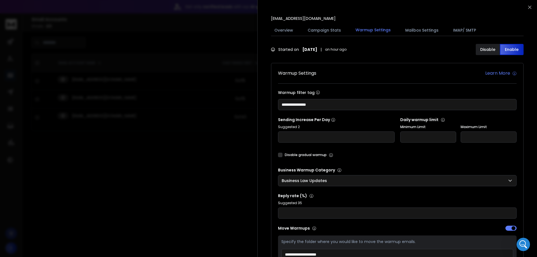
click at [421, 26] on button "Mailbox Settings" at bounding box center [422, 30] width 40 height 12
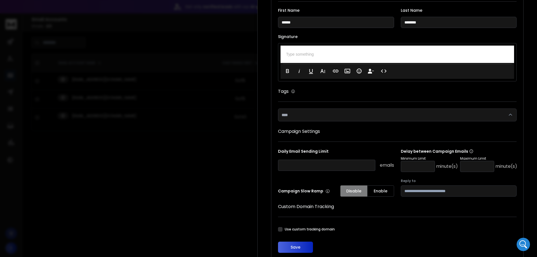
scroll to position [78, 0]
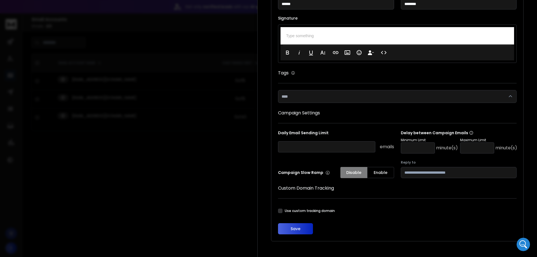
click at [282, 211] on button "Reply to" at bounding box center [280, 211] width 4 height 4
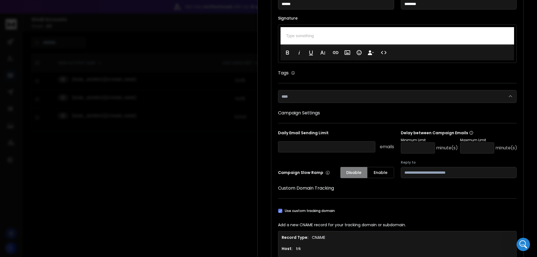
scroll to position [169, 0]
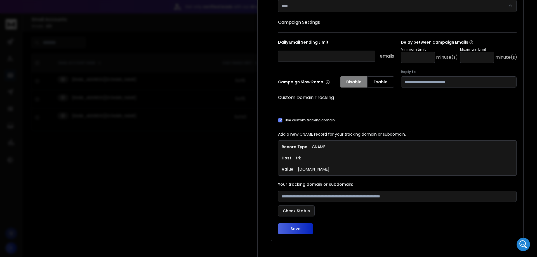
drag, startPoint x: 330, startPoint y: 168, endPoint x: 297, endPoint y: 170, distance: 33.0
click at [297, 170] on div "Value: custom.trkly.net" at bounding box center [397, 170] width 231 height 6
copy p "custom.trkly.net"
click at [306, 196] on input at bounding box center [397, 196] width 239 height 11
paste input "**********"
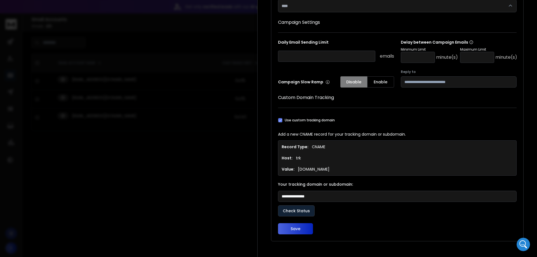
type input "**********"
click at [304, 212] on button "Check Status" at bounding box center [296, 210] width 37 height 11
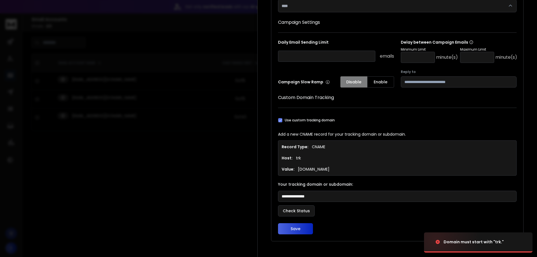
drag, startPoint x: 316, startPoint y: 196, endPoint x: 263, endPoint y: 193, distance: 52.5
click at [263, 193] on div "Multi Select Table Sheet guide@shanty-realestate.com Overview Campaign Stats Wa…" at bounding box center [397, 128] width 280 height 257
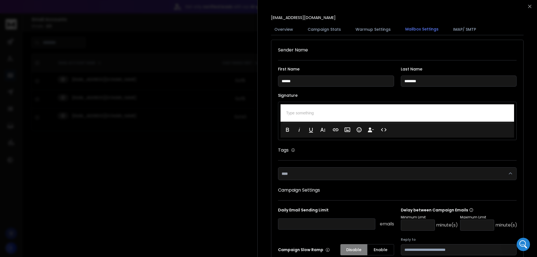
scroll to position [0, 0]
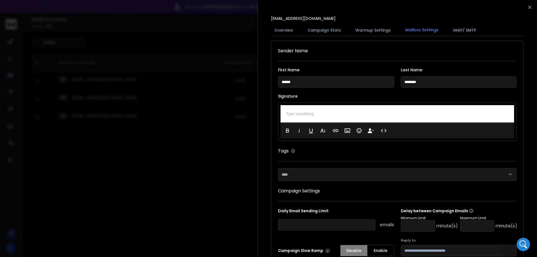
click at [454, 31] on button "IMAP/ SMTP" at bounding box center [465, 30] width 30 height 12
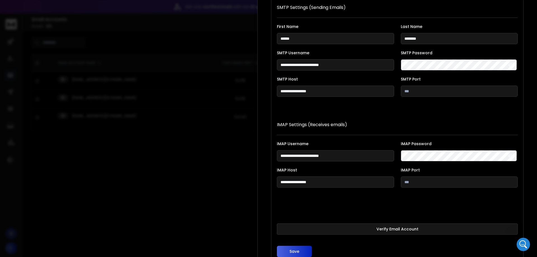
scroll to position [64, 0]
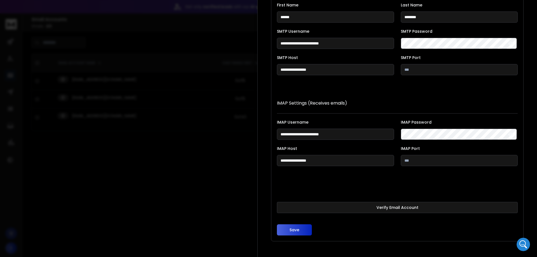
click at [304, 233] on button "Save" at bounding box center [294, 229] width 35 height 11
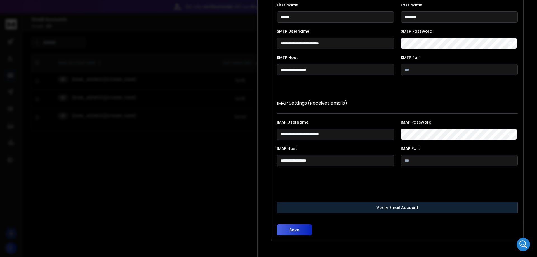
click at [409, 209] on button "Verify Email Account" at bounding box center [397, 207] width 241 height 11
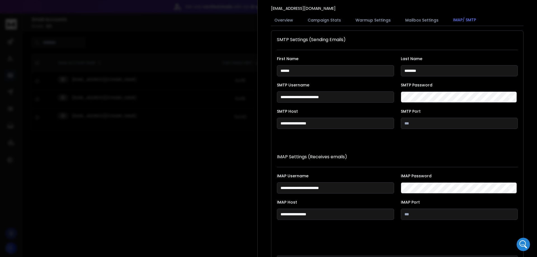
scroll to position [0, 0]
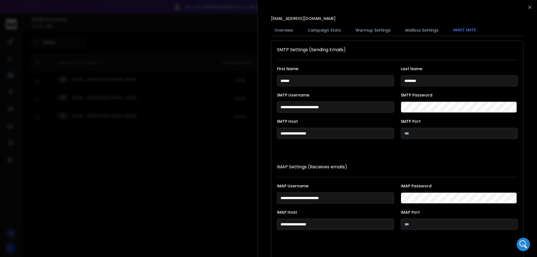
click at [279, 28] on button "Overview" at bounding box center [283, 30] width 25 height 12
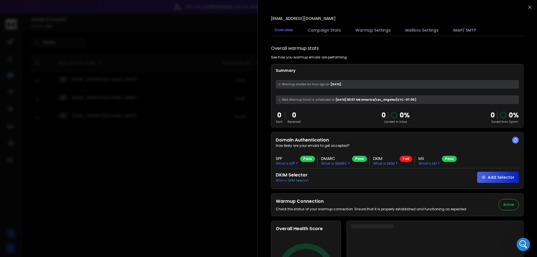
click at [162, 11] on div at bounding box center [268, 128] width 537 height 257
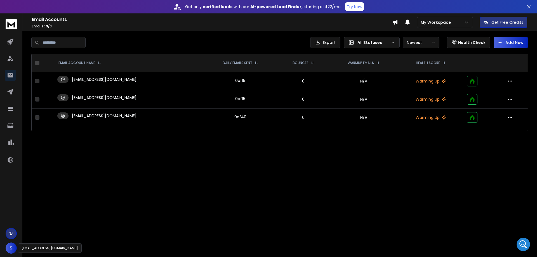
click at [13, 247] on span "S" at bounding box center [11, 248] width 11 height 11
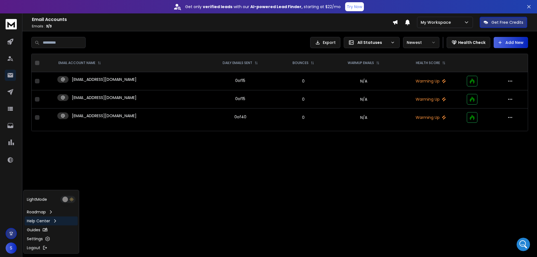
click at [39, 221] on p "Help Center" at bounding box center [38, 221] width 23 height 6
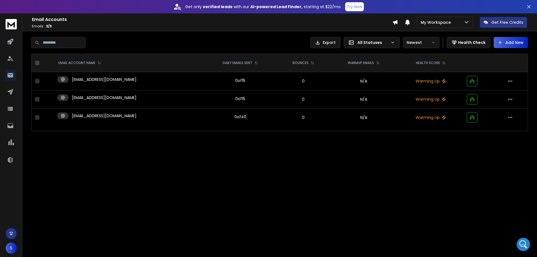
click at [367, 81] on td "N/A" at bounding box center [363, 81] width 69 height 18
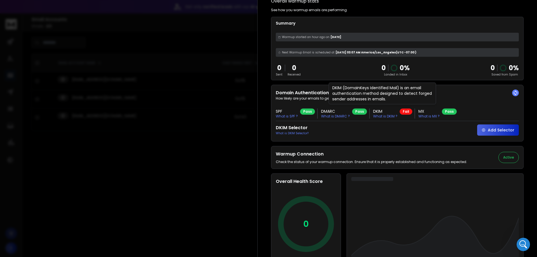
scroll to position [56, 0]
